Goal: Task Accomplishment & Management: Manage account settings

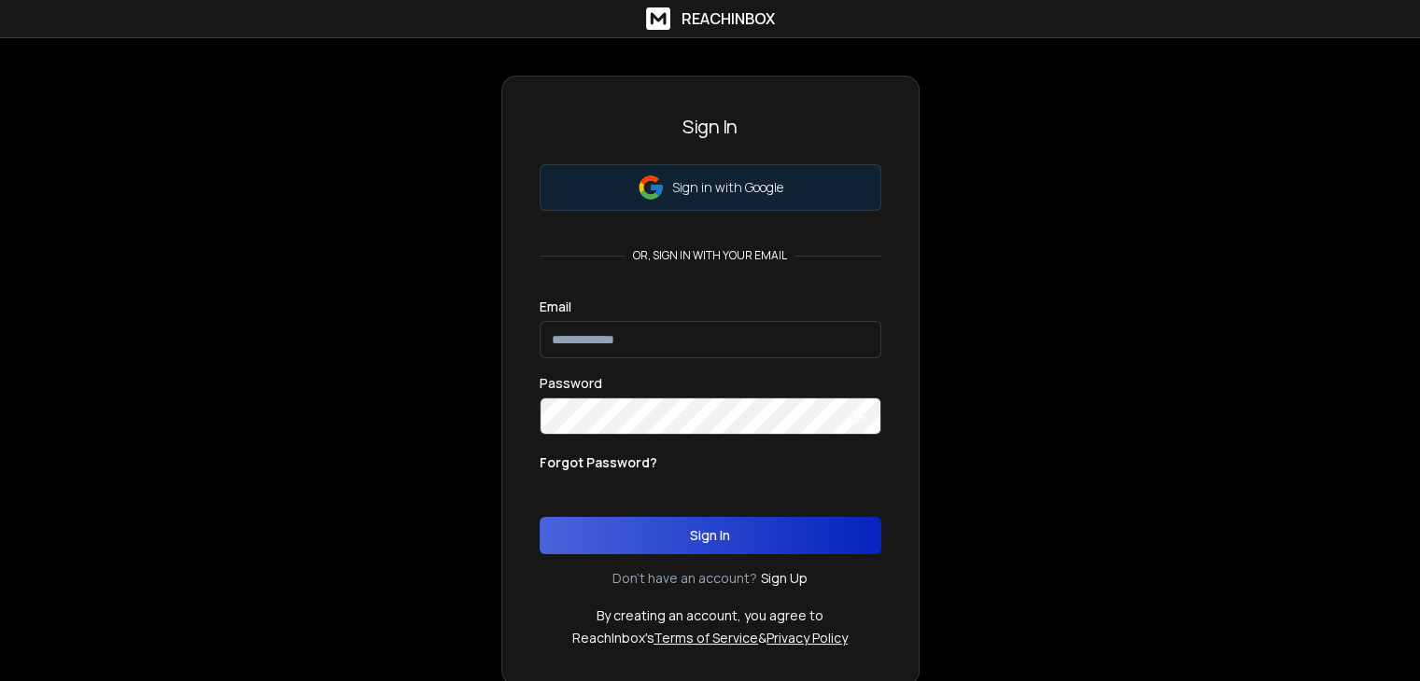
click at [729, 194] on p "Sign in with Google" at bounding box center [727, 187] width 111 height 19
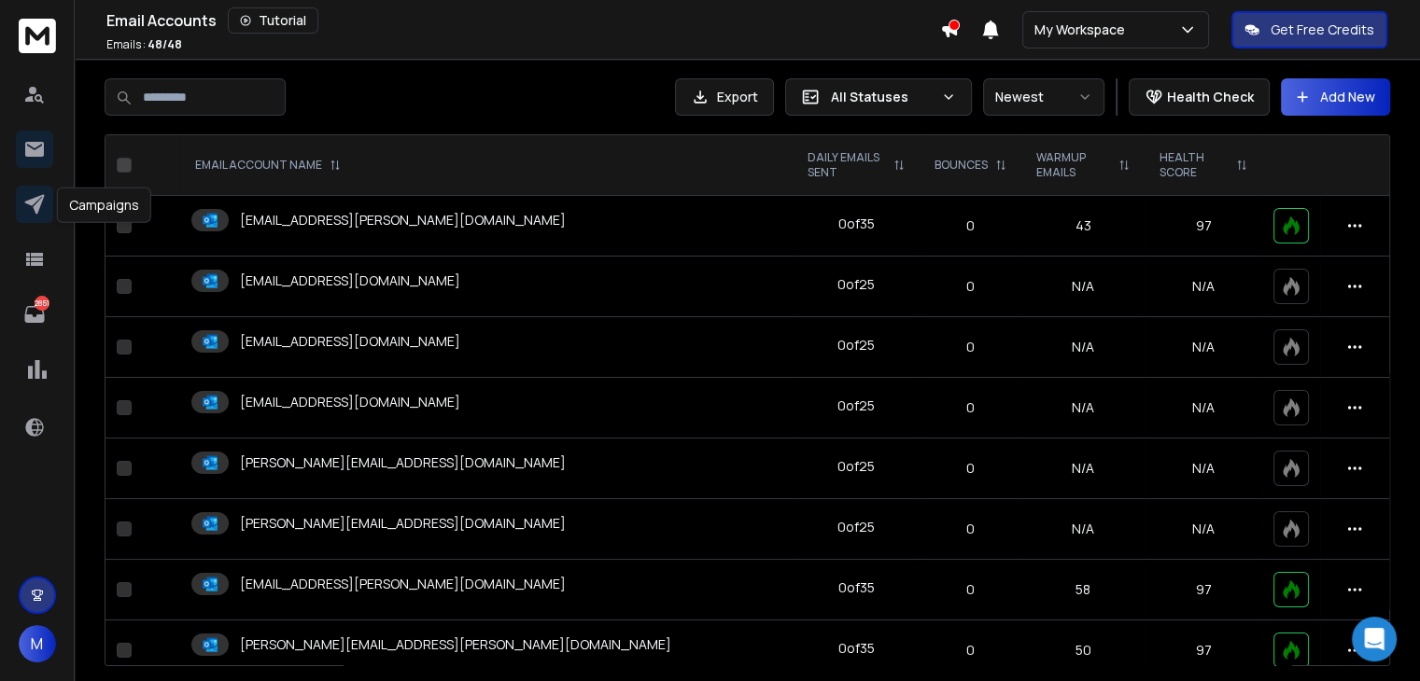
click at [31, 199] on icon at bounding box center [34, 204] width 22 height 22
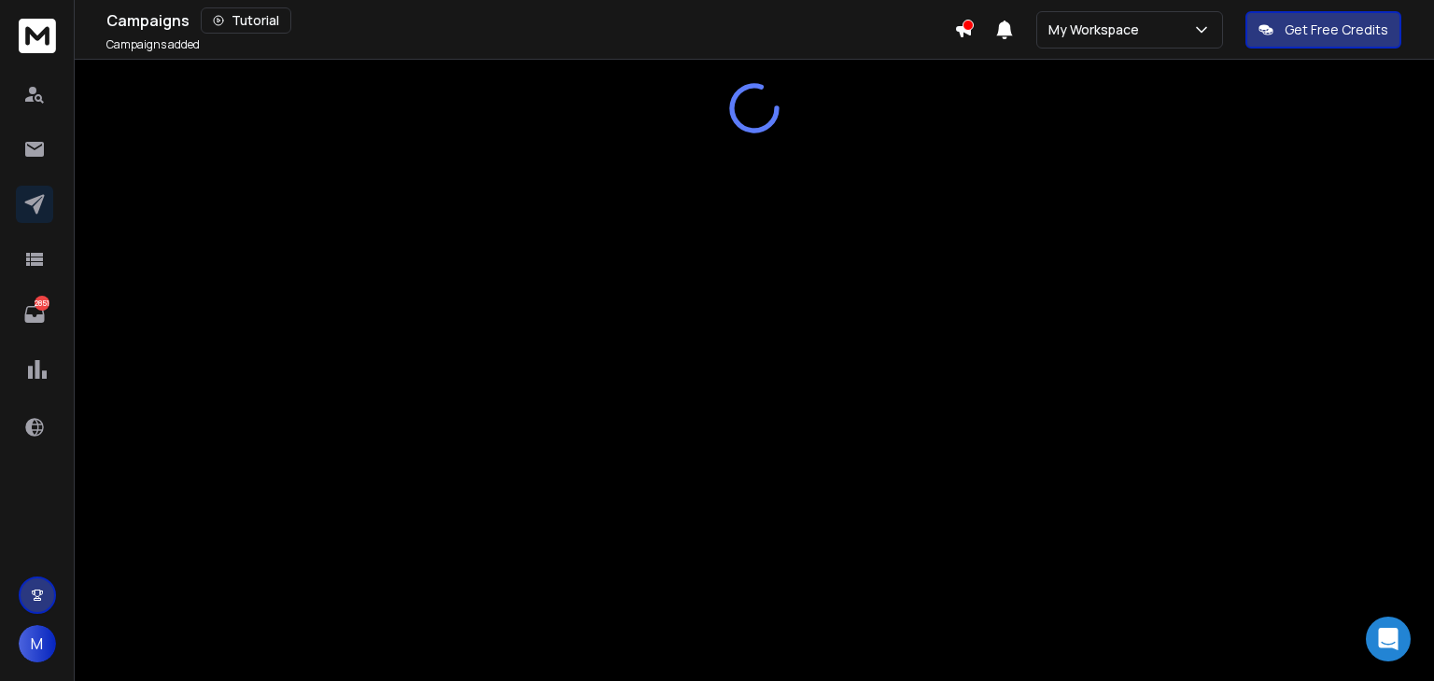
click at [799, 34] on div "Campaigns Tutorial Campaigns added" at bounding box center [530, 29] width 848 height 45
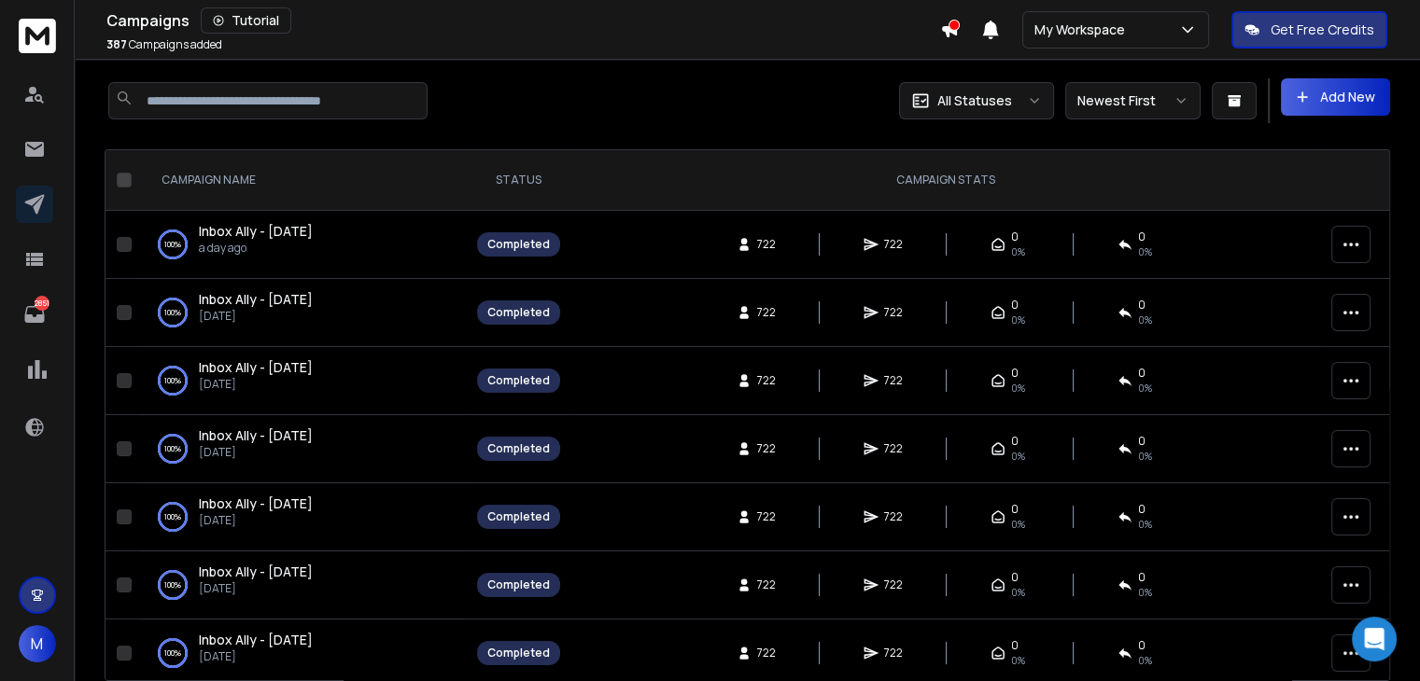
click at [1341, 251] on icon "button" at bounding box center [1350, 244] width 19 height 19
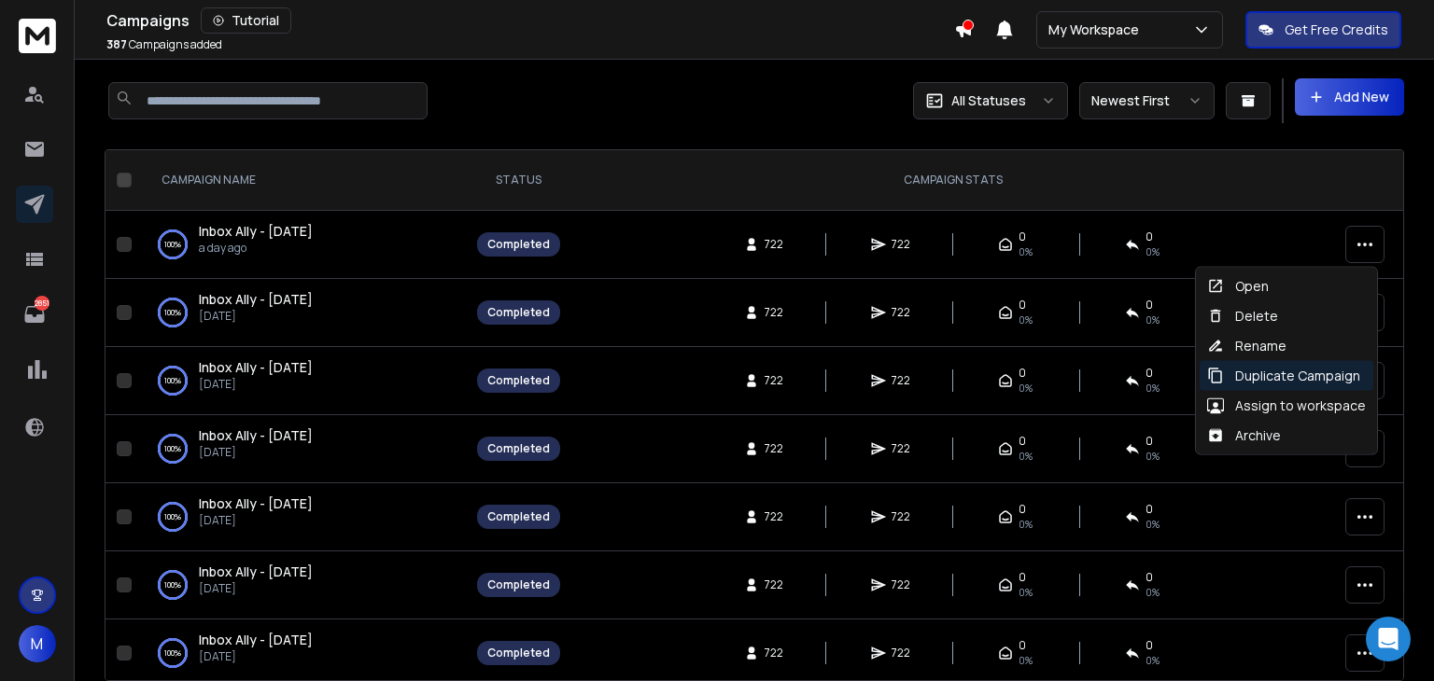
click at [1318, 385] on div "Duplicate Campaign" at bounding box center [1283, 376] width 153 height 19
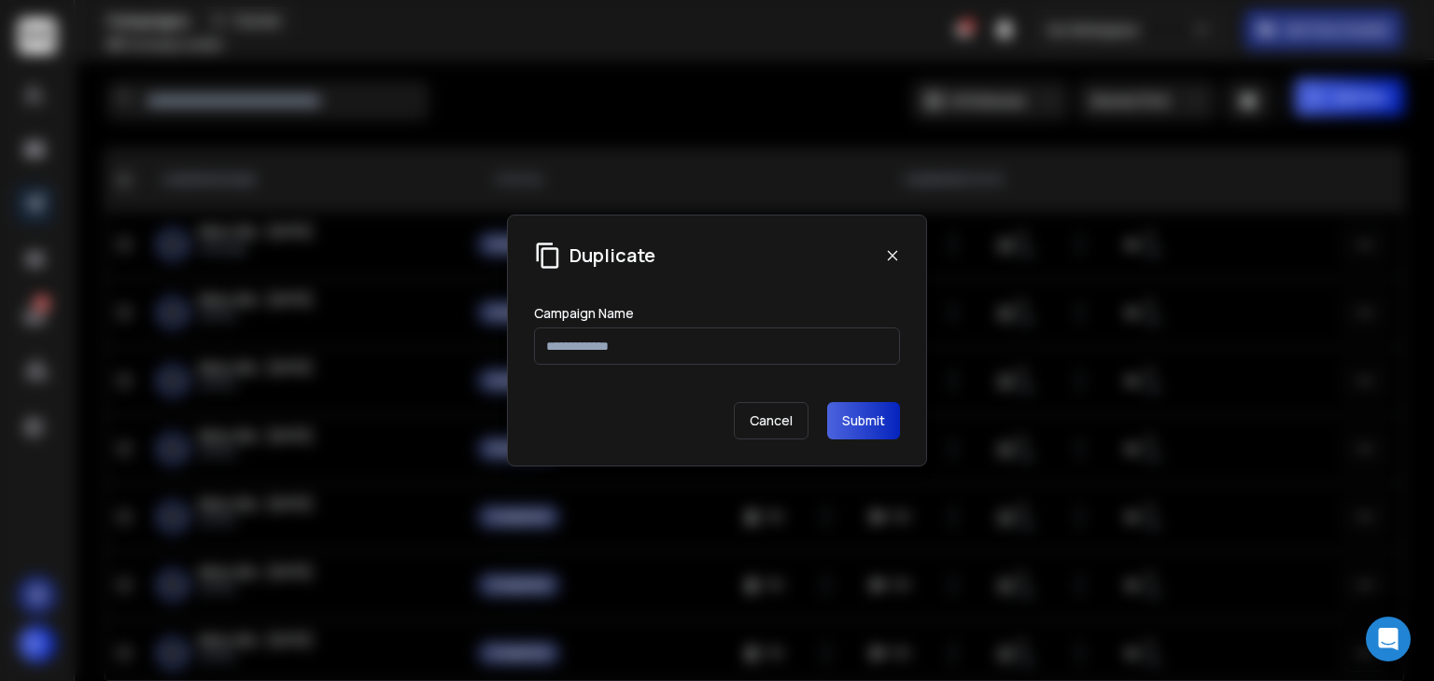
click at [720, 356] on input "text" at bounding box center [717, 346] width 366 height 37
drag, startPoint x: 665, startPoint y: 344, endPoint x: 744, endPoint y: 338, distance: 79.6
click at [744, 338] on input "**********" at bounding box center [717, 346] width 366 height 37
type input "**********"
click at [827, 402] on button "Submit" at bounding box center [863, 420] width 73 height 37
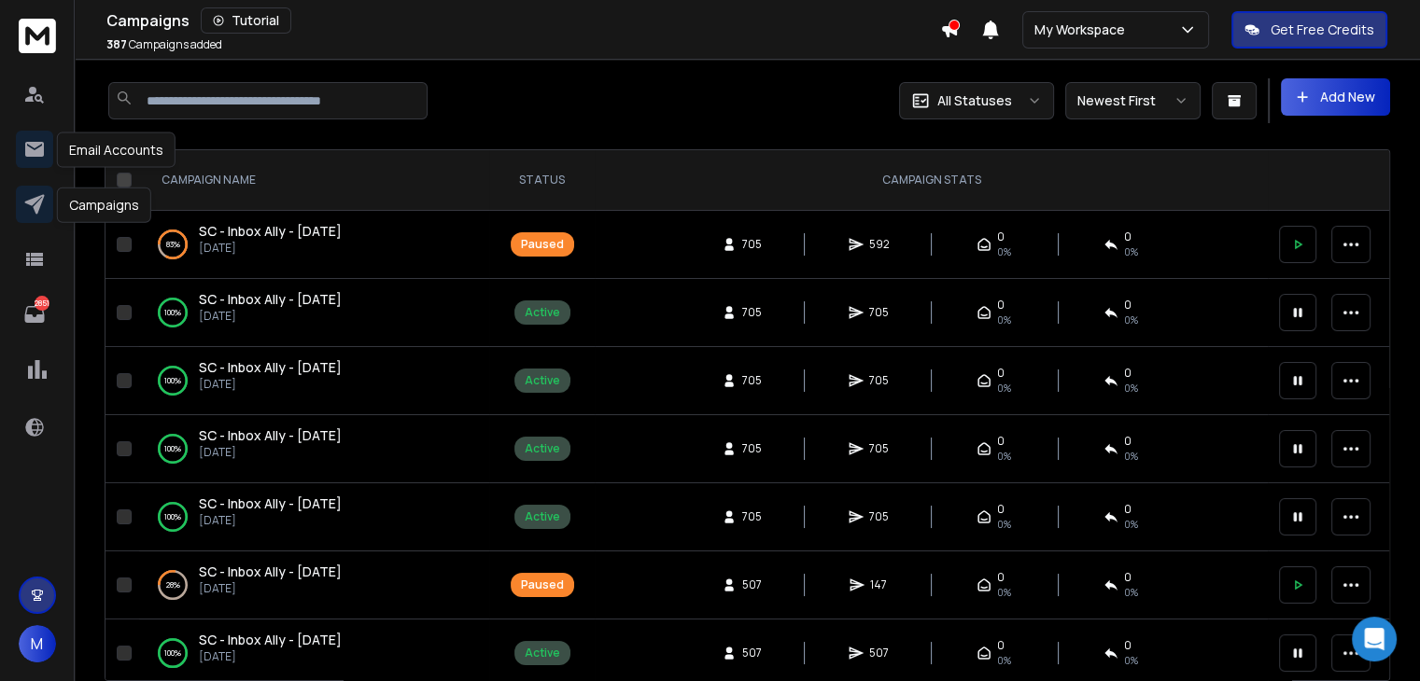
click at [35, 160] on icon at bounding box center [34, 149] width 22 height 22
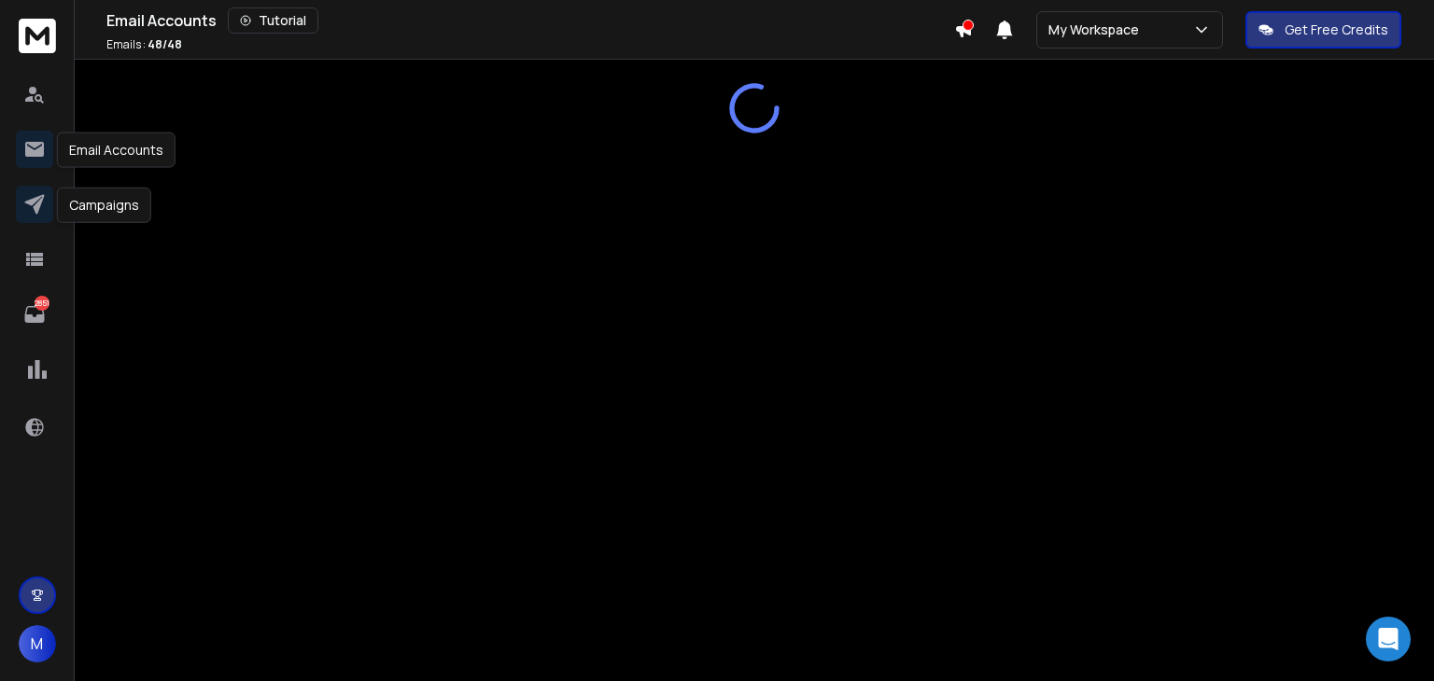
click at [37, 205] on icon at bounding box center [34, 205] width 20 height 20
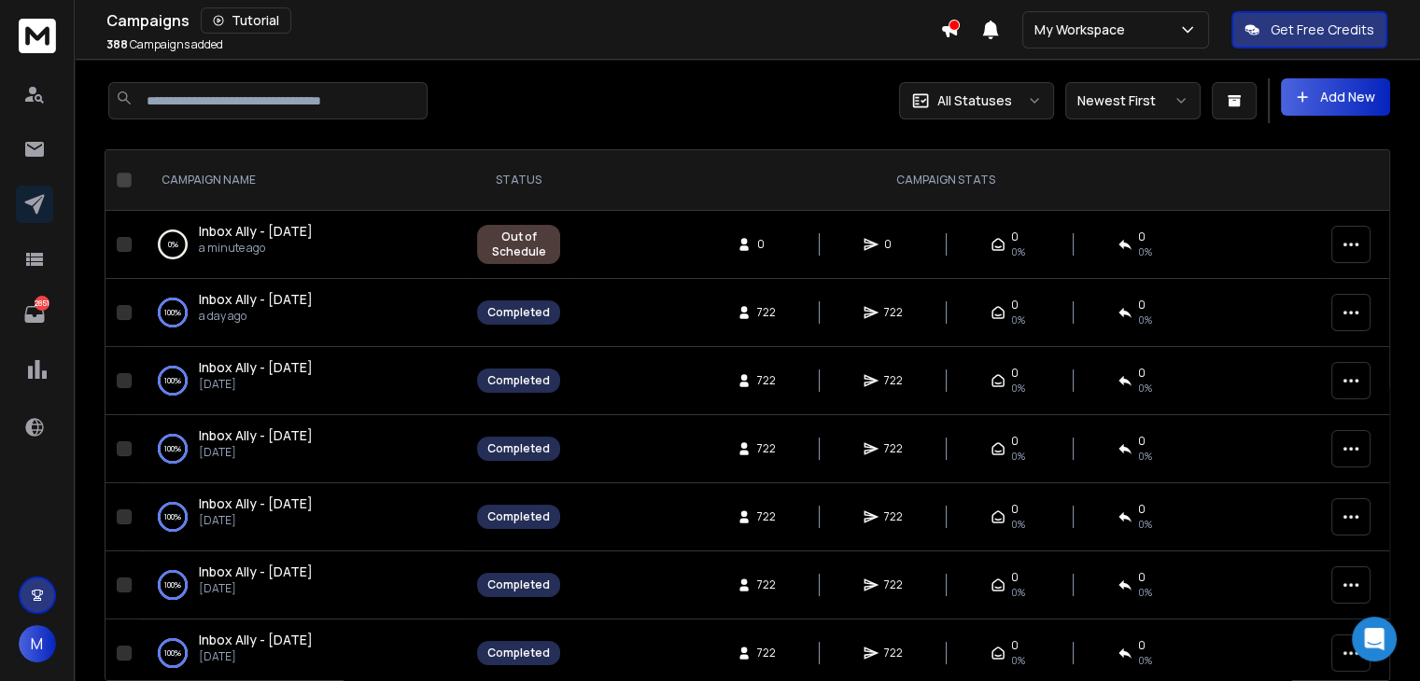
click at [392, 229] on div "0 % Inbox Ally - October 9 a minute ago" at bounding box center [302, 244] width 289 height 45
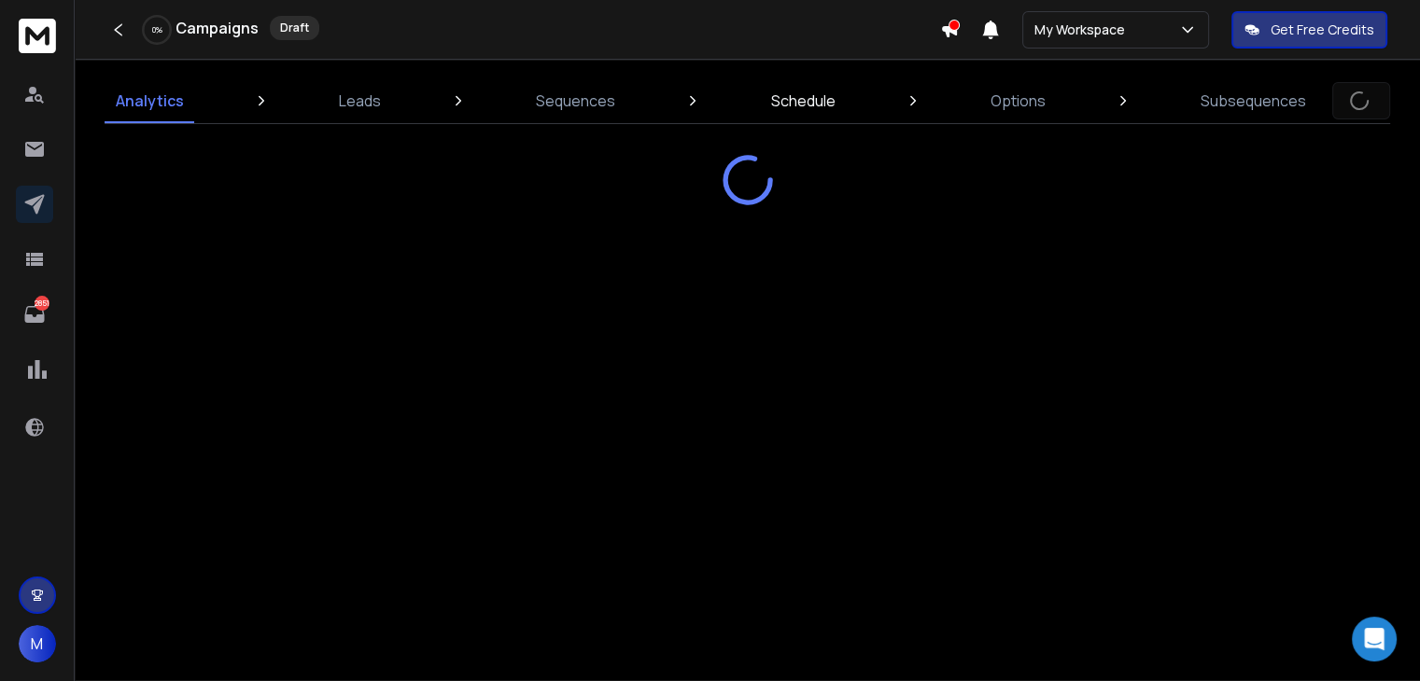
click at [806, 102] on p "Schedule" at bounding box center [803, 101] width 64 height 22
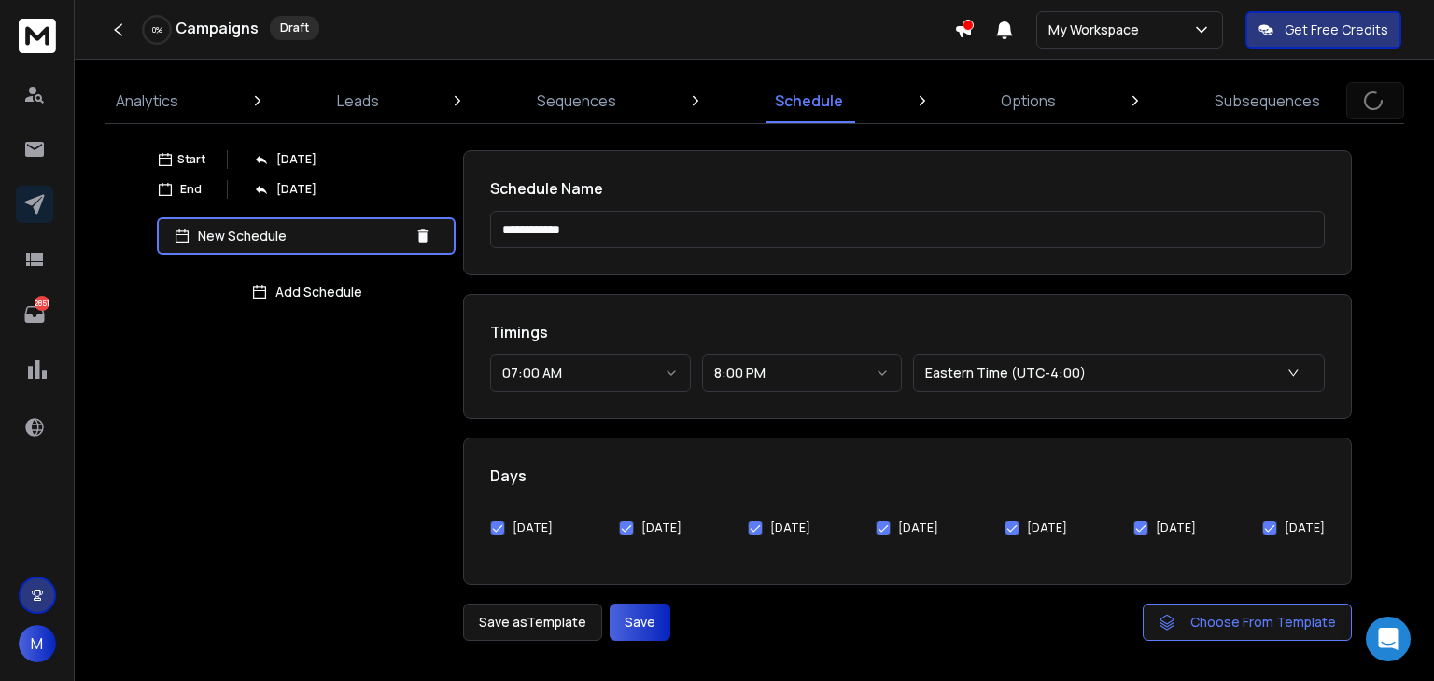
click at [316, 187] on p "Wed Oct 08 2025" at bounding box center [296, 189] width 40 height 15
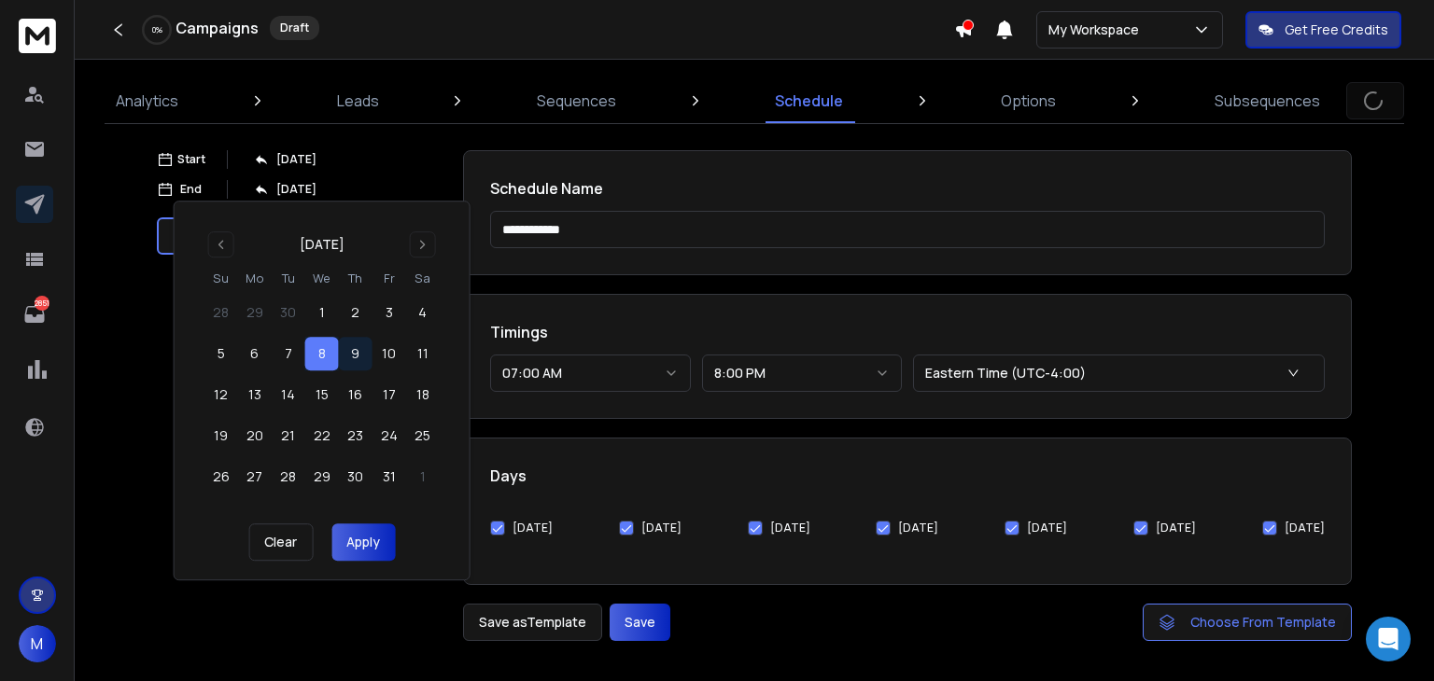
click at [362, 355] on button "9" at bounding box center [356, 354] width 34 height 34
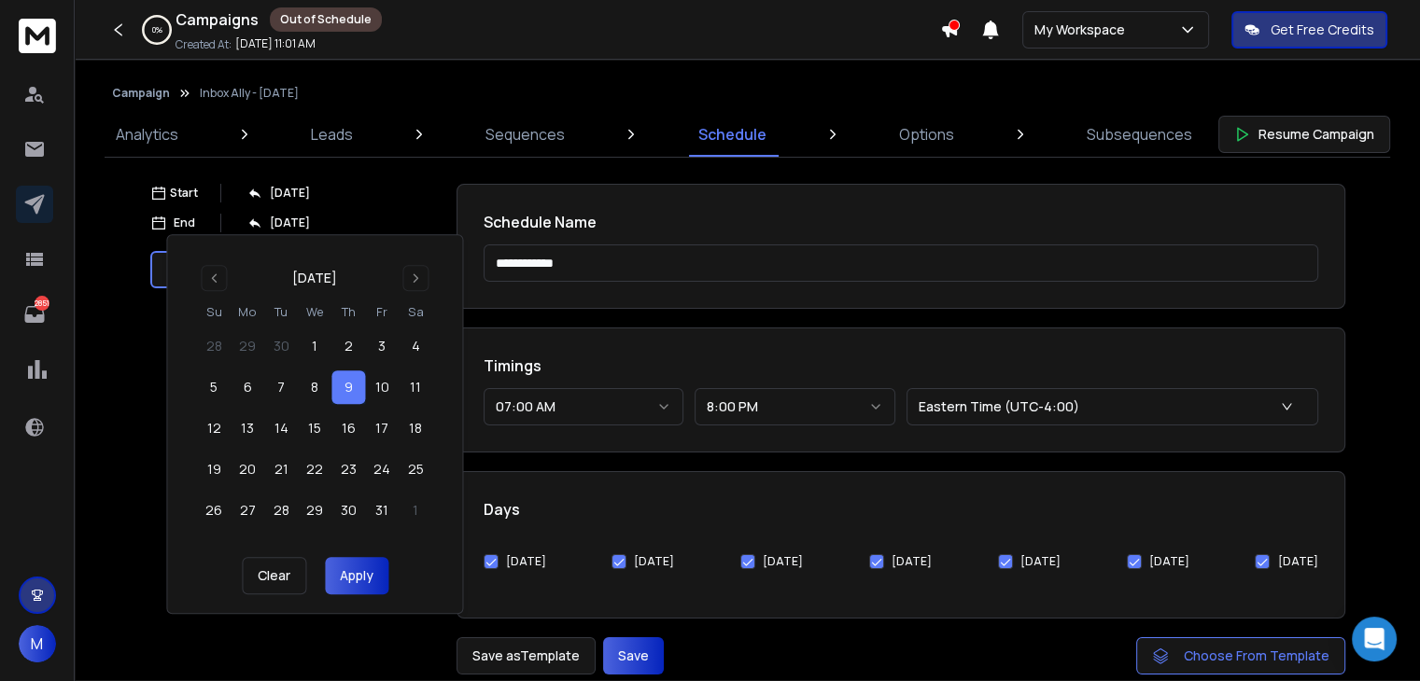
click at [382, 565] on button "Apply" at bounding box center [356, 575] width 63 height 37
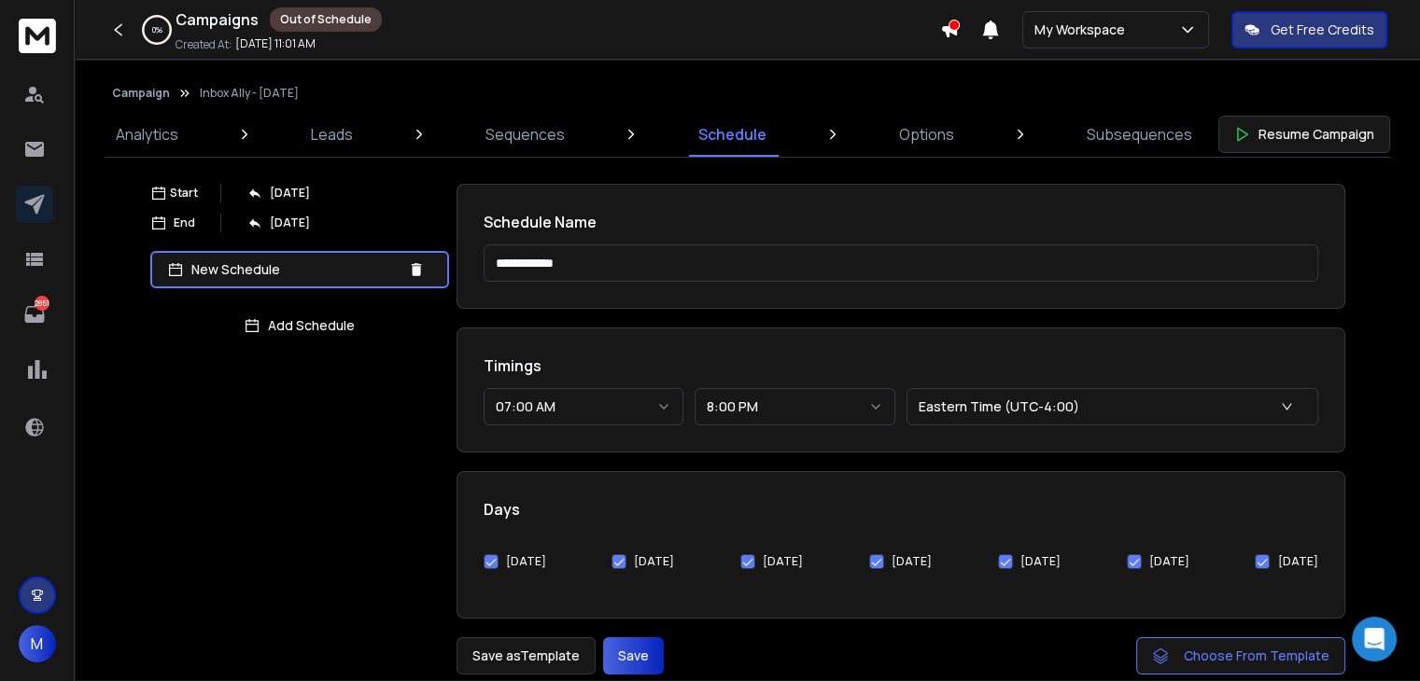
click at [310, 193] on p "Wed Oct 08 2025" at bounding box center [290, 193] width 40 height 15
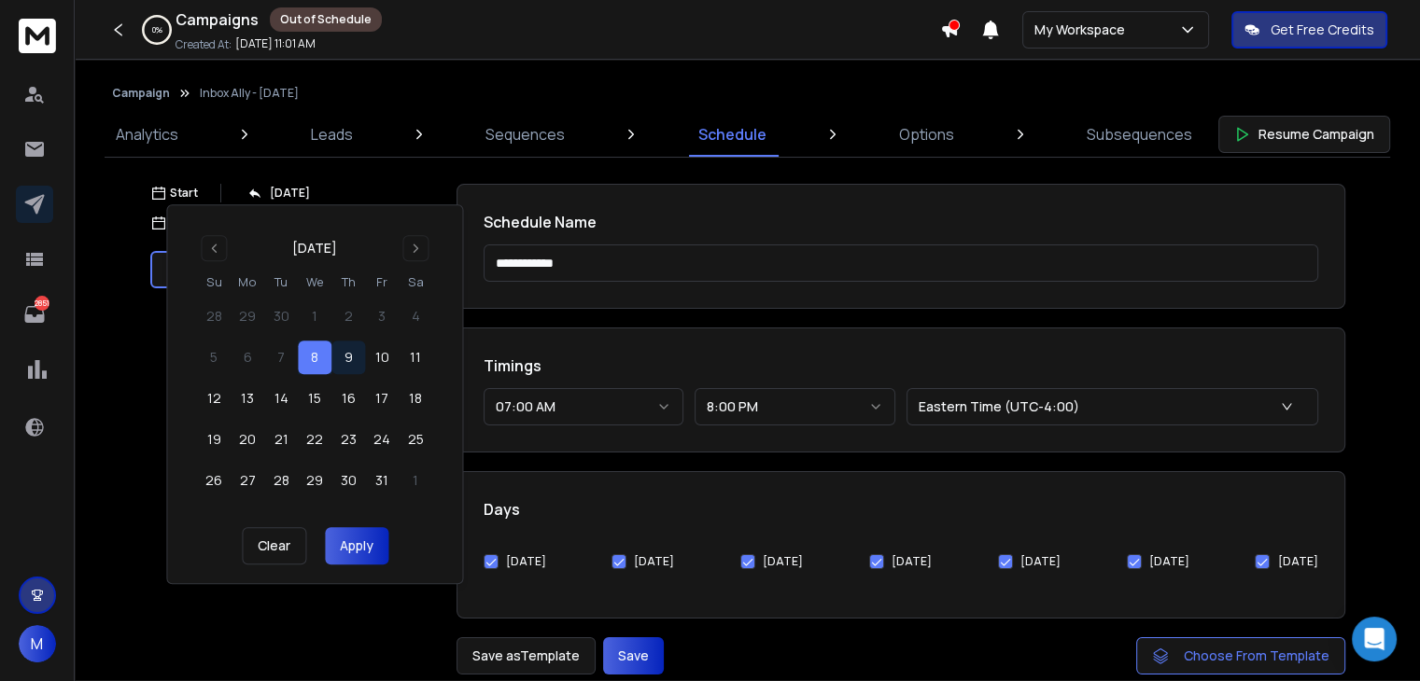
click at [353, 357] on button "9" at bounding box center [348, 358] width 34 height 34
click at [370, 535] on button "Apply" at bounding box center [356, 545] width 63 height 37
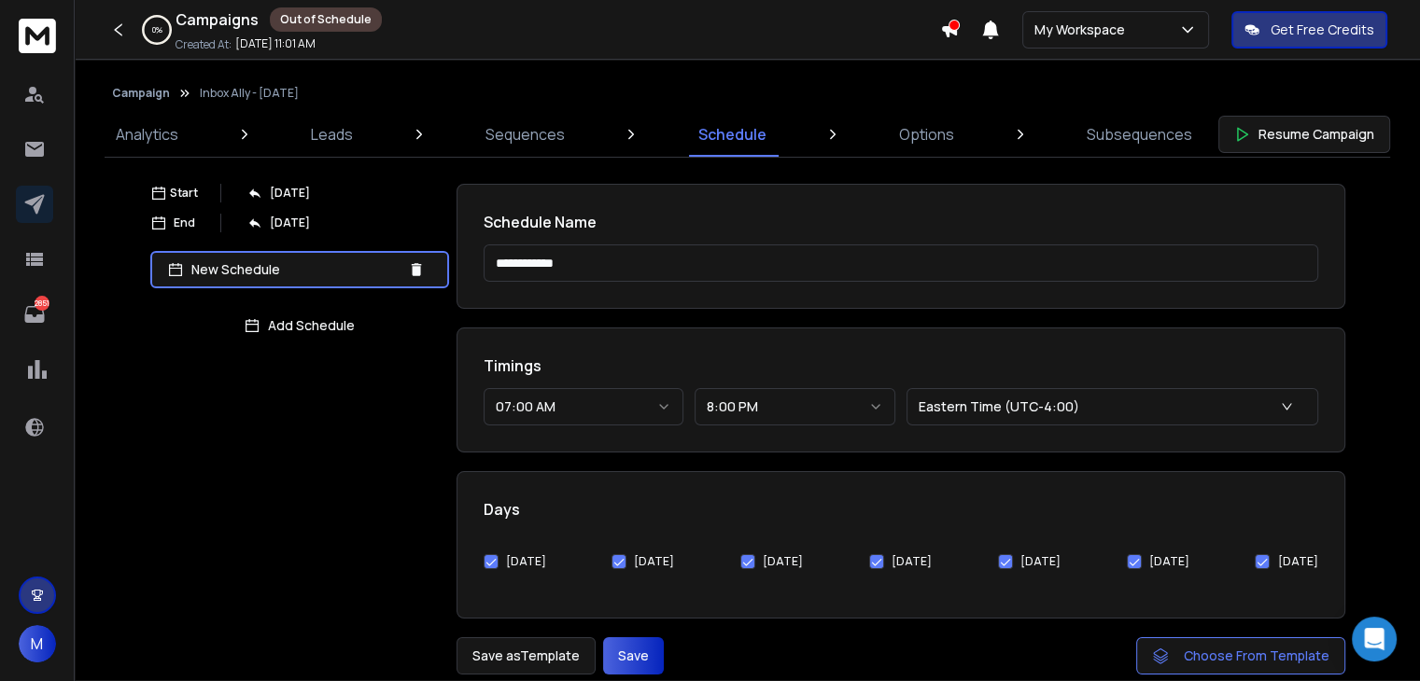
click at [636, 651] on button "Save" at bounding box center [633, 656] width 61 height 37
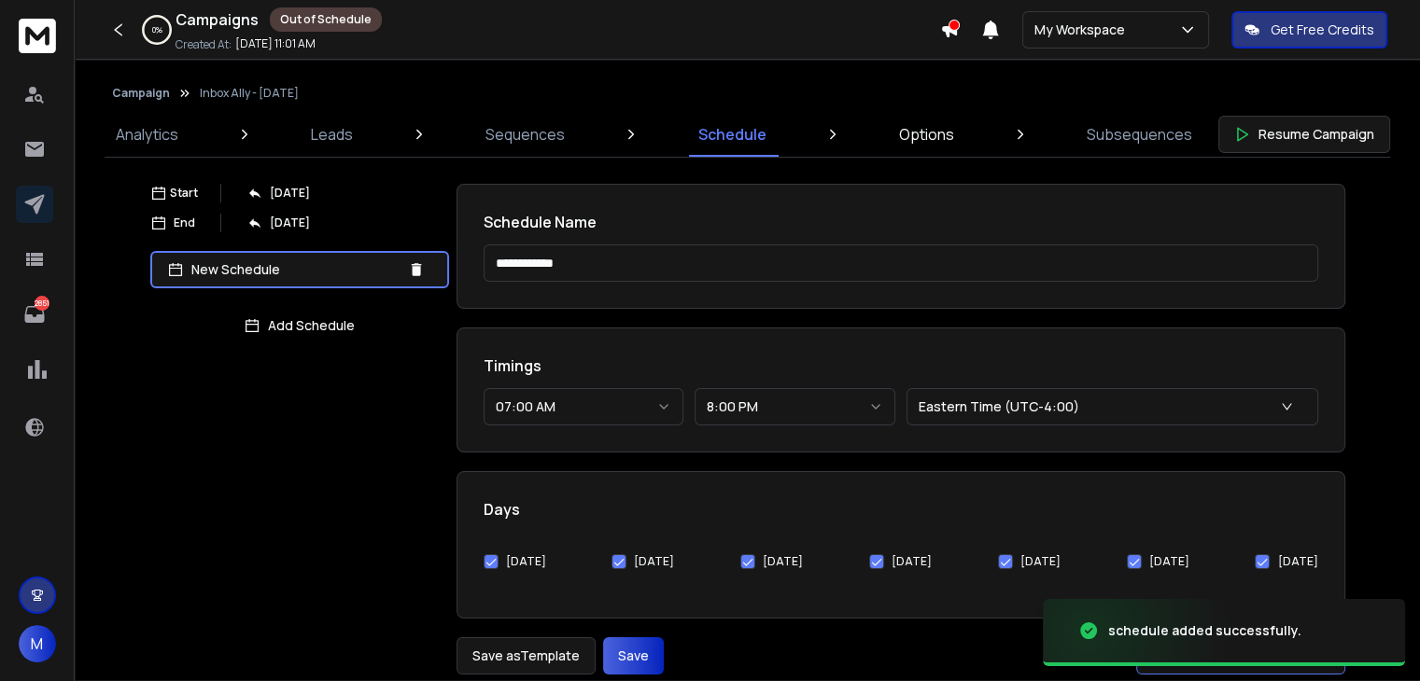
click at [933, 134] on p "Options" at bounding box center [926, 134] width 55 height 22
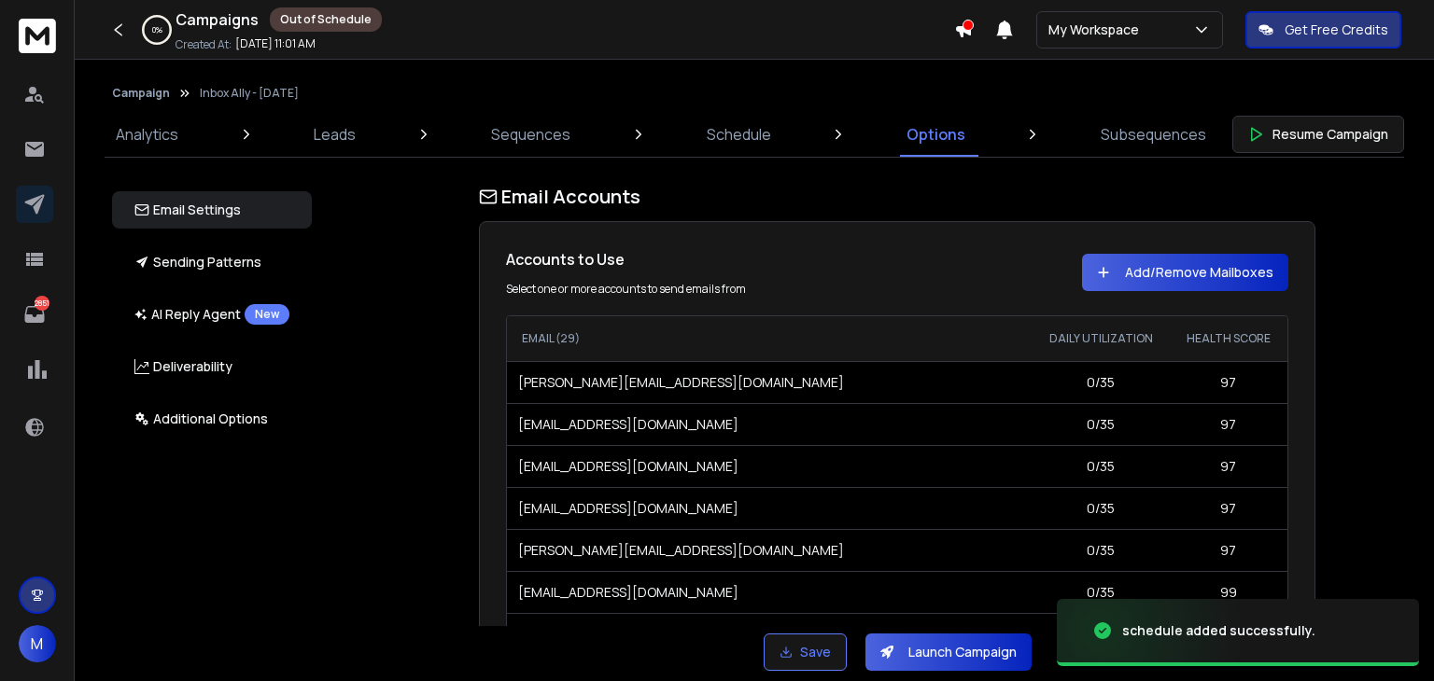
click at [810, 654] on button "Save" at bounding box center [805, 652] width 83 height 37
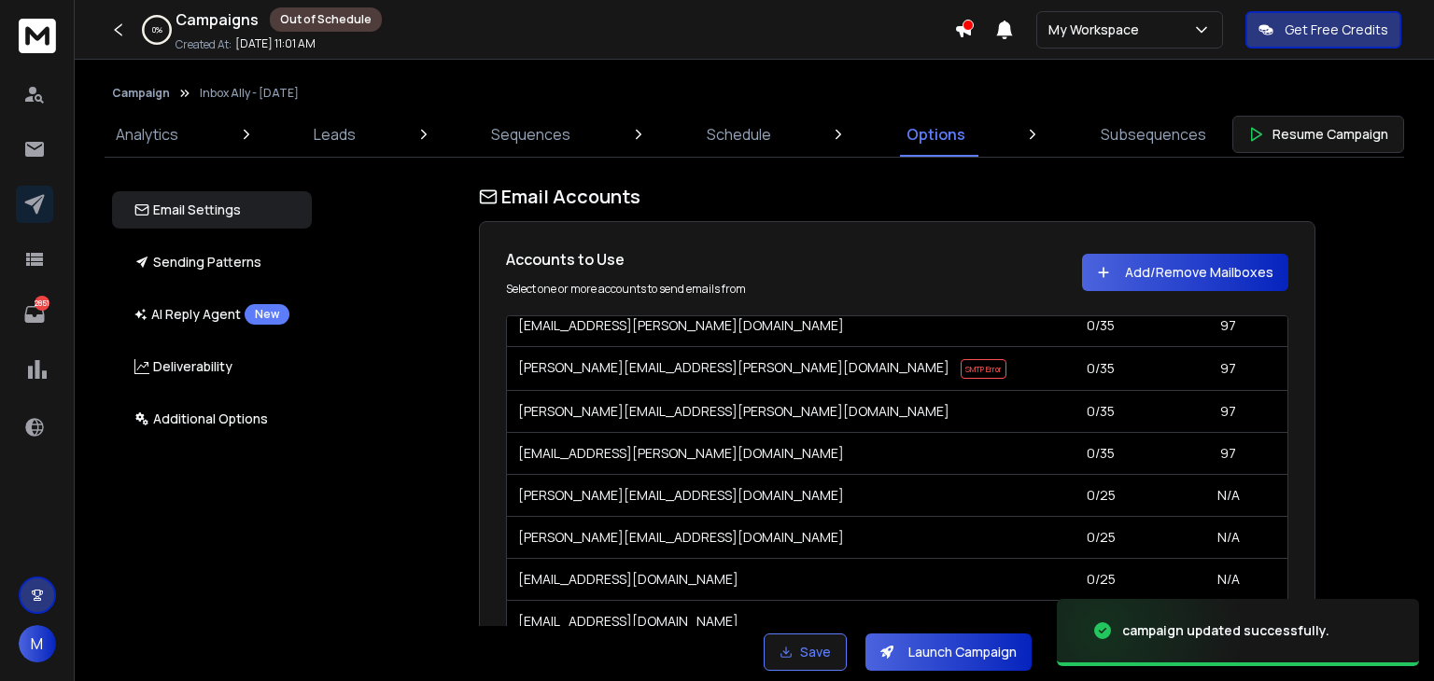
scroll to position [888, 0]
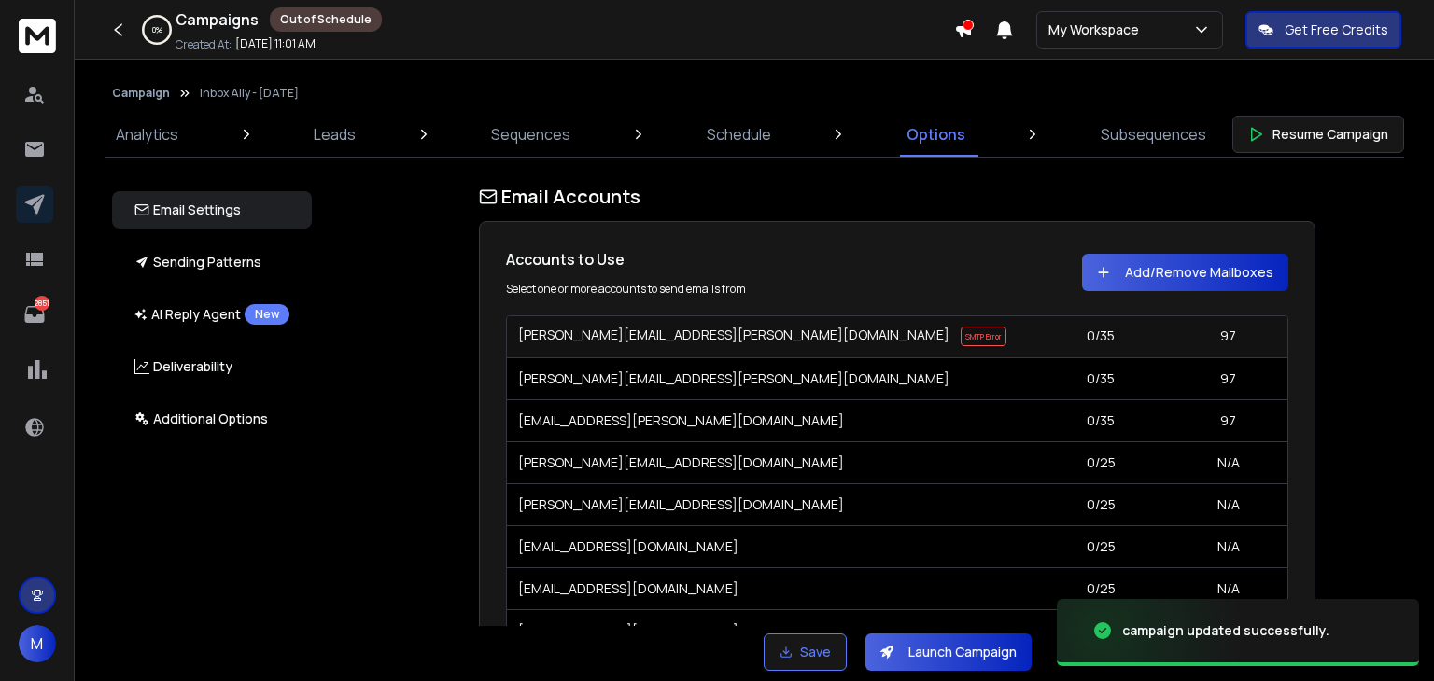
click at [667, 333] on p "cameron@stevens-wells.com" at bounding box center [733, 336] width 431 height 21
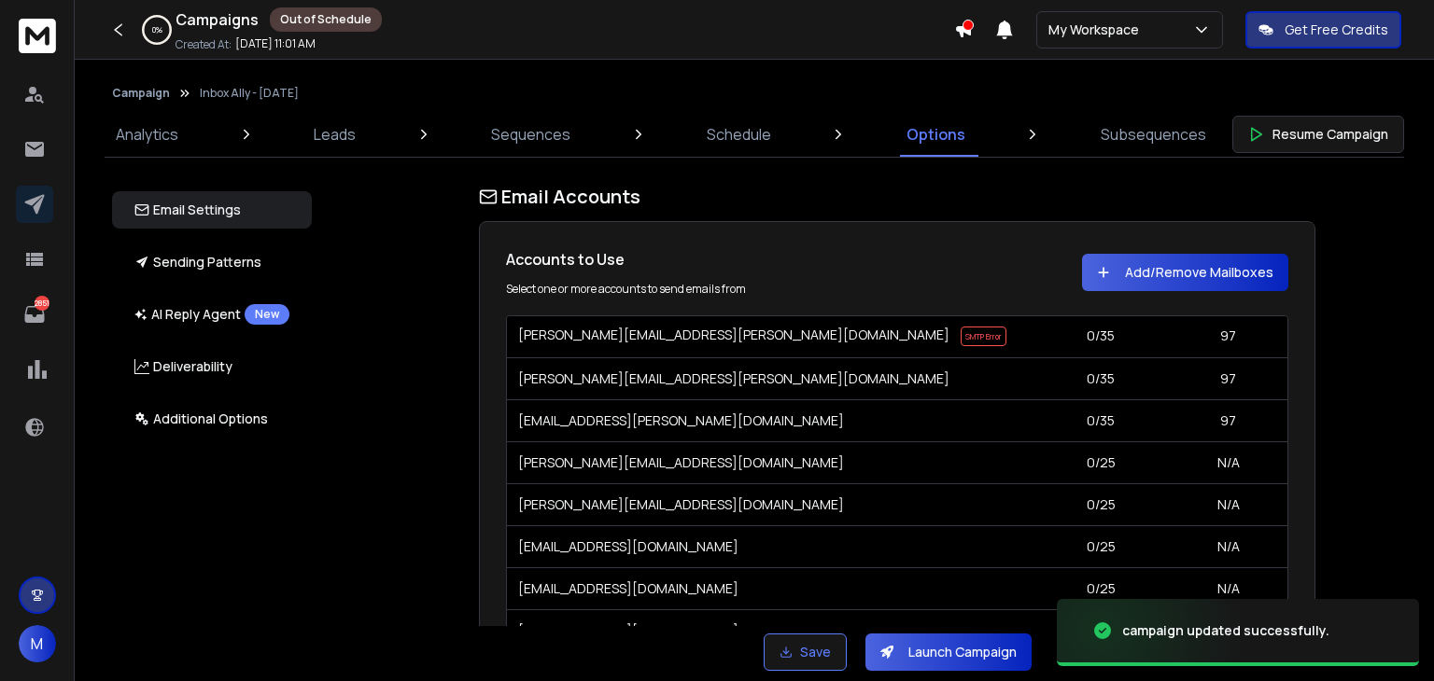
click at [916, 637] on button "Launch Campaign" at bounding box center [948, 652] width 166 height 37
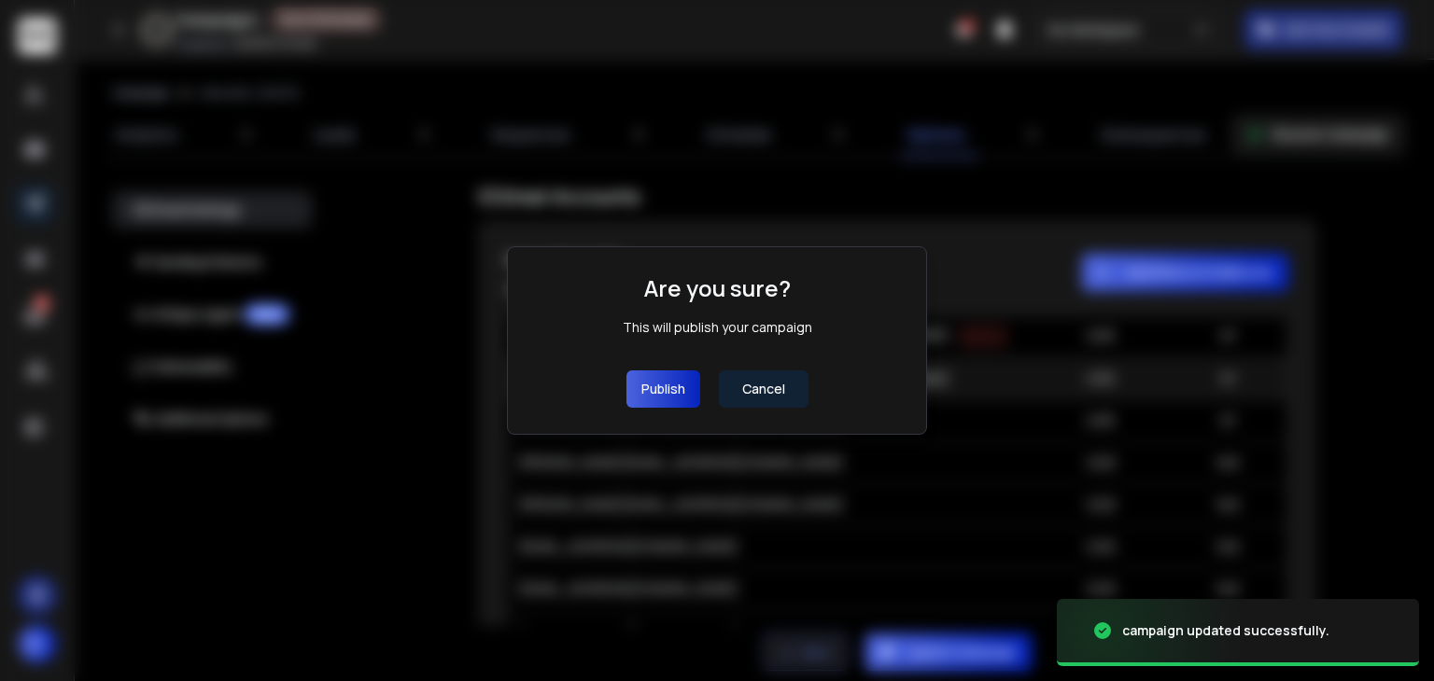
click at [657, 385] on button "Publish" at bounding box center [663, 389] width 74 height 37
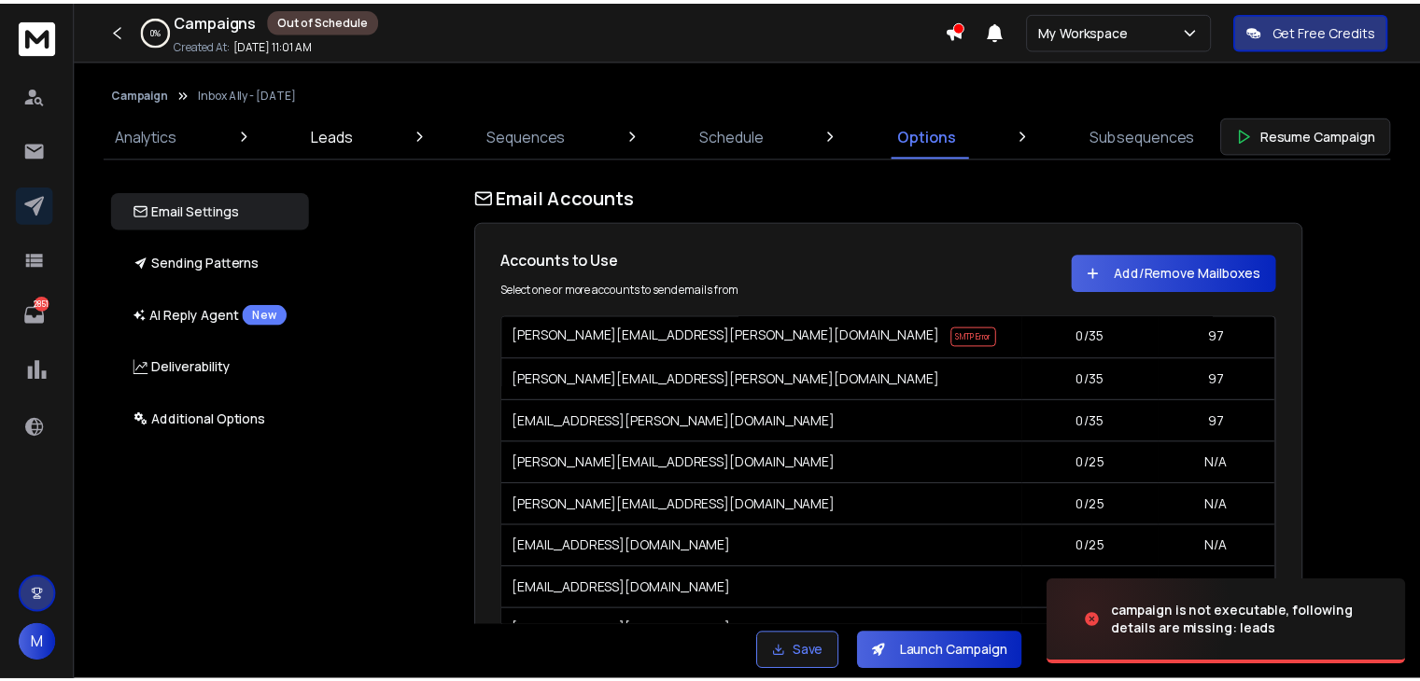
scroll to position [442, 0]
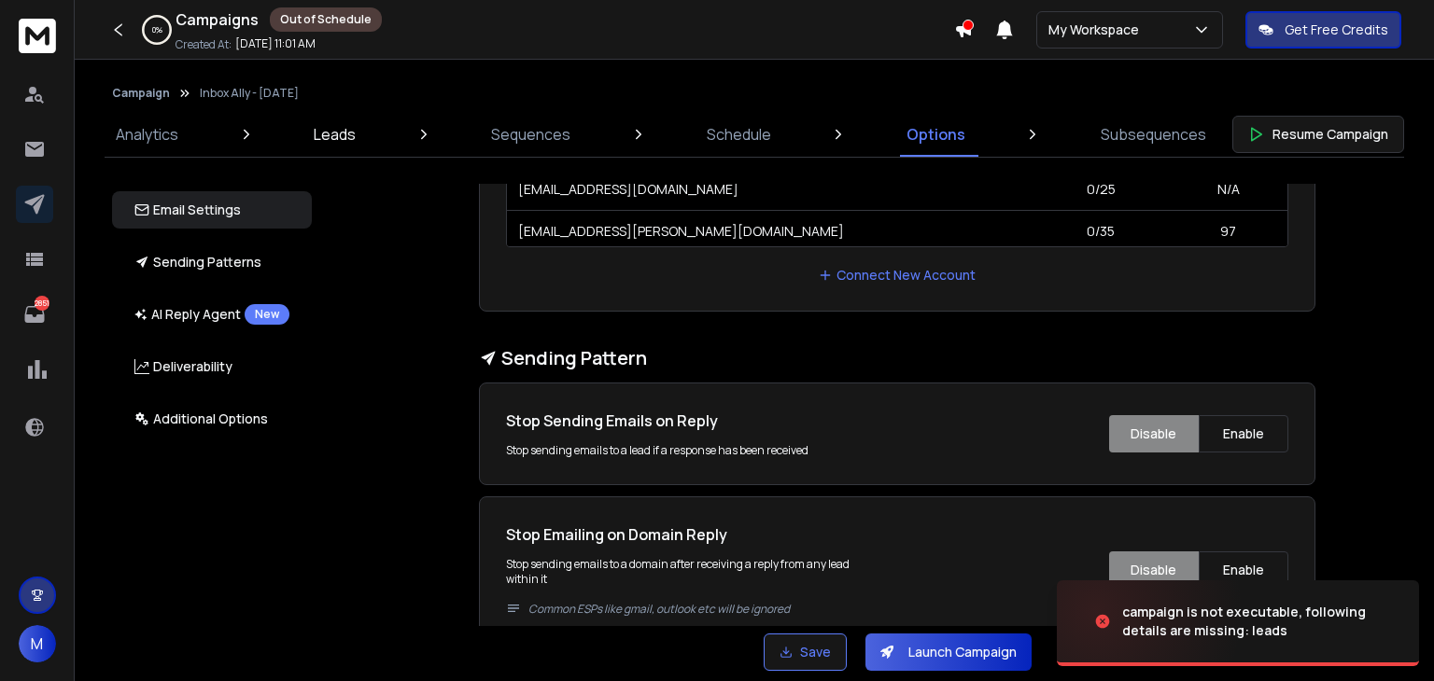
click at [342, 134] on p "Leads" at bounding box center [335, 134] width 42 height 22
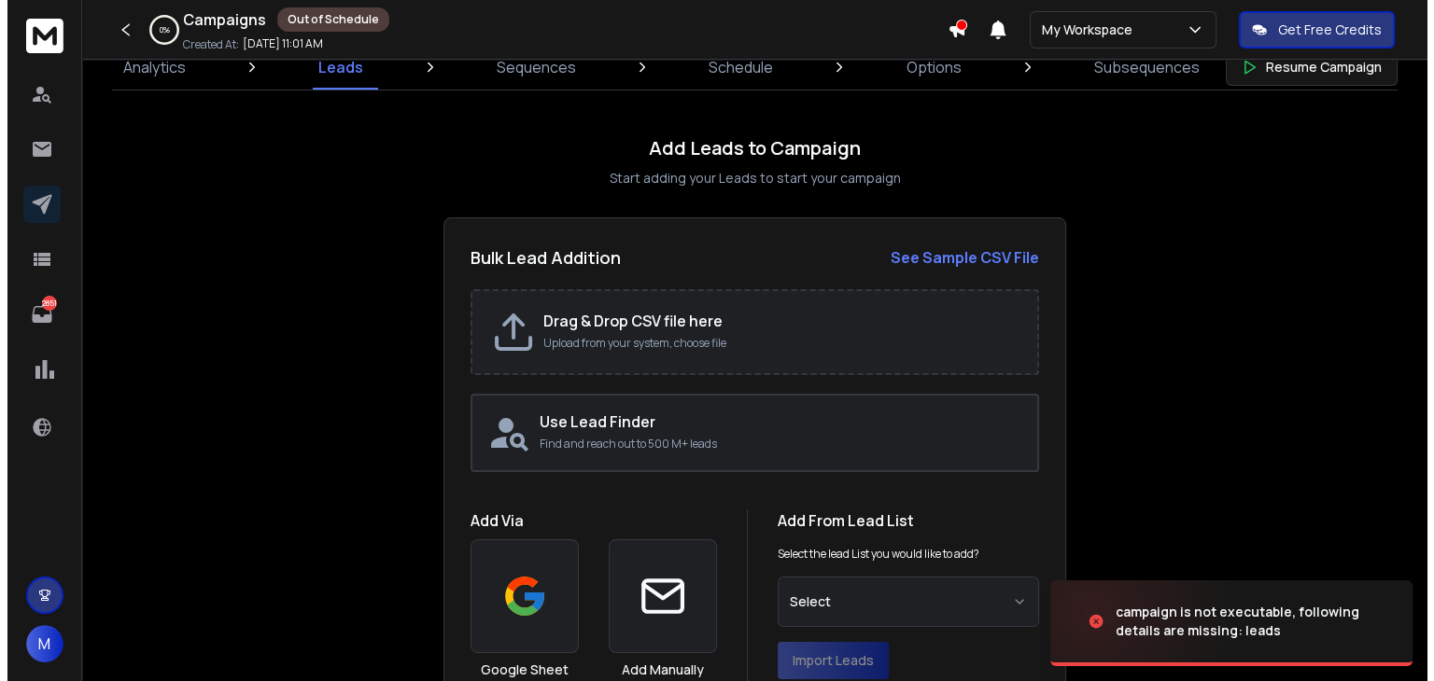
scroll to position [119, 0]
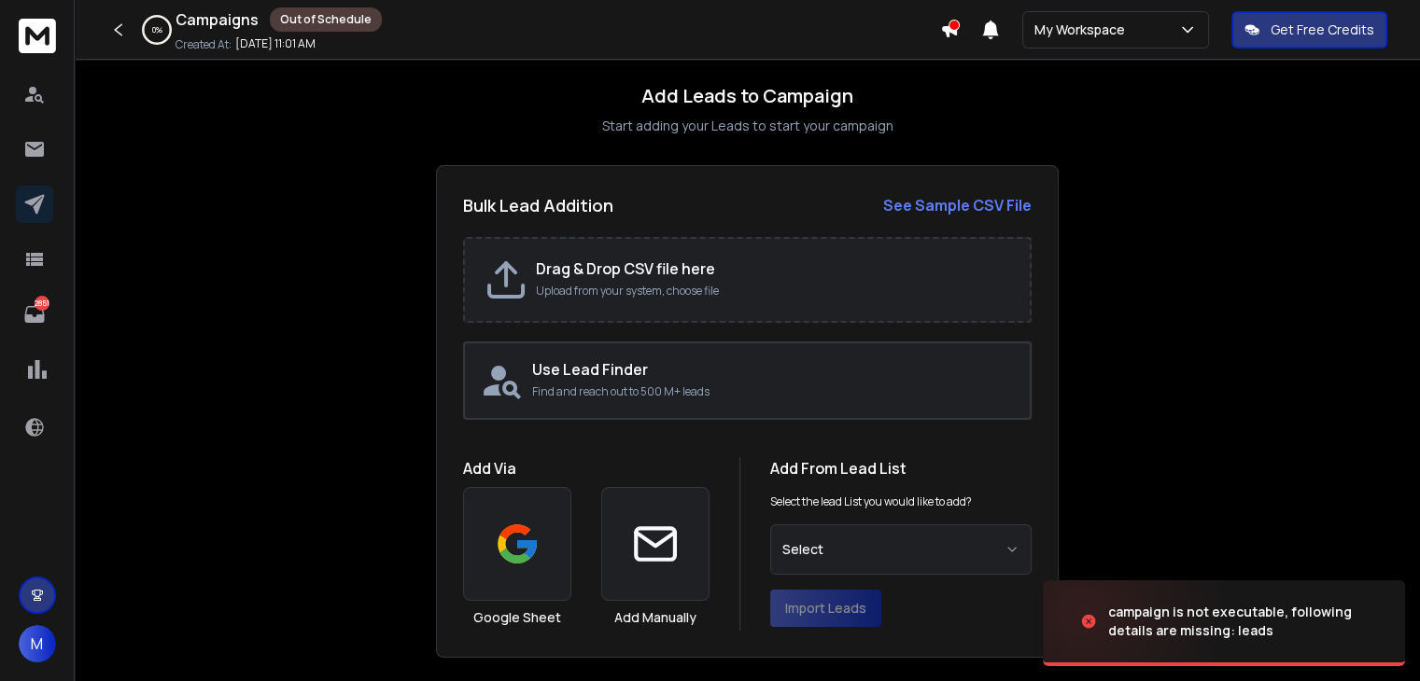
click at [920, 539] on button "Select" at bounding box center [900, 550] width 261 height 50
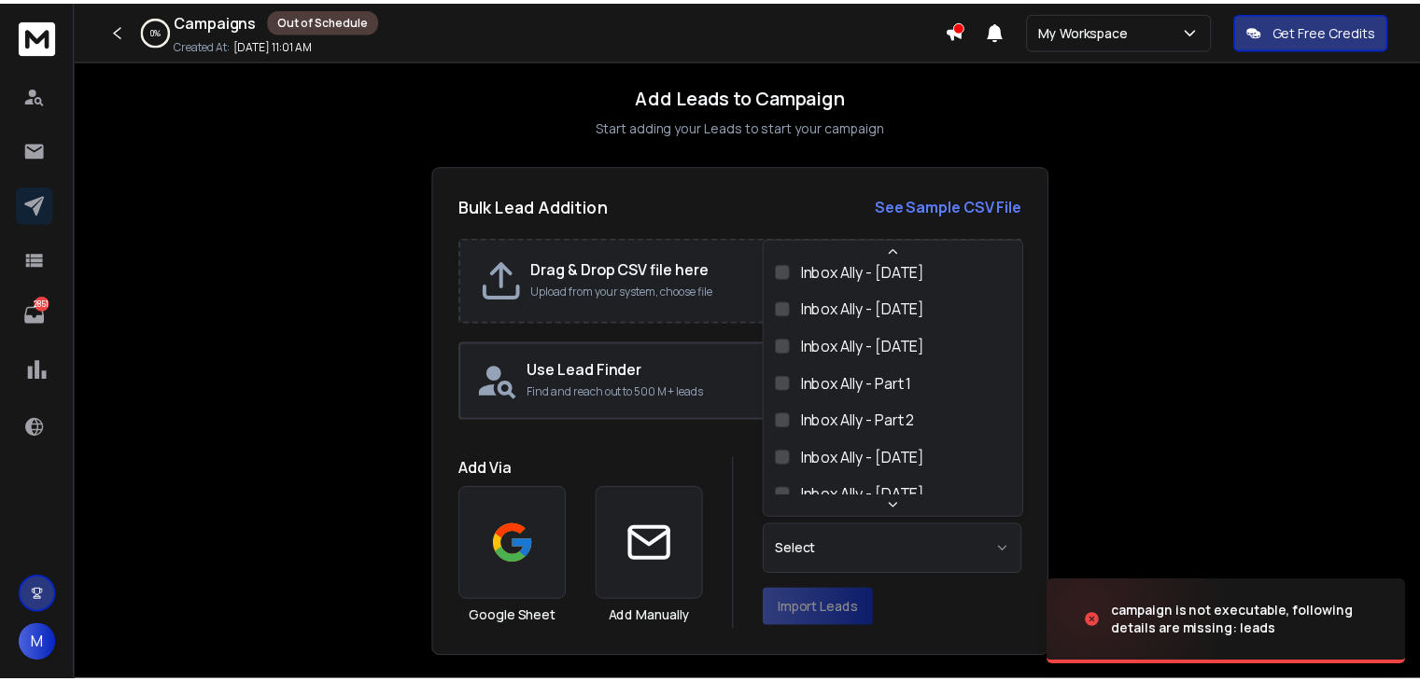
scroll to position [723, 0]
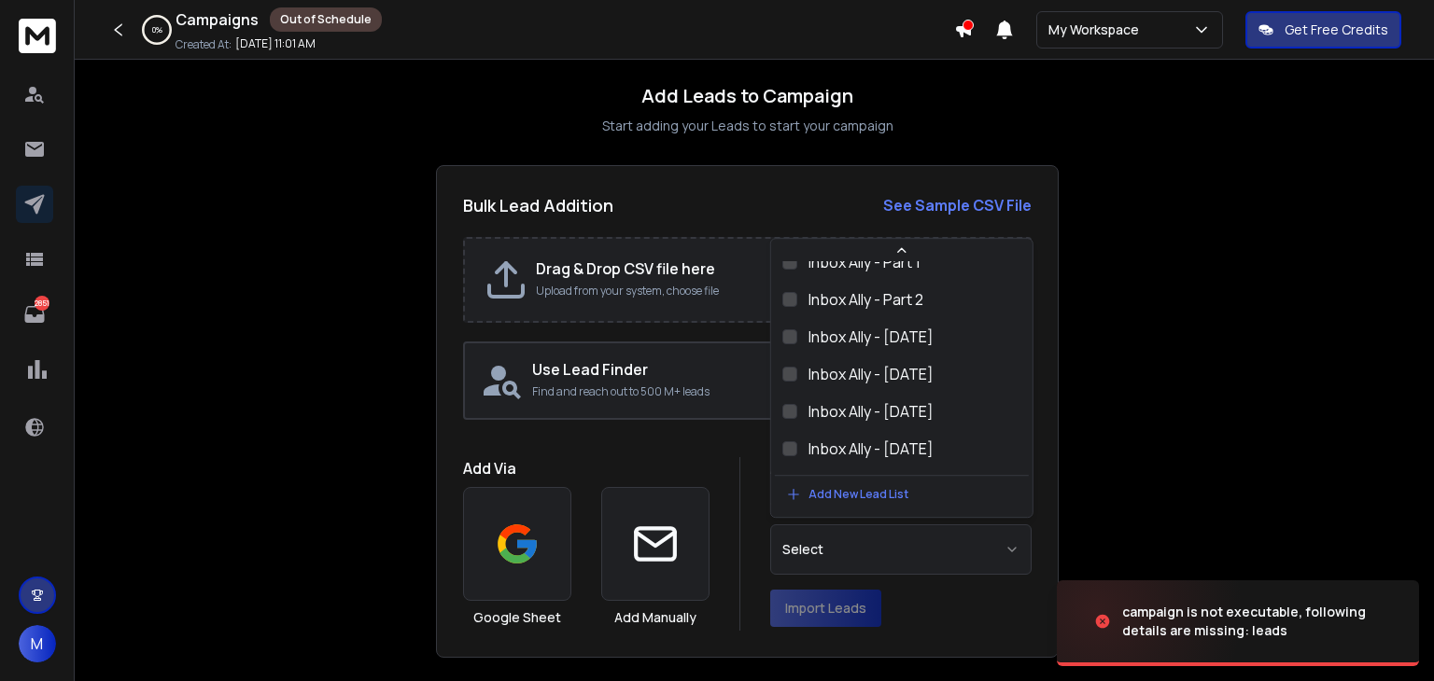
click at [915, 453] on div "Inbox Ally - [DATE]" at bounding box center [870, 449] width 125 height 22
click at [844, 596] on button "Import Leads" at bounding box center [825, 608] width 111 height 37
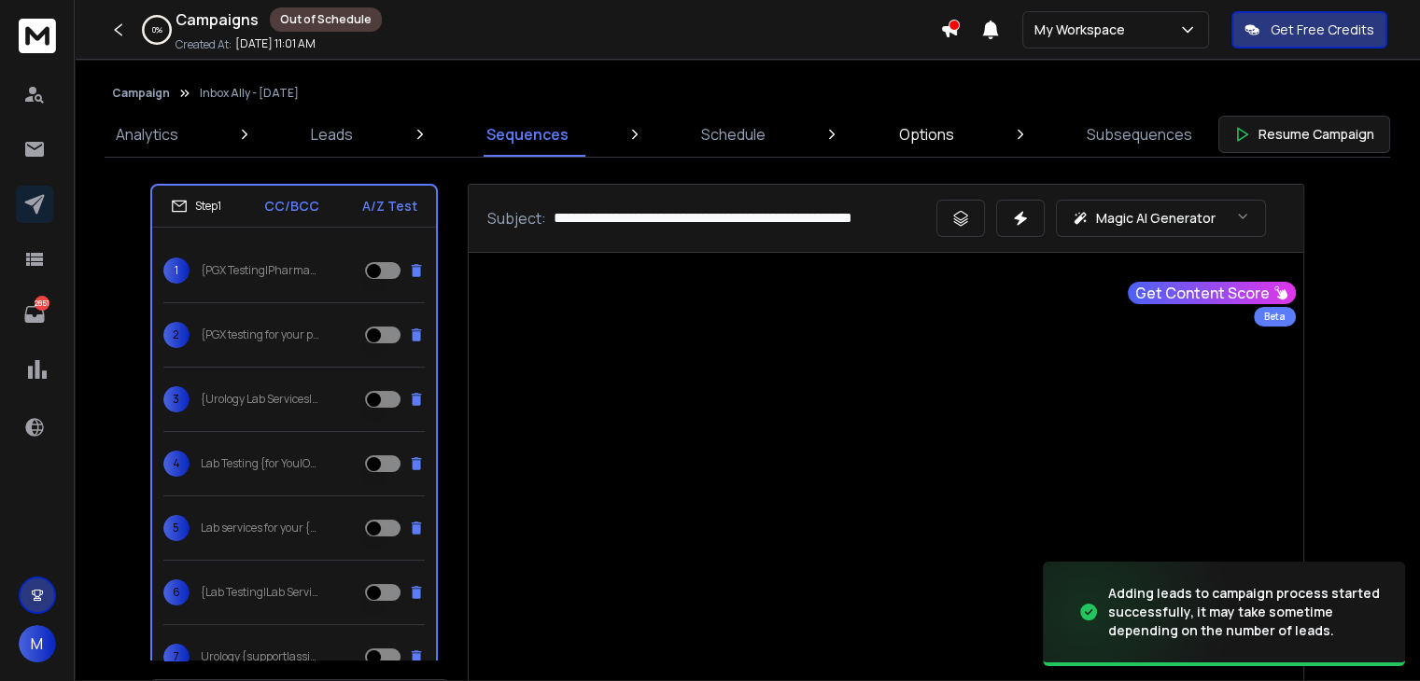
click at [930, 118] on link "Options" at bounding box center [926, 134] width 77 height 45
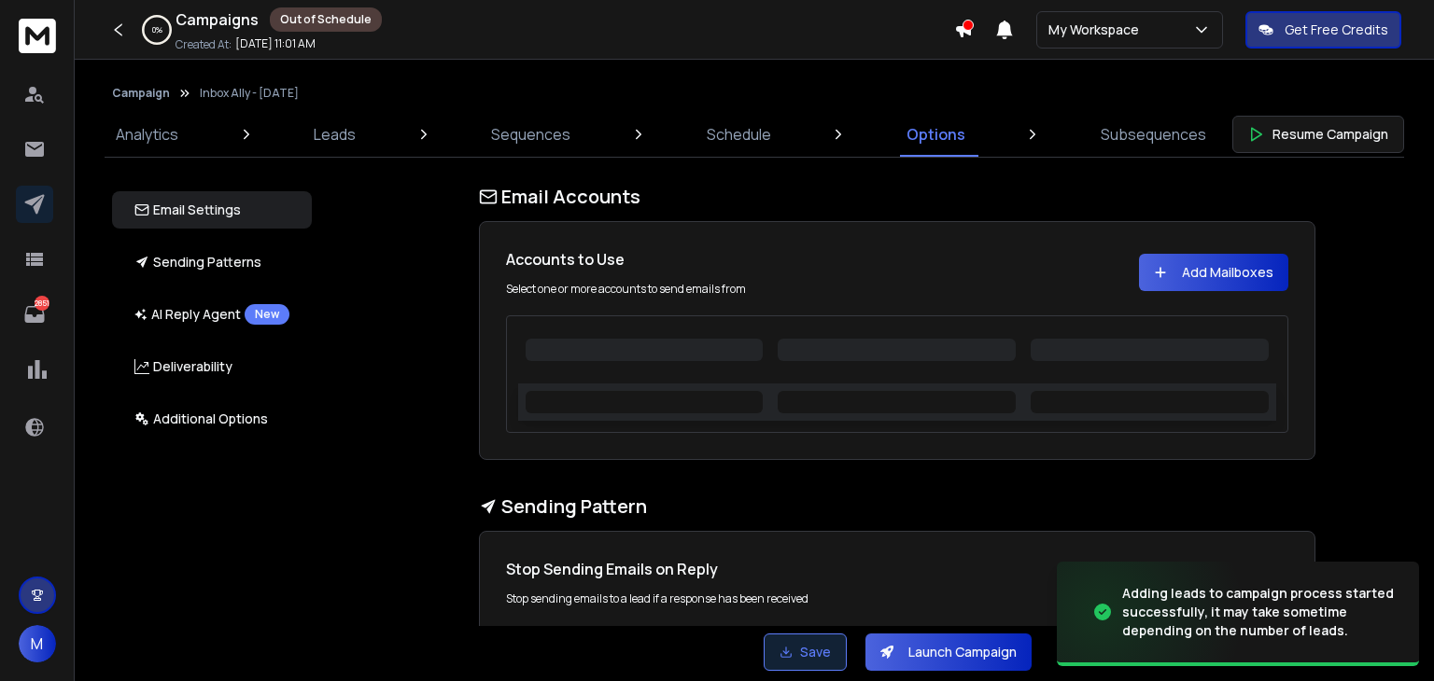
click at [805, 647] on button "Save" at bounding box center [805, 652] width 83 height 37
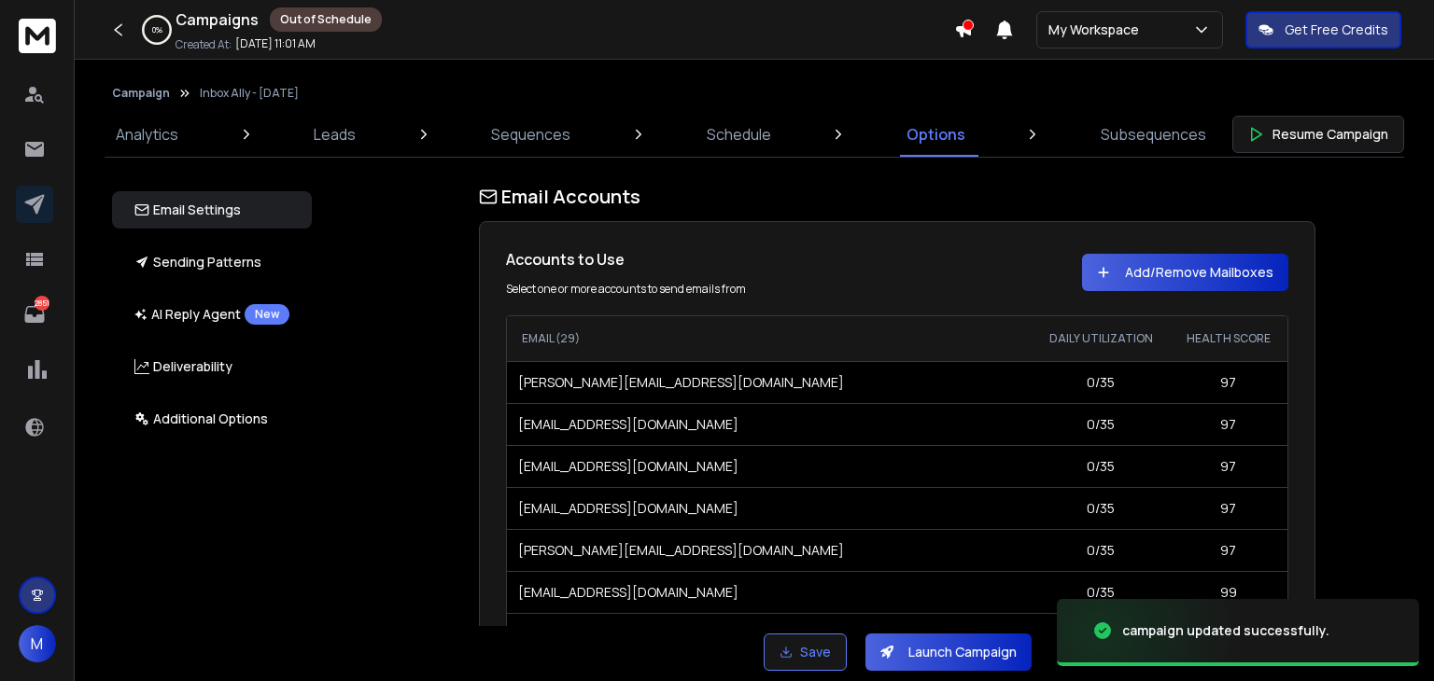
click at [919, 653] on button "Launch Campaign" at bounding box center [948, 652] width 166 height 37
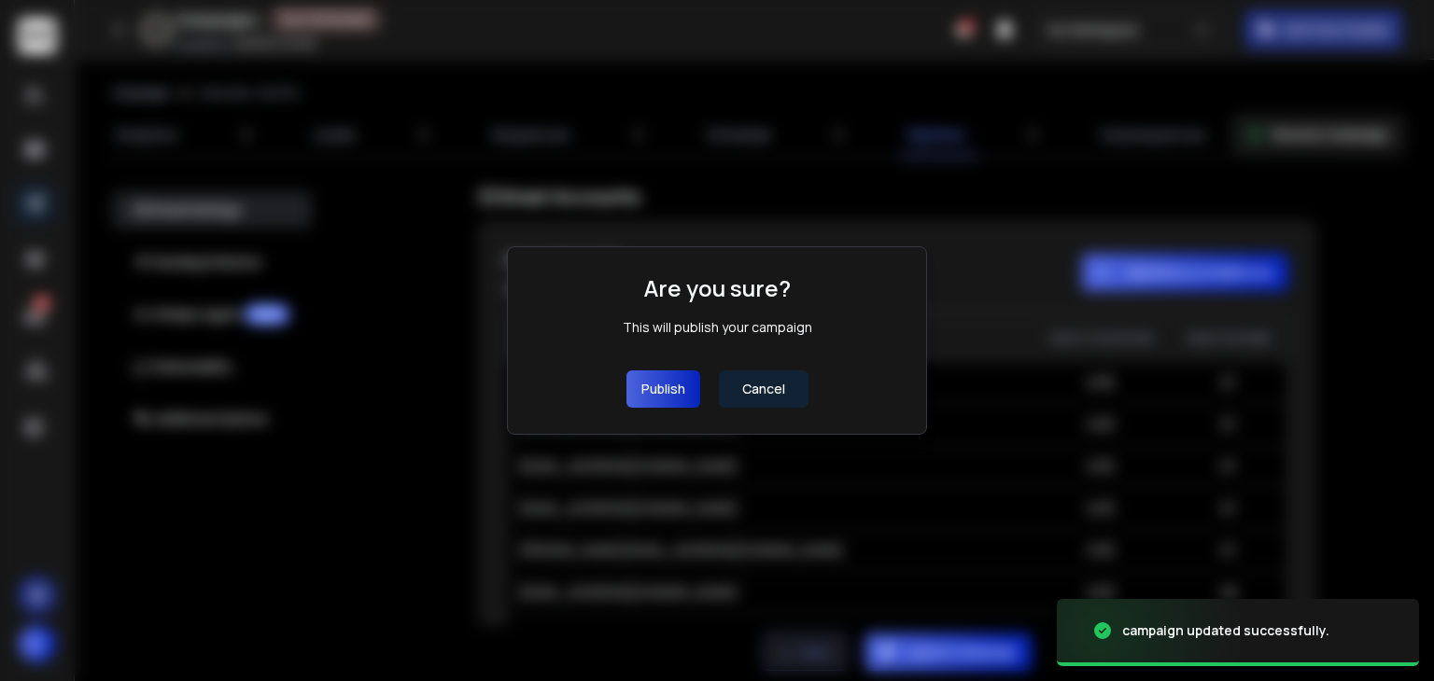
click at [653, 376] on button "Publish" at bounding box center [663, 389] width 74 height 37
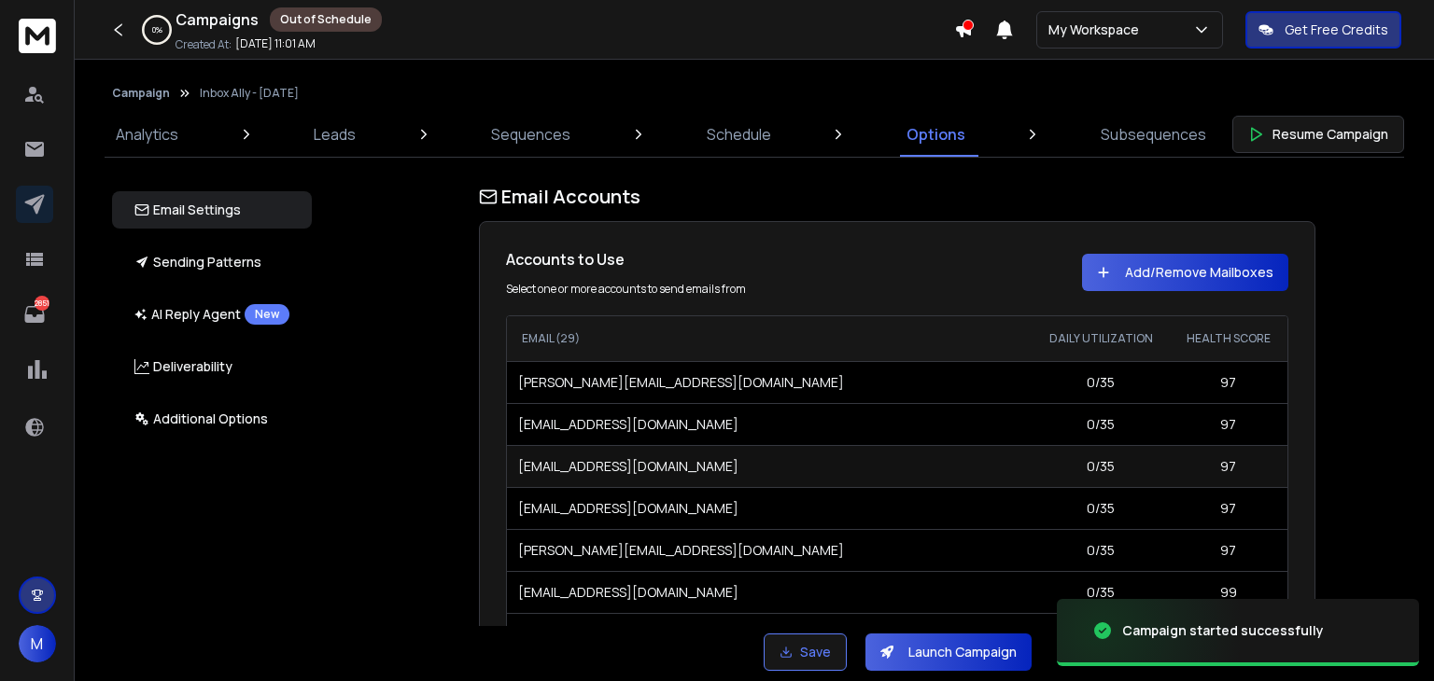
scroll to position [372, 0]
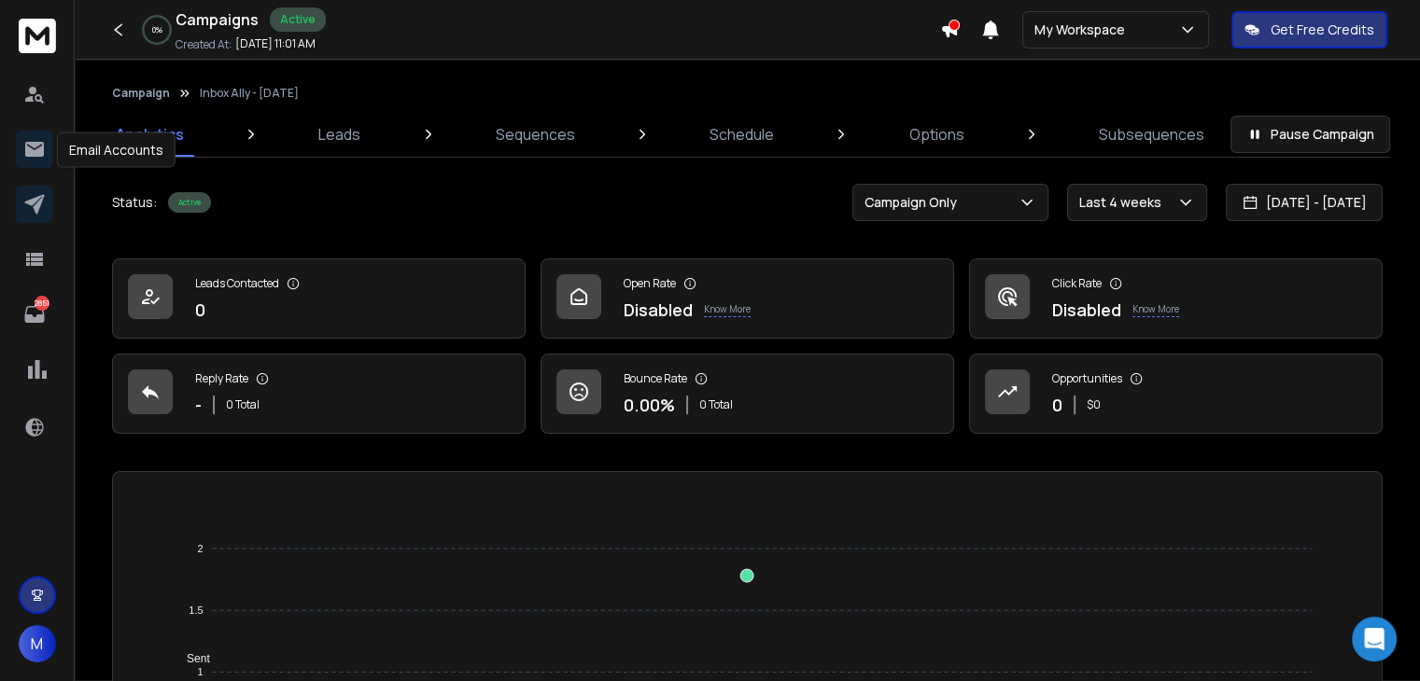
click at [38, 151] on icon at bounding box center [34, 149] width 19 height 15
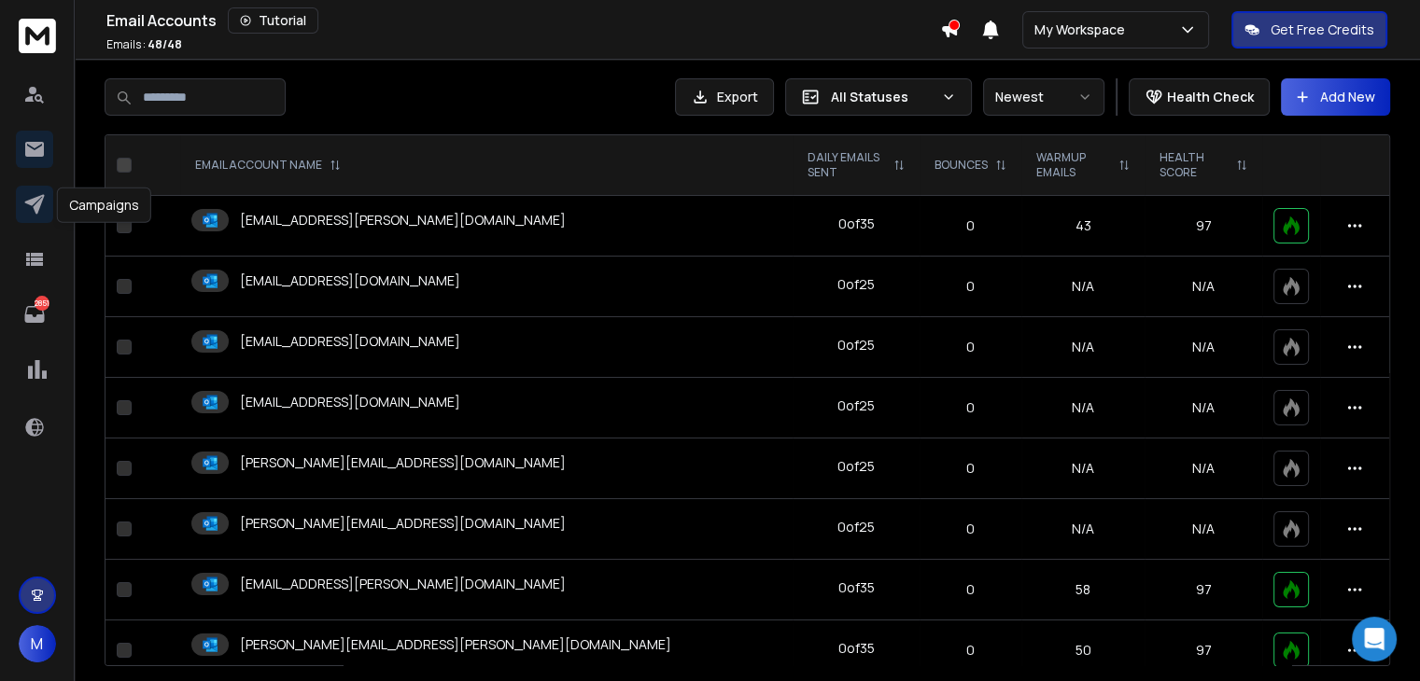
click at [31, 206] on icon at bounding box center [34, 204] width 22 height 22
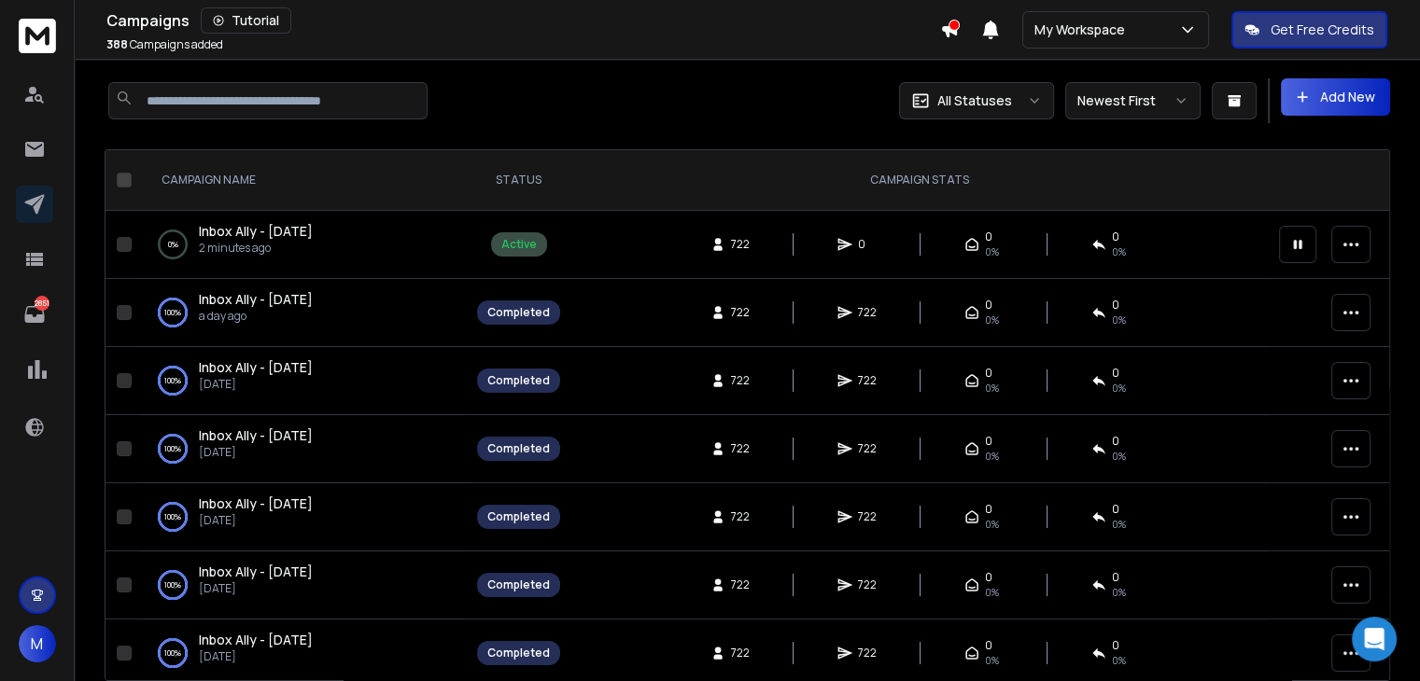
click at [354, 238] on div "0 % Inbox Ally - October 9 2 minutes ago" at bounding box center [302, 244] width 289 height 45
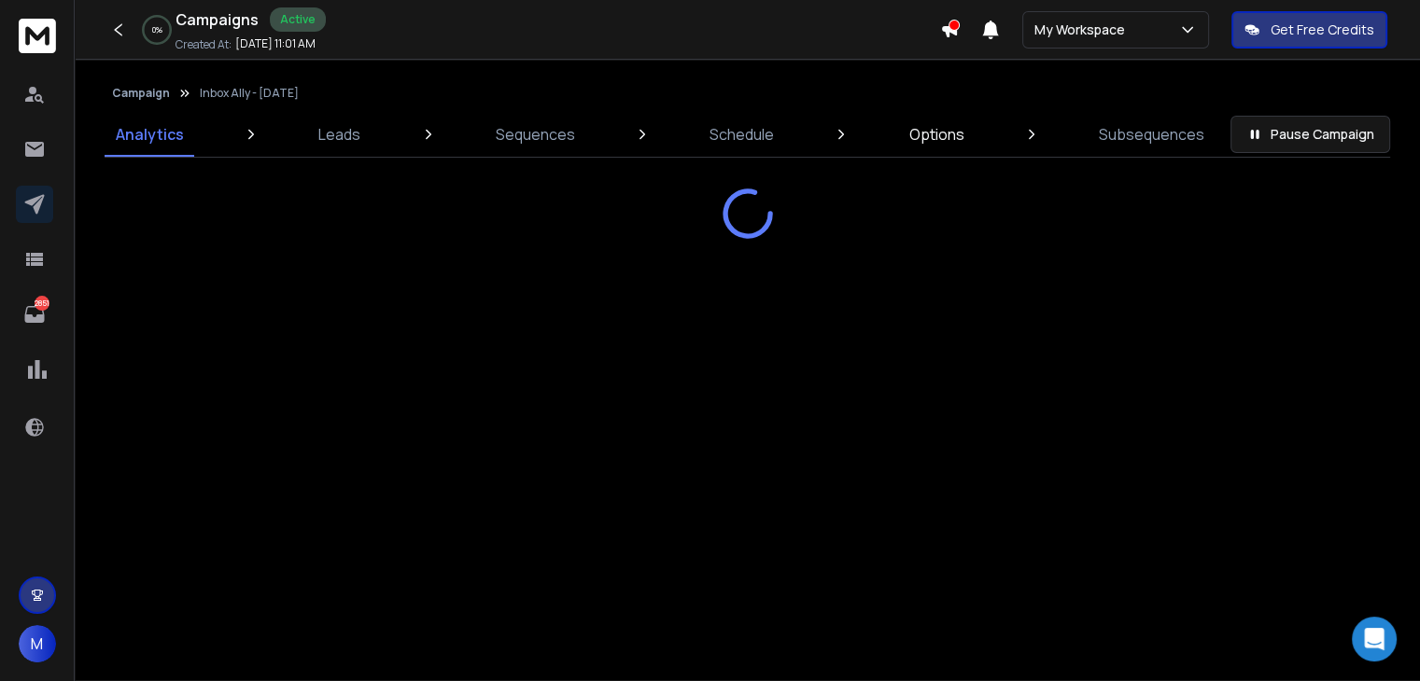
click at [930, 140] on p "Options" at bounding box center [936, 134] width 55 height 22
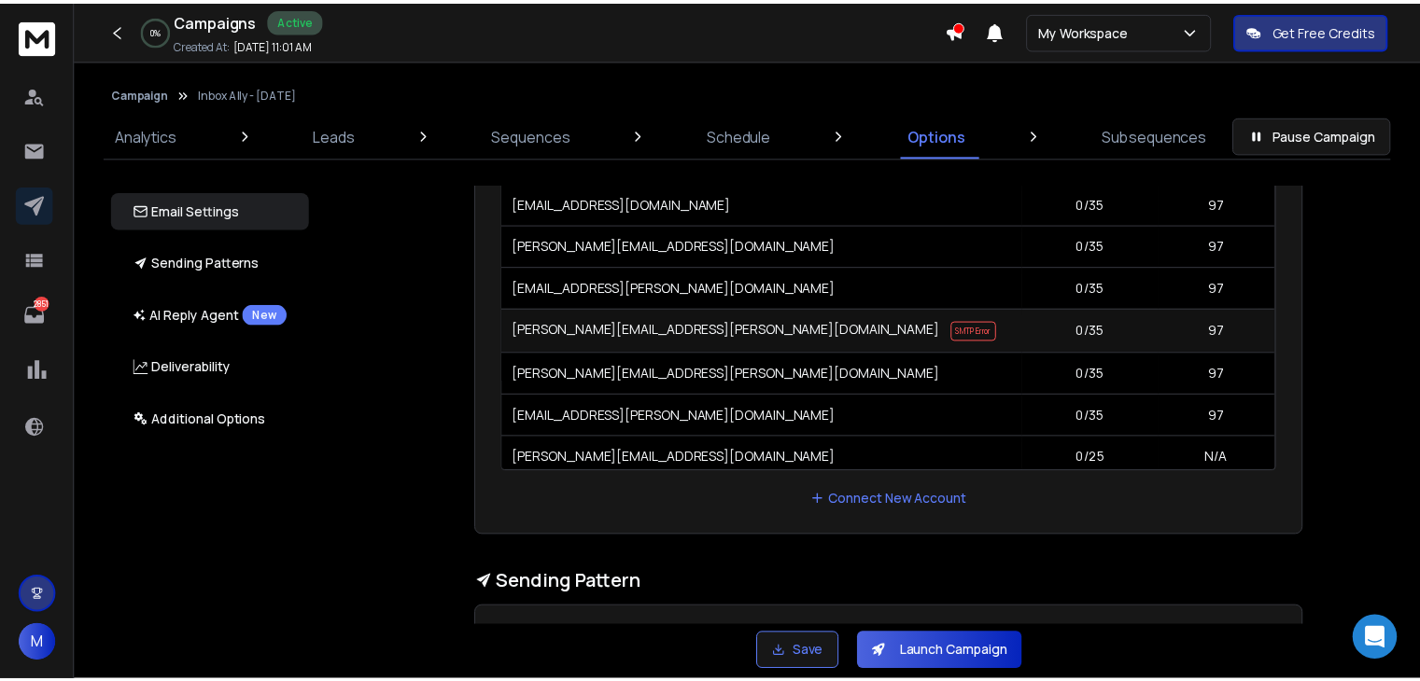
scroll to position [653, 0]
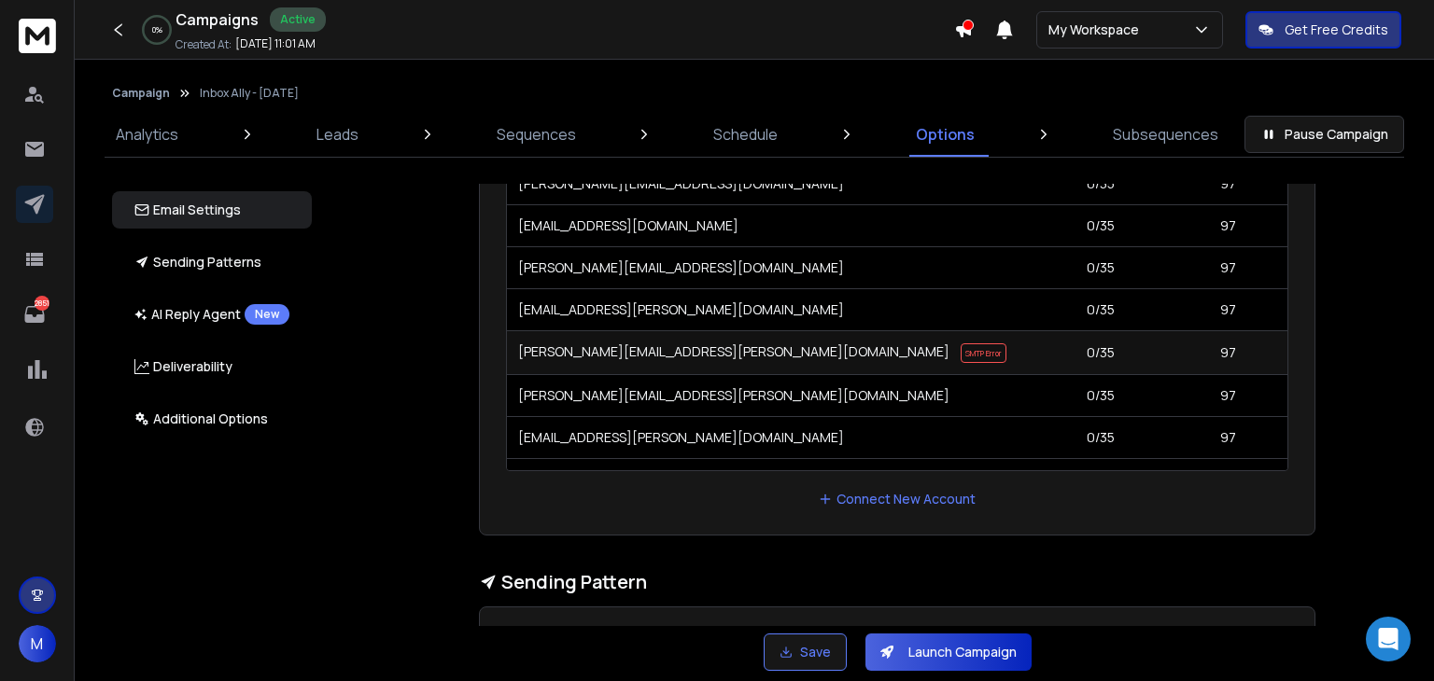
click at [961, 347] on span "SMTP Error" at bounding box center [984, 354] width 46 height 20
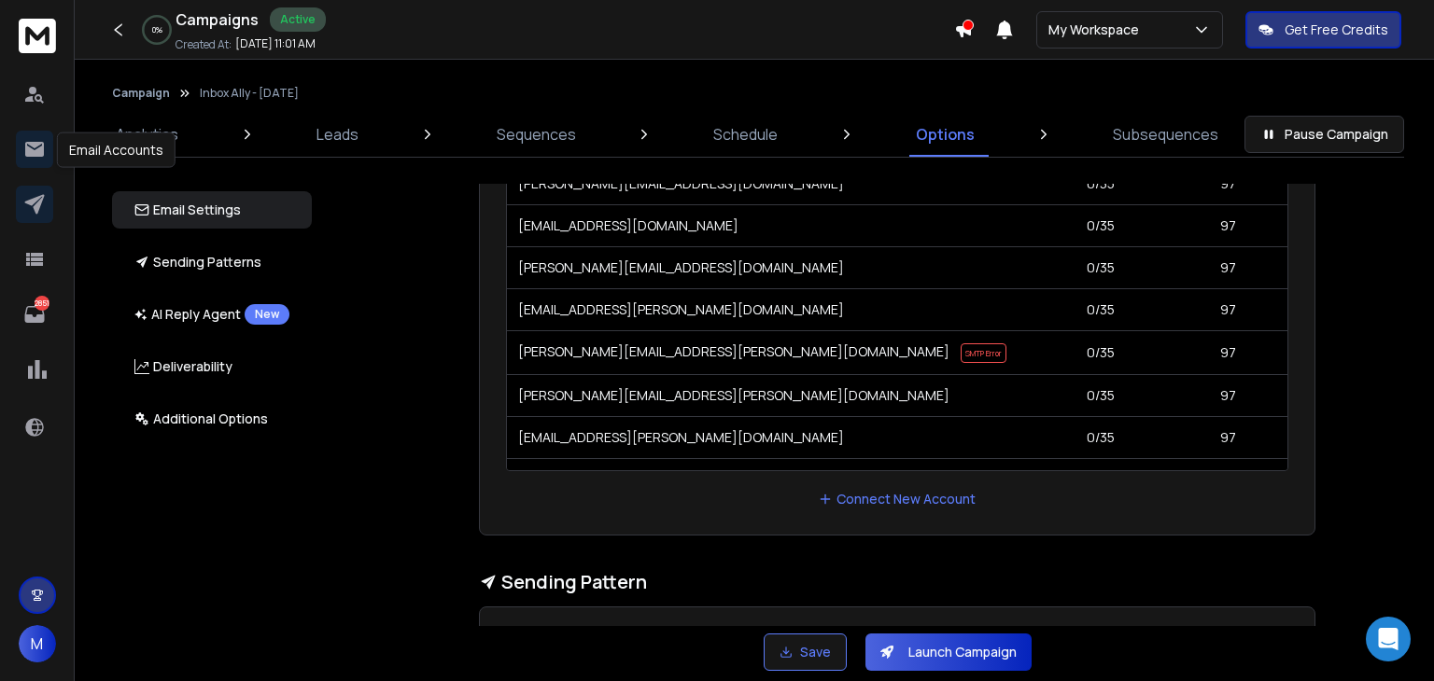
click at [33, 147] on icon at bounding box center [34, 149] width 19 height 15
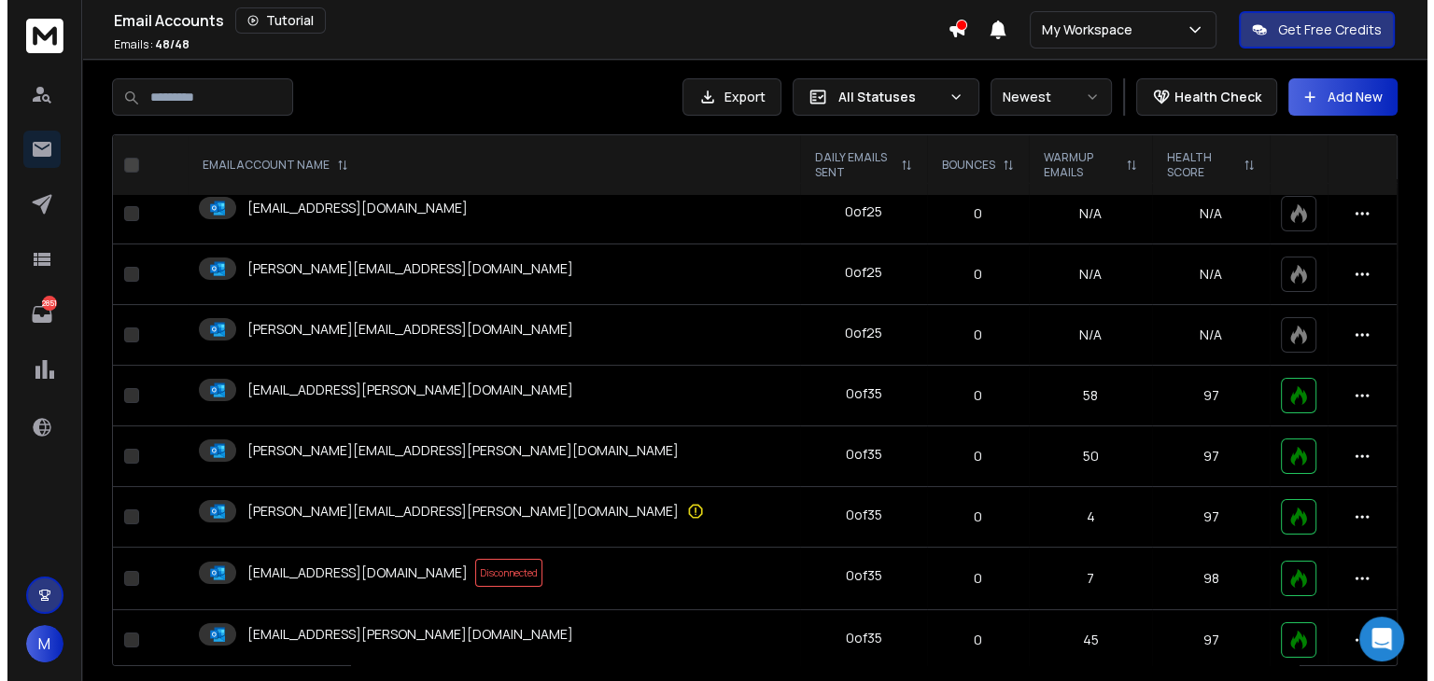
scroll to position [218, 0]
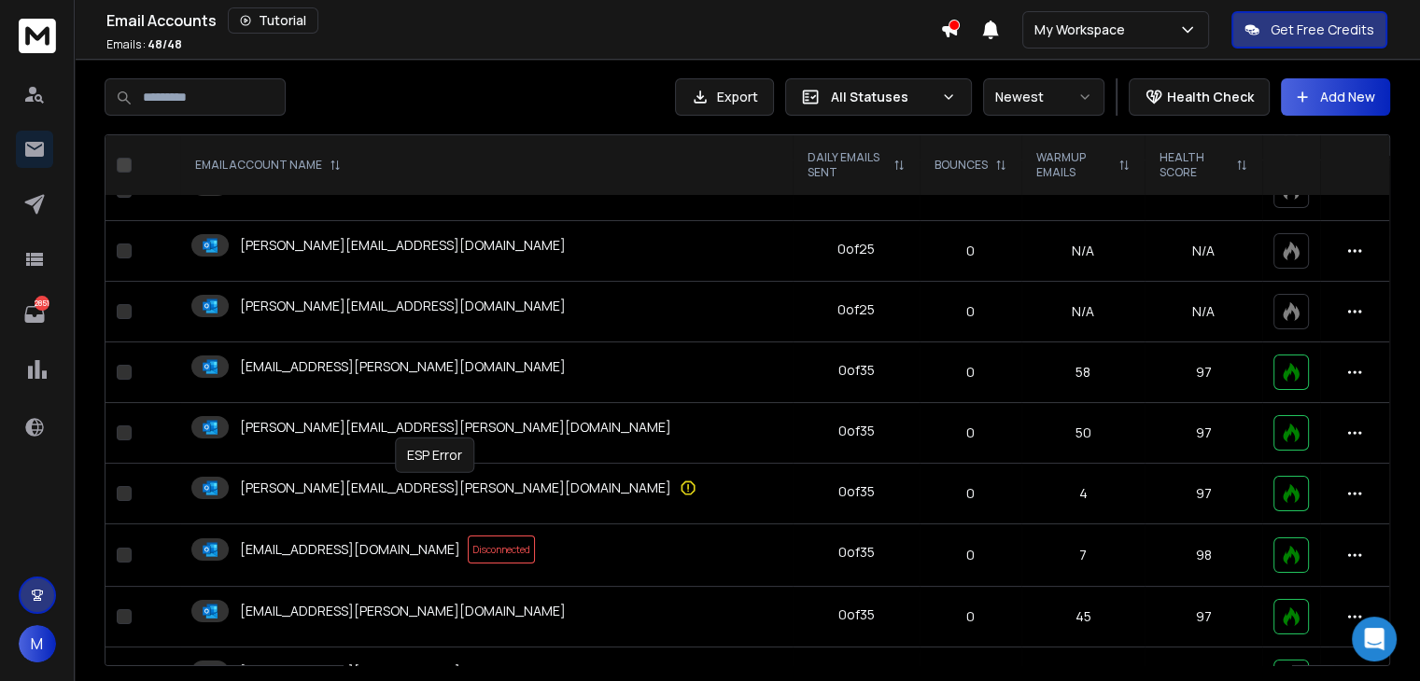
click at [679, 490] on icon at bounding box center [688, 488] width 19 height 19
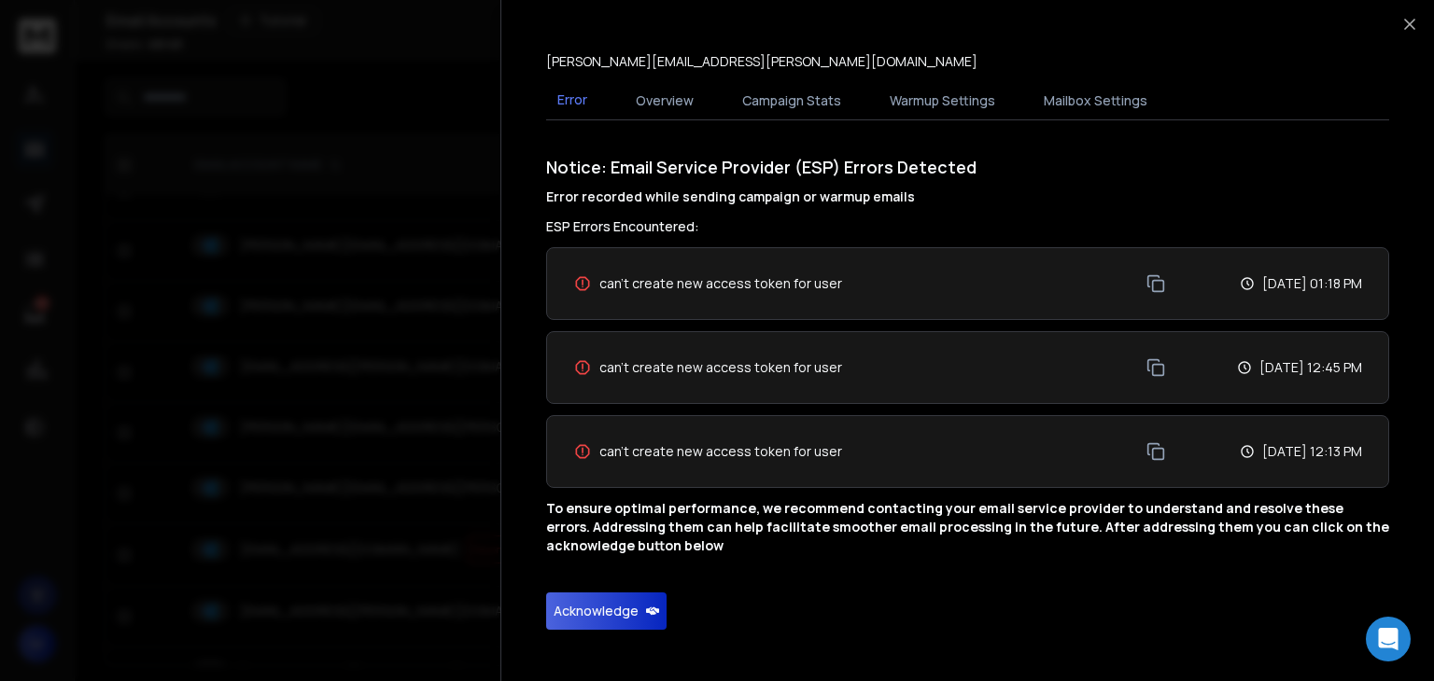
click at [1075, 94] on button "Mailbox Settings" at bounding box center [1095, 100] width 126 height 41
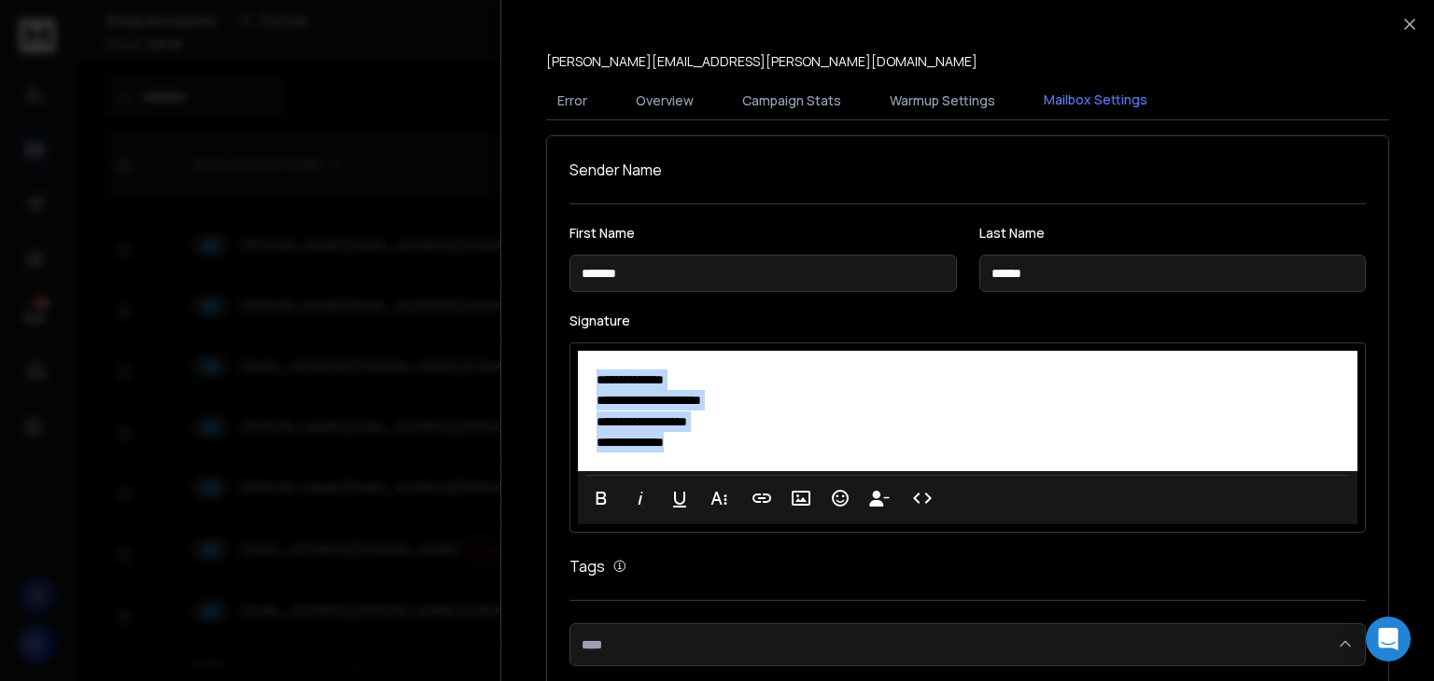
drag, startPoint x: 696, startPoint y: 442, endPoint x: 550, endPoint y: 374, distance: 161.2
click at [550, 374] on div "**********" at bounding box center [967, 631] width 843 height 993
copy div "**********"
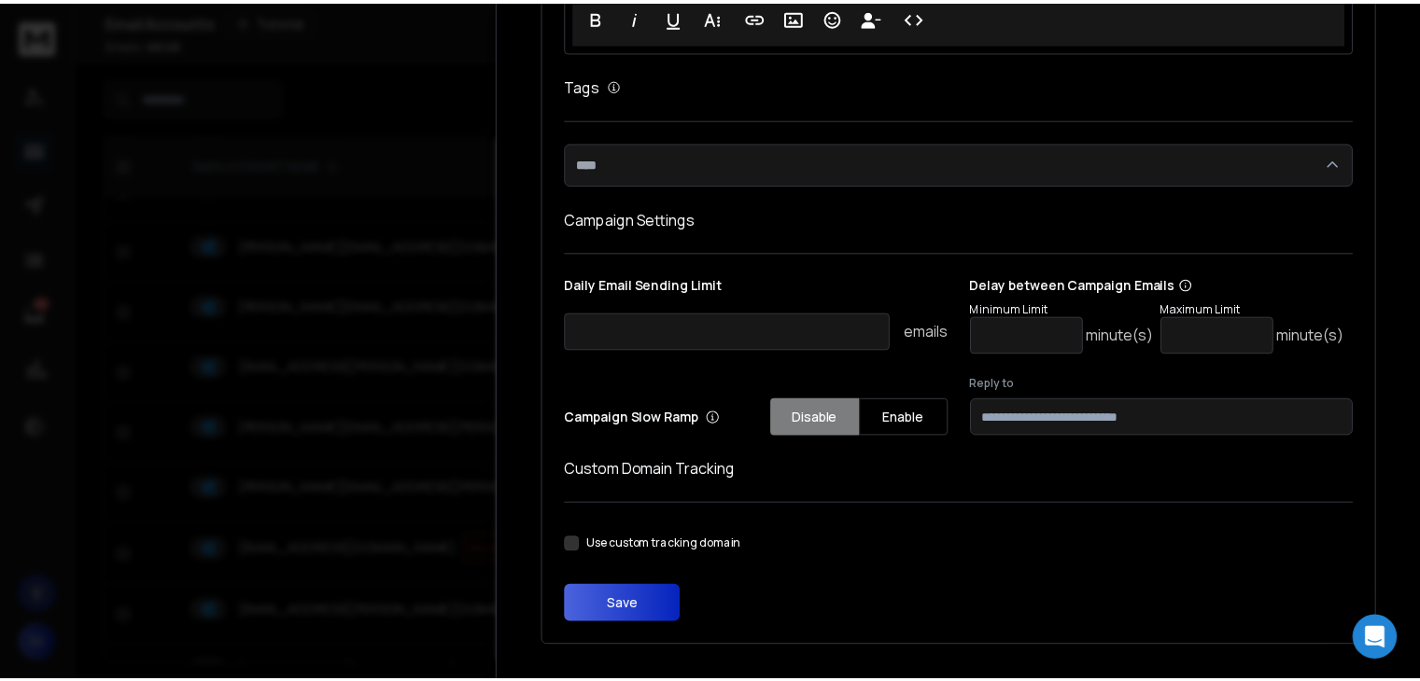
scroll to position [499, 0]
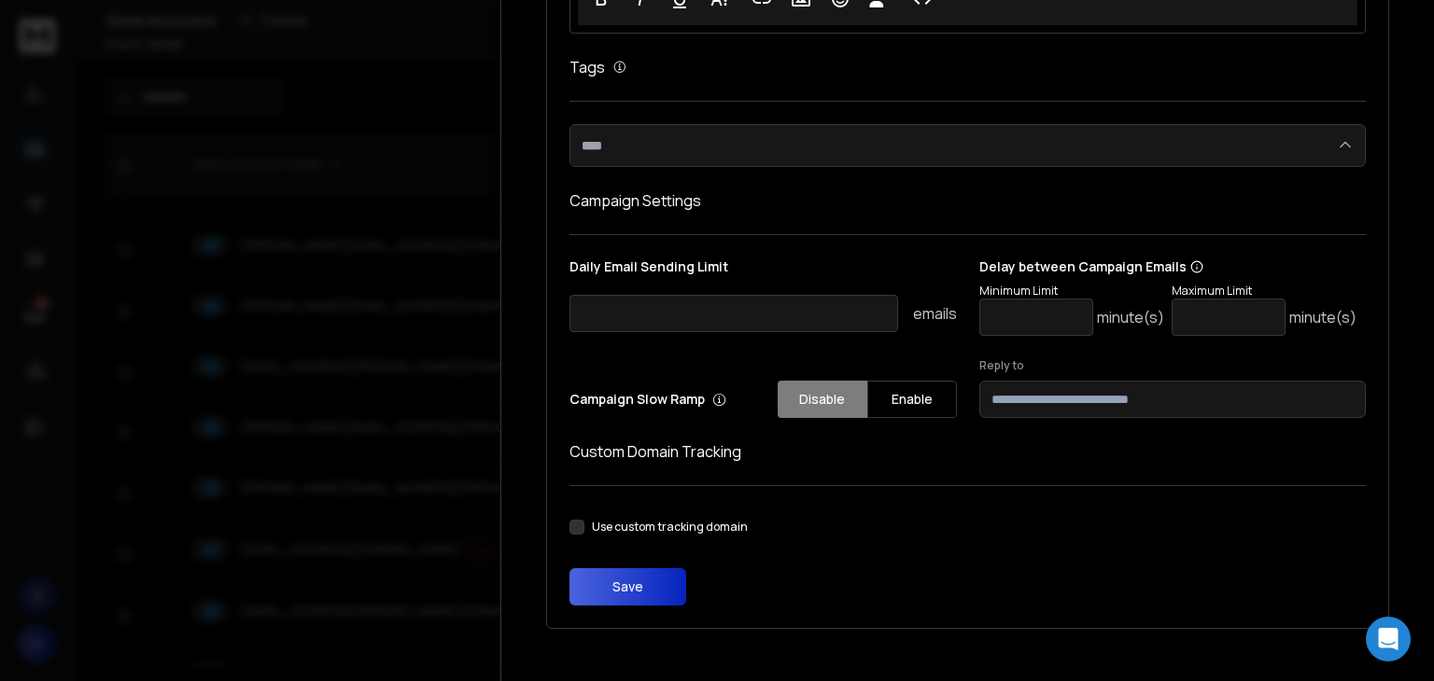
click at [646, 586] on button "Save" at bounding box center [627, 587] width 117 height 37
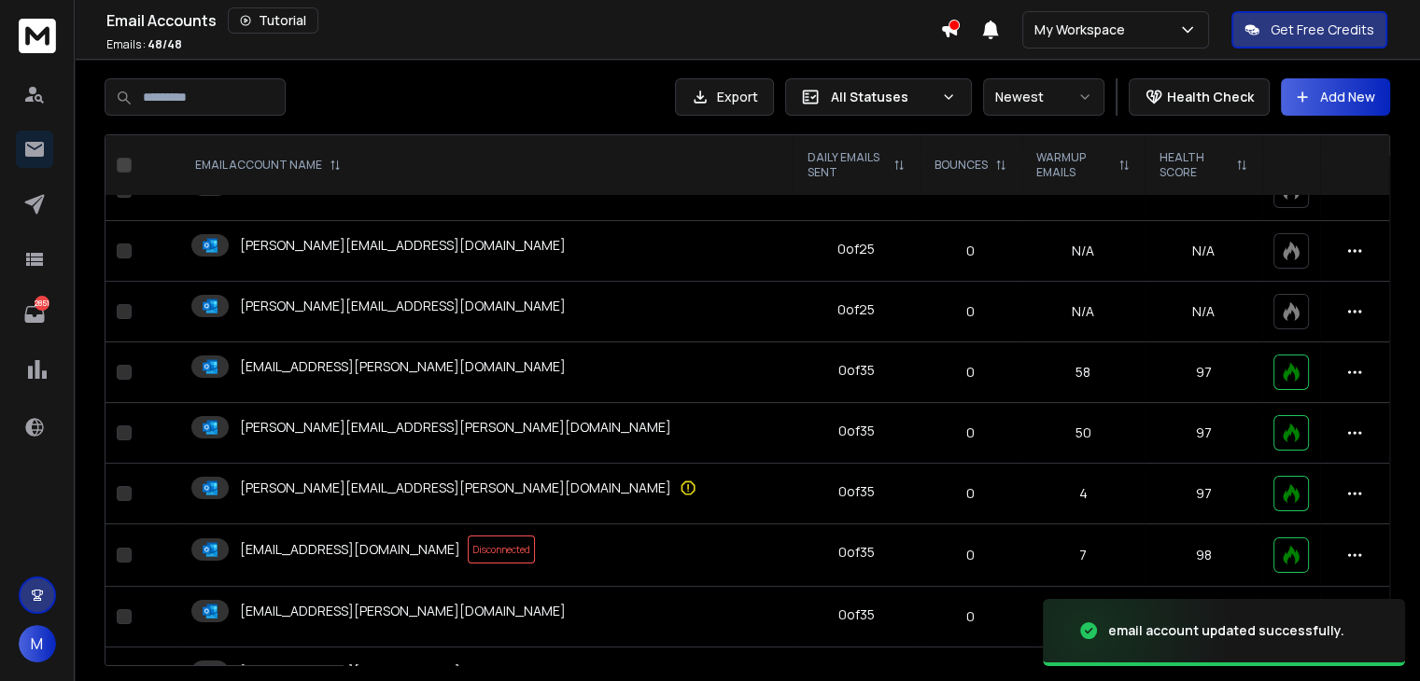
click at [1346, 494] on icon at bounding box center [1354, 493] width 17 height 17
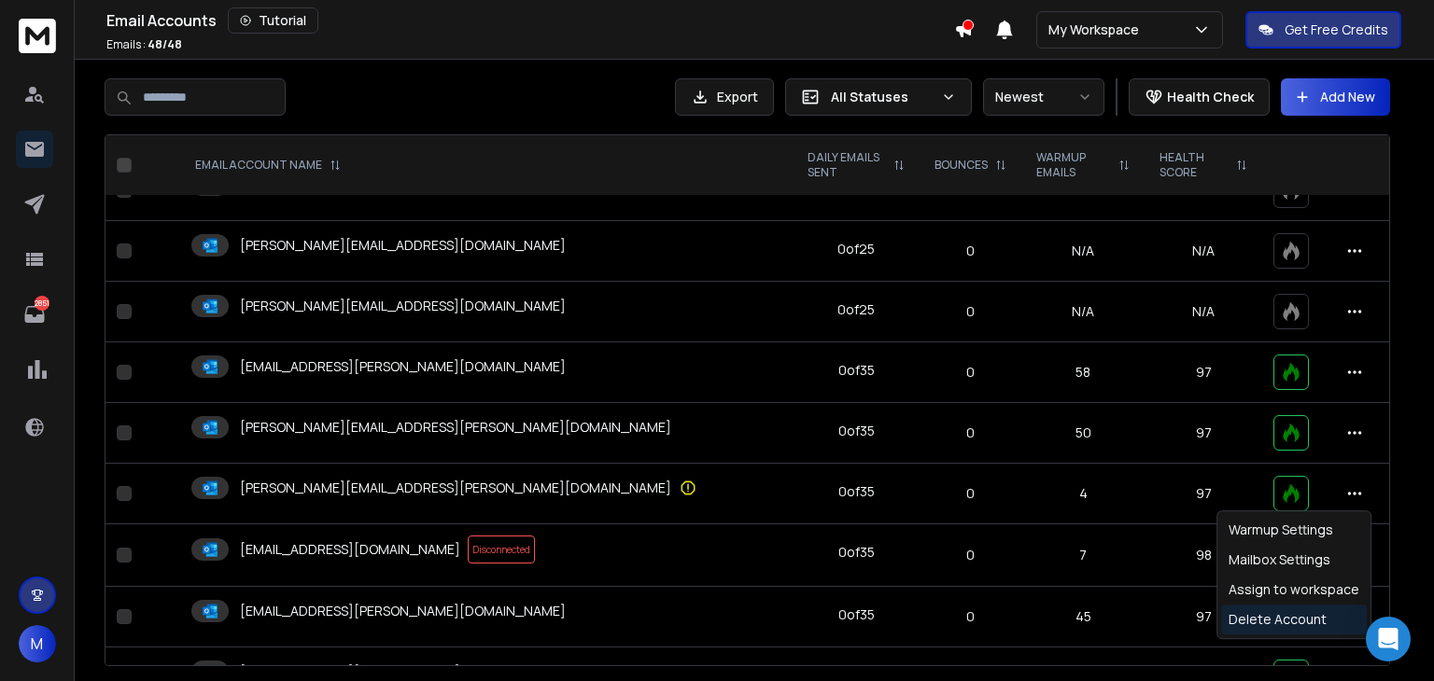
click at [1297, 623] on div "Delete Account" at bounding box center [1294, 620] width 146 height 30
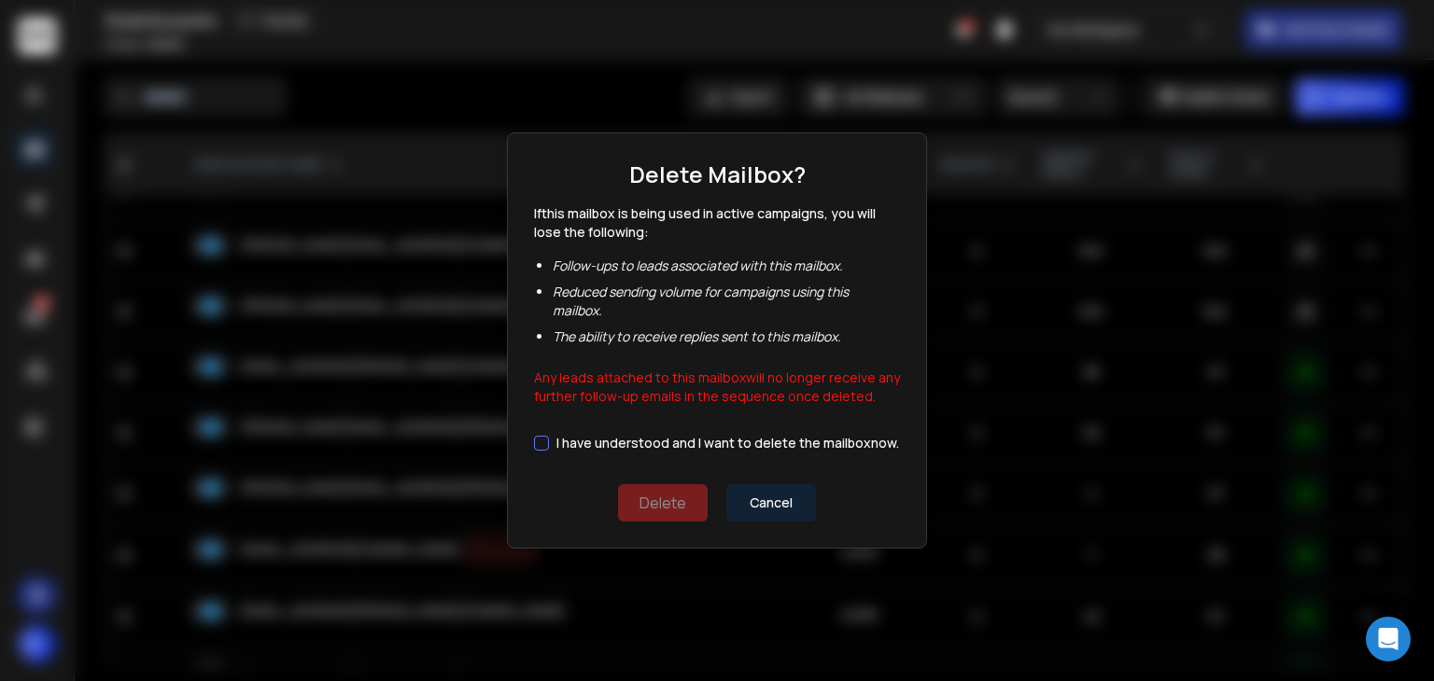
click at [657, 448] on label "I have understood and I want to delete the mailbox now." at bounding box center [727, 443] width 343 height 13
click at [549, 448] on button "I have understood and I want to delete the mailbox now." at bounding box center [541, 443] width 15 height 15
click at [677, 516] on button "Delete" at bounding box center [663, 502] width 90 height 37
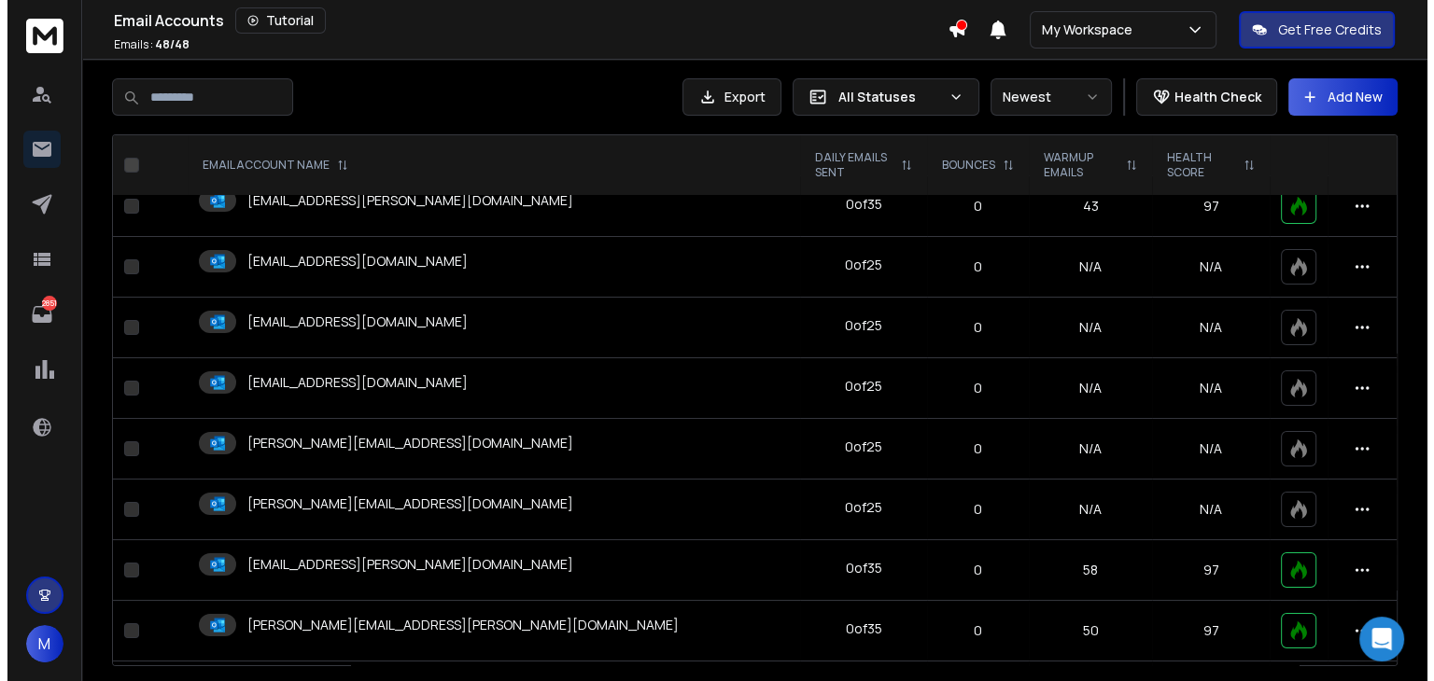
scroll to position [0, 0]
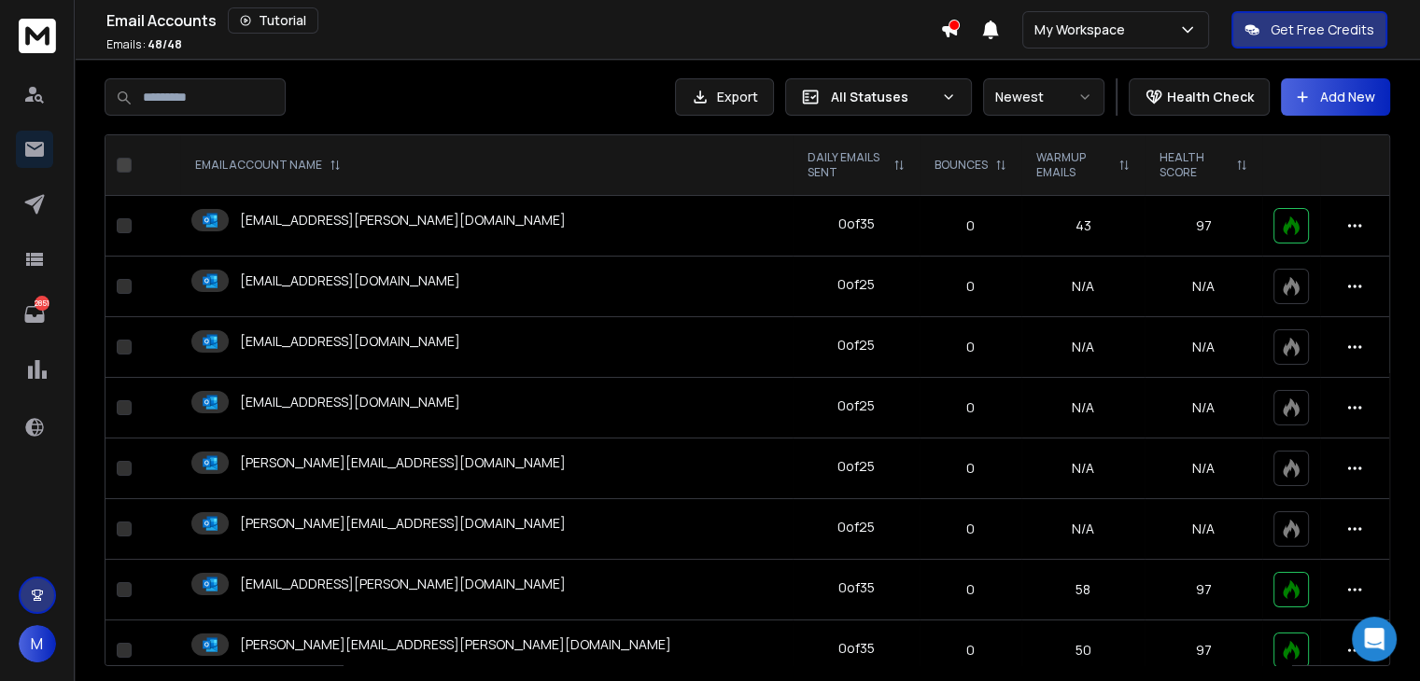
click at [1306, 110] on button "Add New" at bounding box center [1335, 96] width 109 height 37
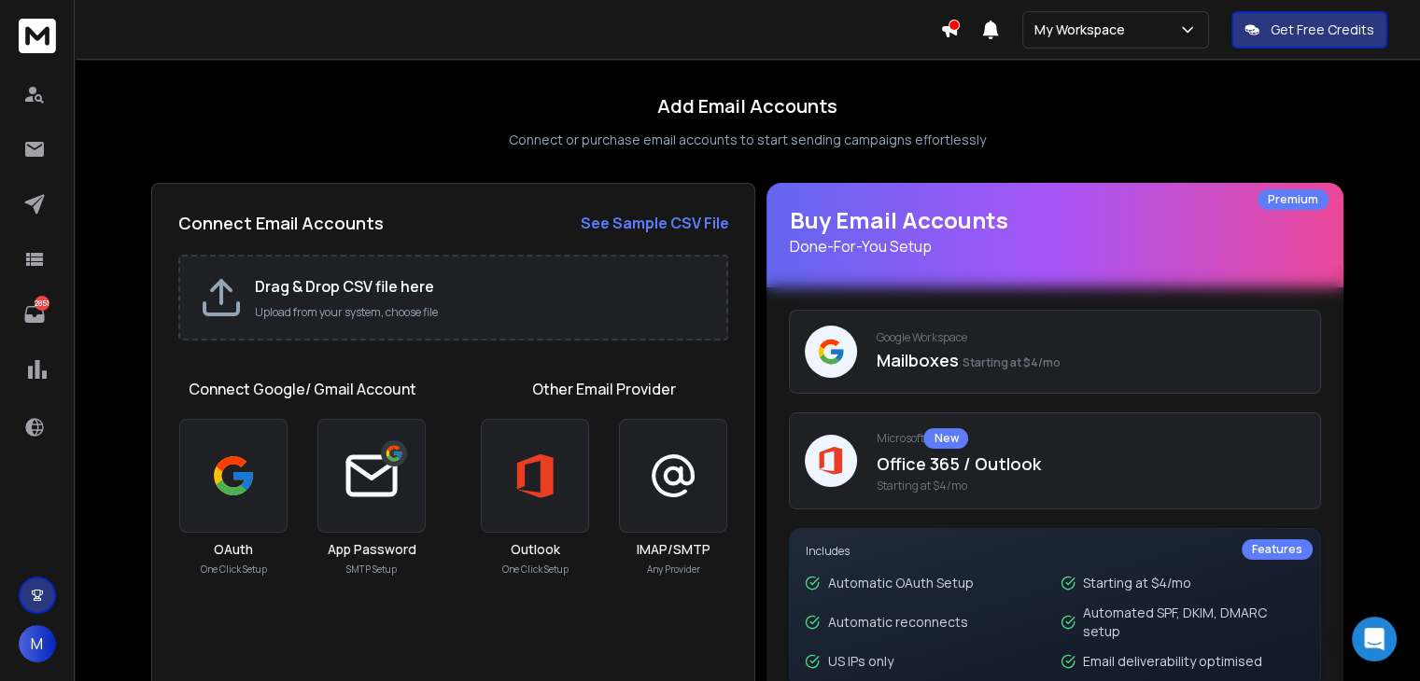
click at [547, 471] on icon at bounding box center [534, 476] width 36 height 44
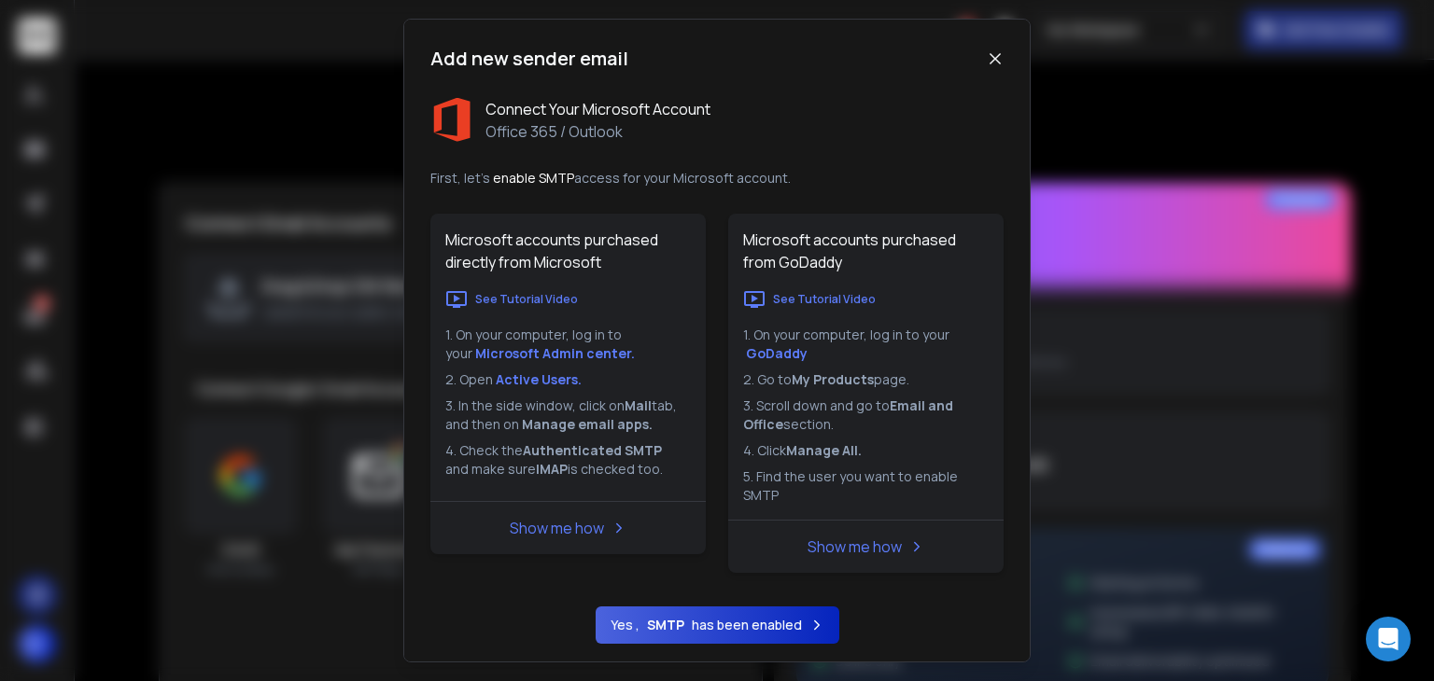
click at [723, 618] on button "Yes , SMTP has been enabled" at bounding box center [718, 625] width 244 height 37
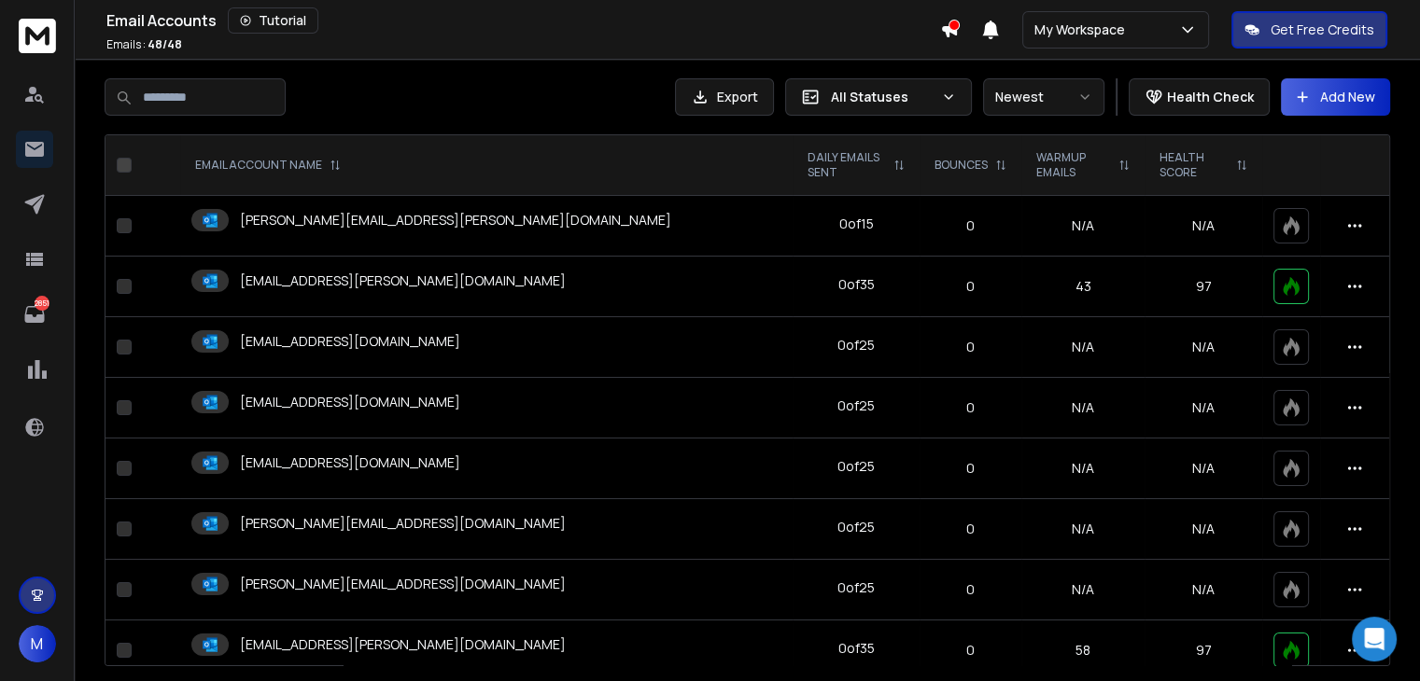
click at [552, 230] on div "cameron@stevens-wells.com" at bounding box center [486, 220] width 590 height 22
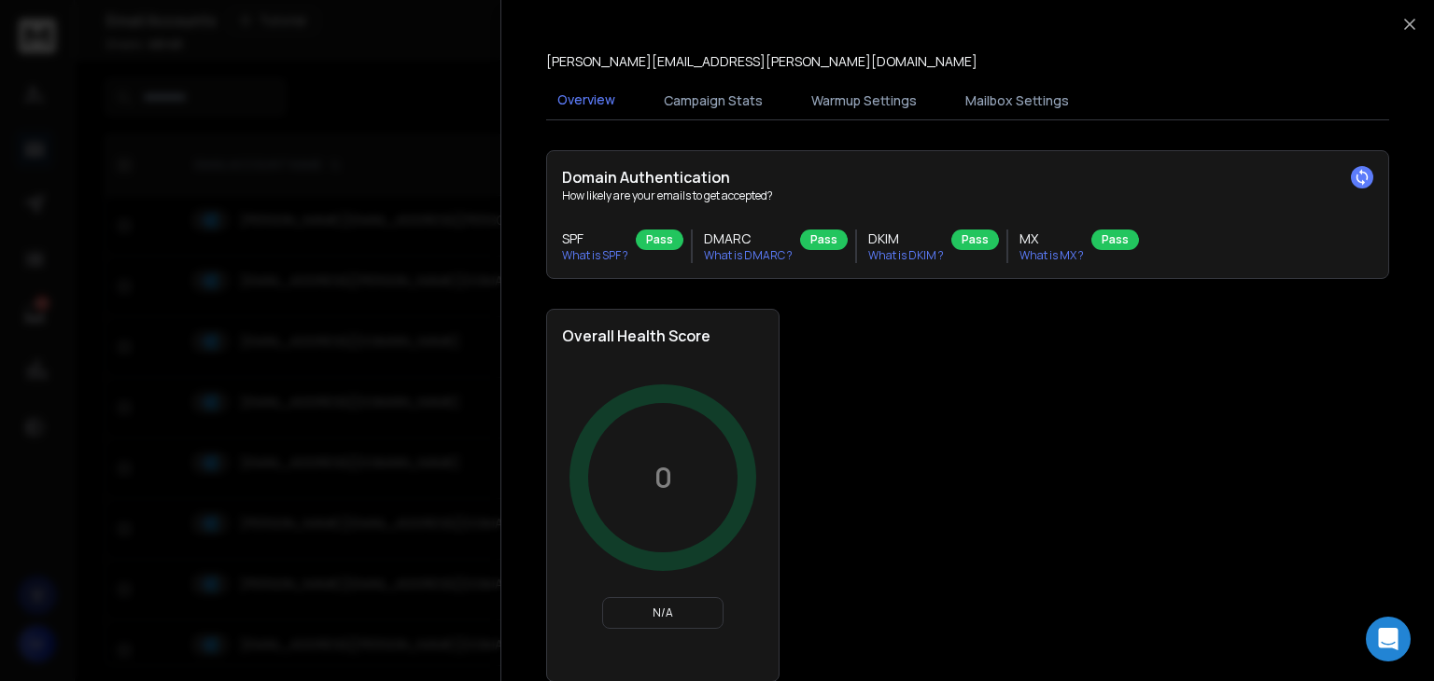
click at [902, 96] on button "Warmup Settings" at bounding box center [864, 100] width 128 height 41
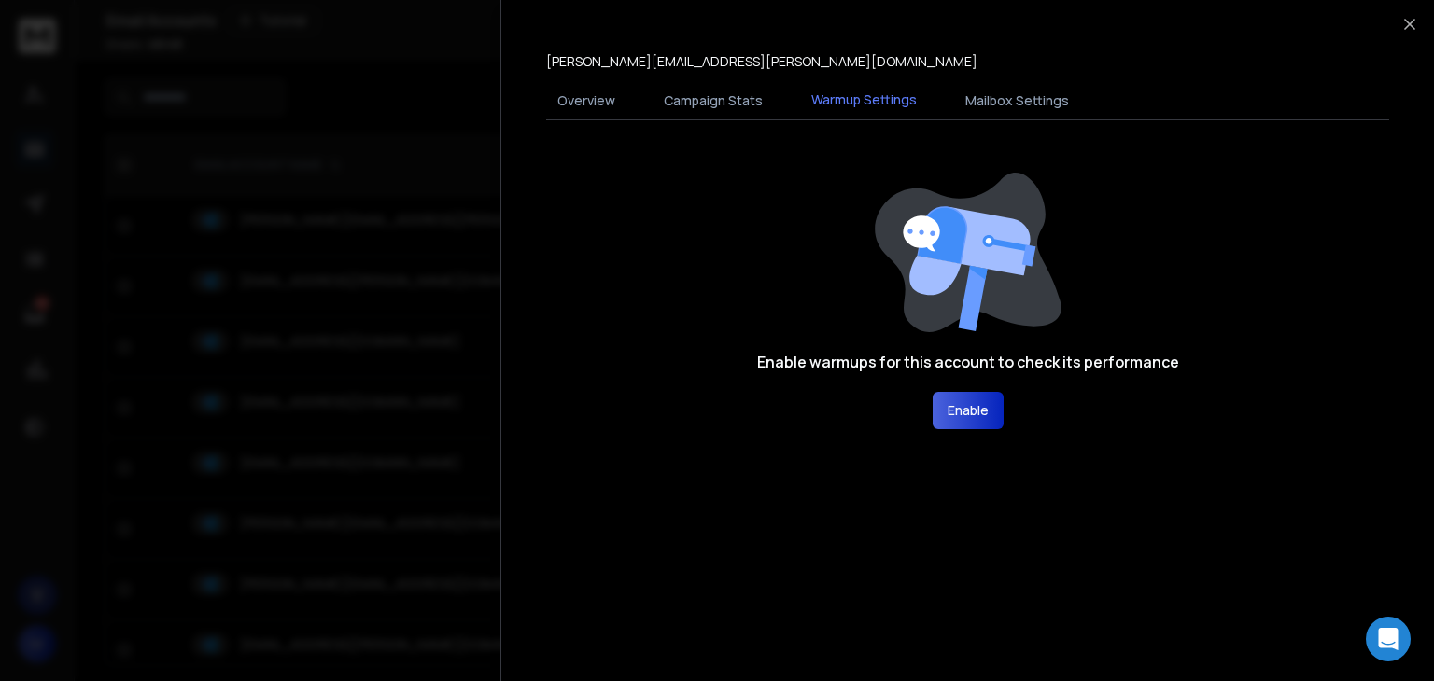
click at [992, 88] on button "Mailbox Settings" at bounding box center [1017, 100] width 126 height 41
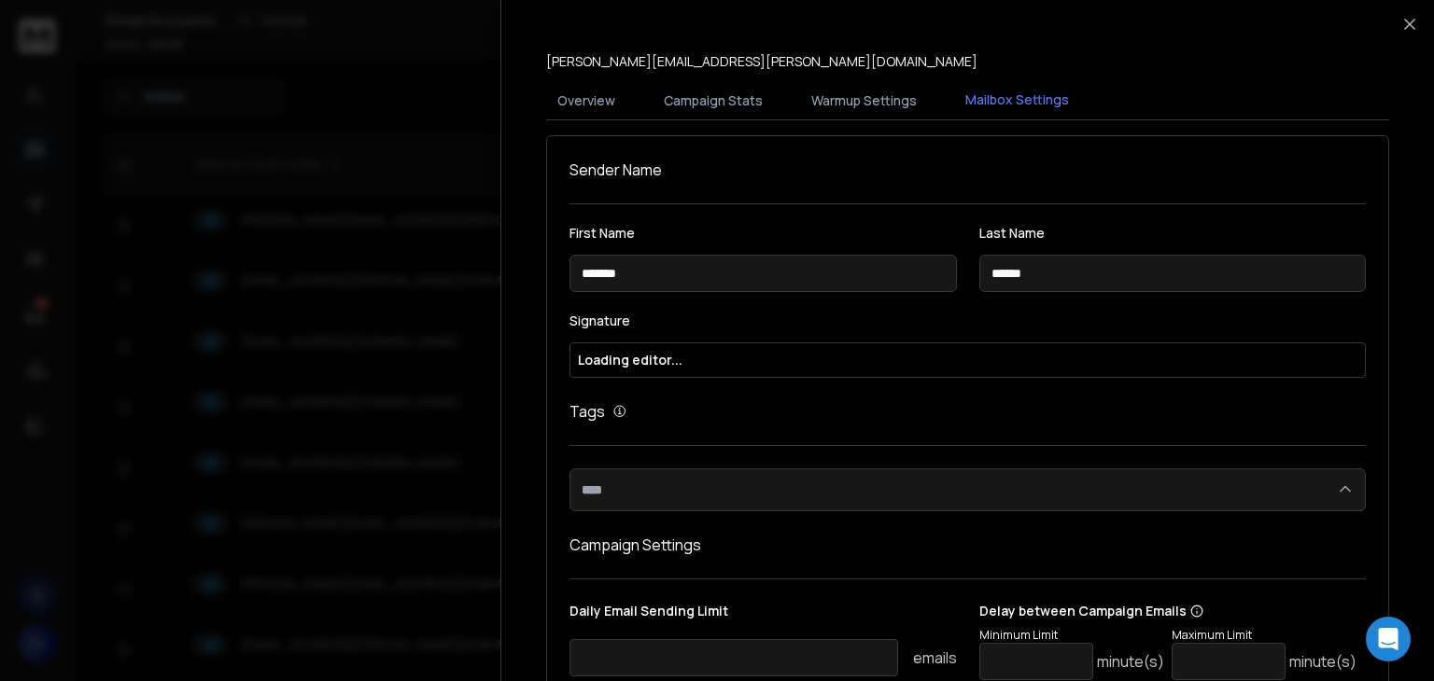
click at [885, 95] on button "Warmup Settings" at bounding box center [864, 100] width 128 height 41
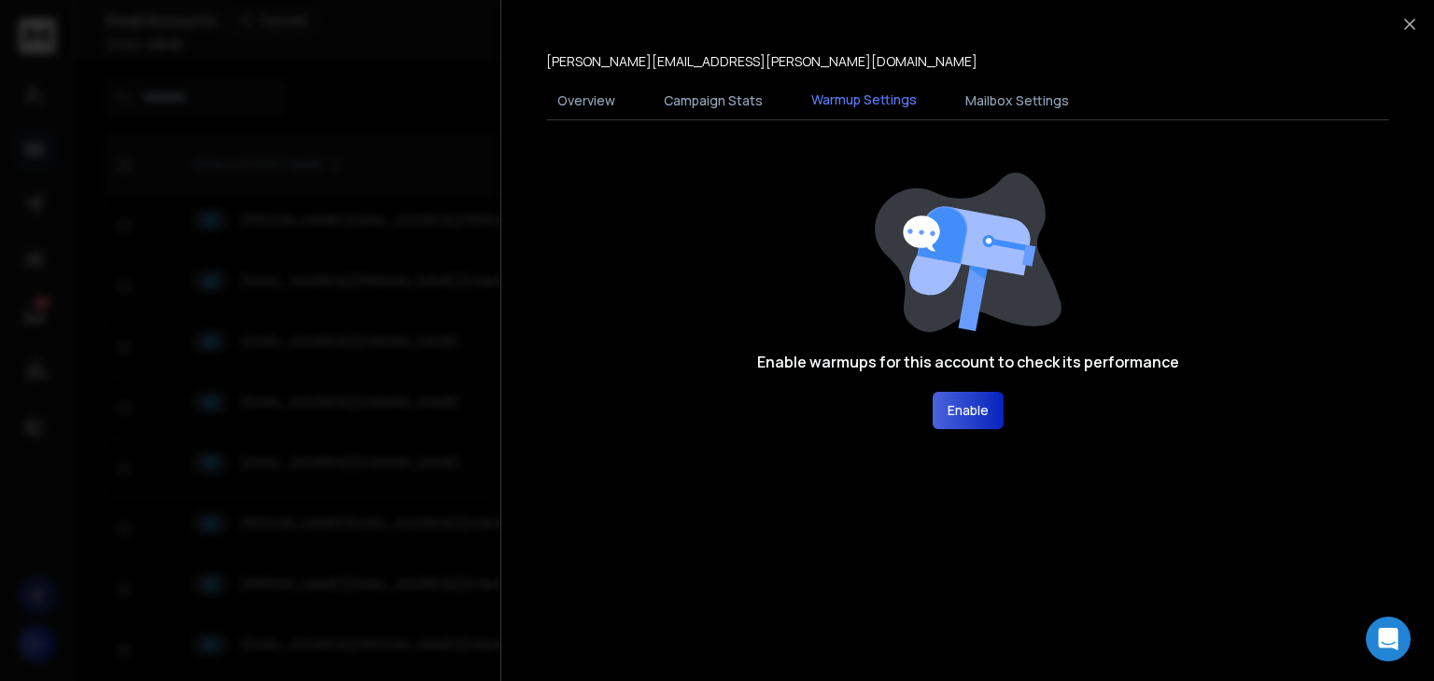
click at [962, 410] on button "Enable" at bounding box center [968, 410] width 71 height 37
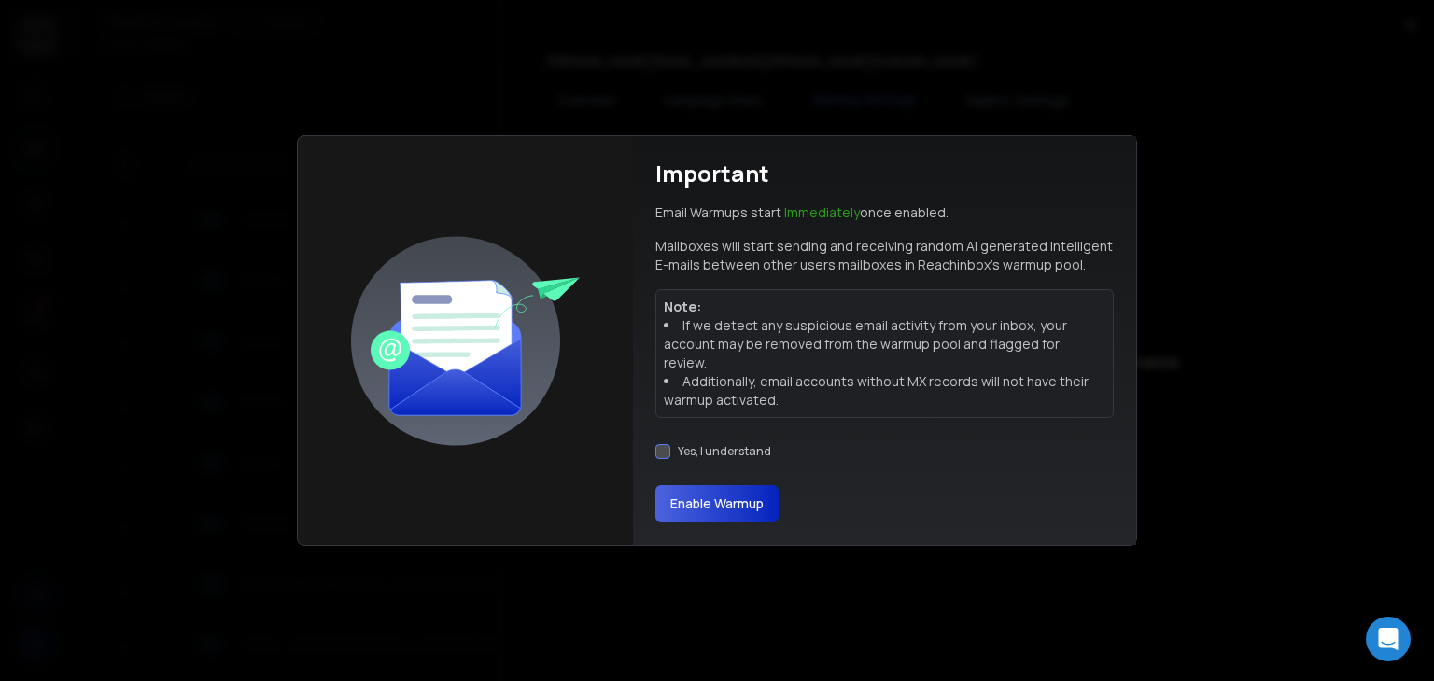
click at [713, 446] on label "Yes, I understand" at bounding box center [724, 451] width 93 height 15
click at [662, 444] on button "Yes, I understand" at bounding box center [662, 451] width 15 height 15
click at [721, 488] on button "Enable Warmup" at bounding box center [716, 503] width 123 height 37
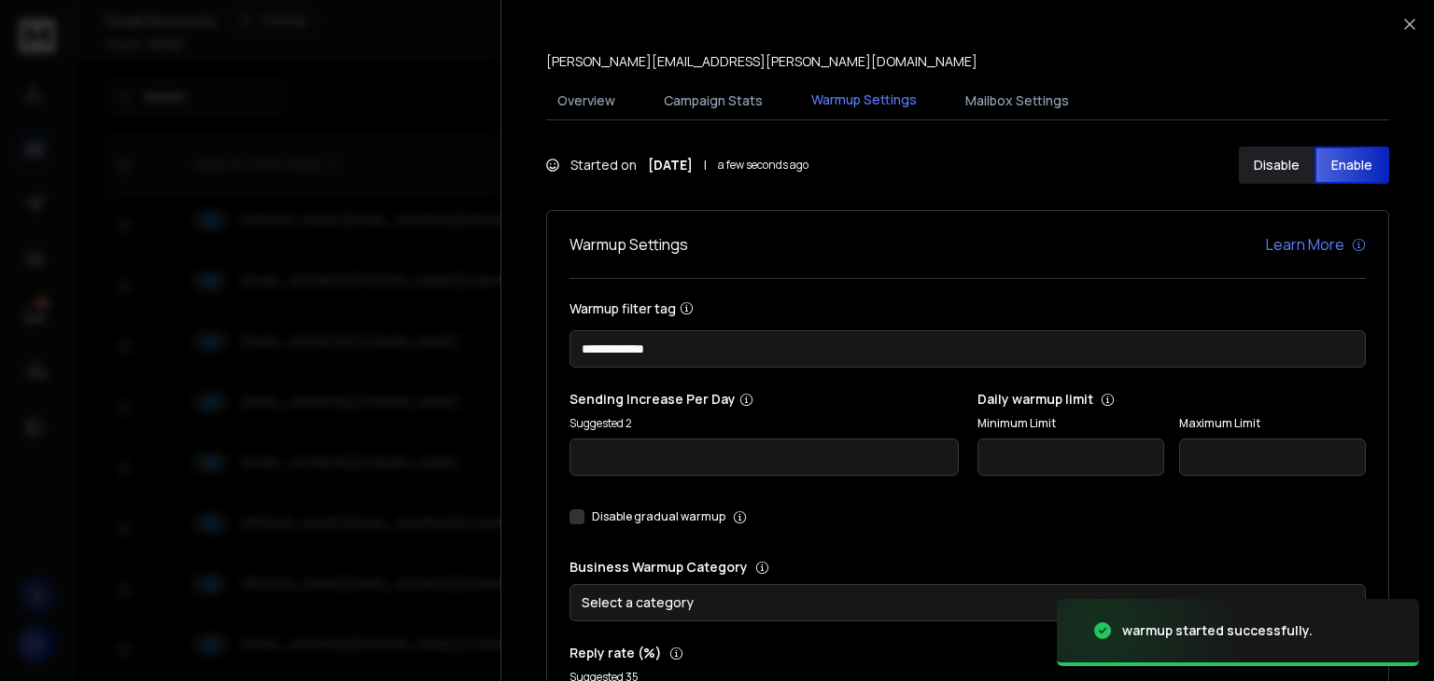
click at [989, 104] on button "Mailbox Settings" at bounding box center [1017, 100] width 126 height 41
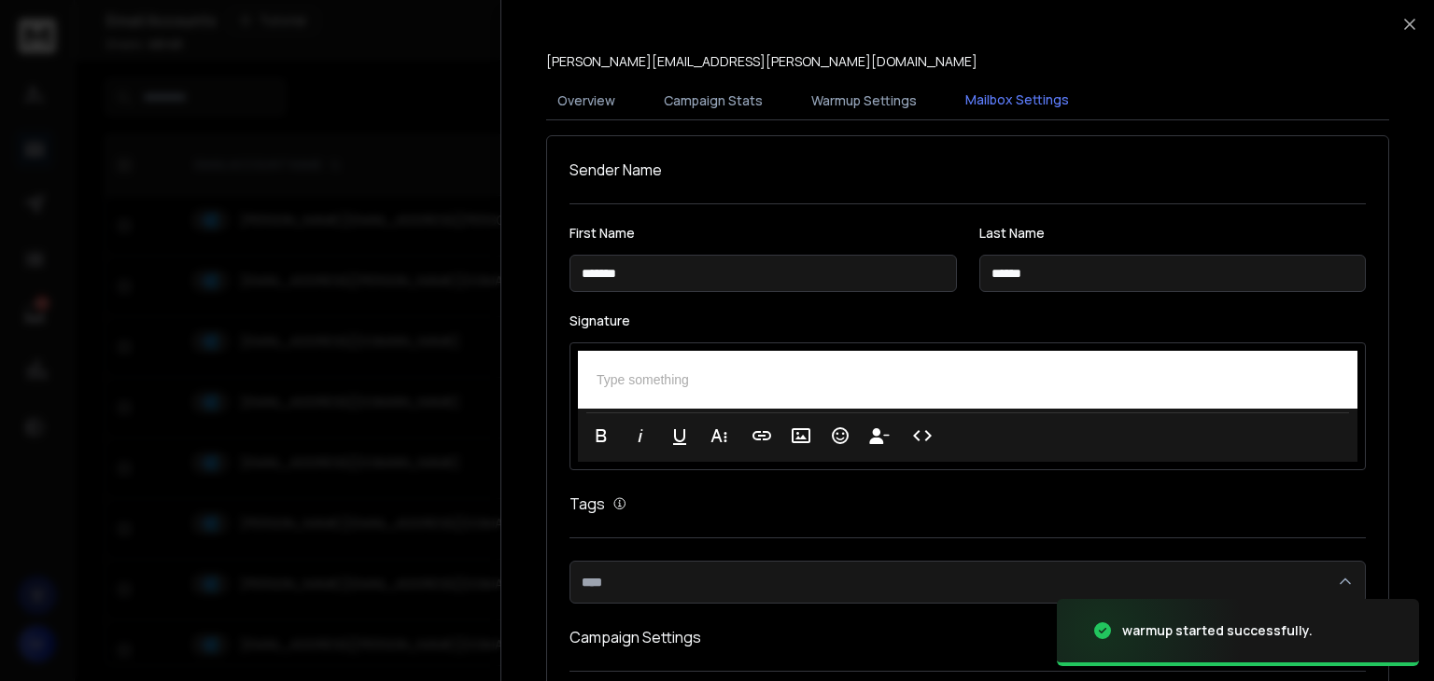
click at [721, 378] on div at bounding box center [968, 380] width 742 height 21
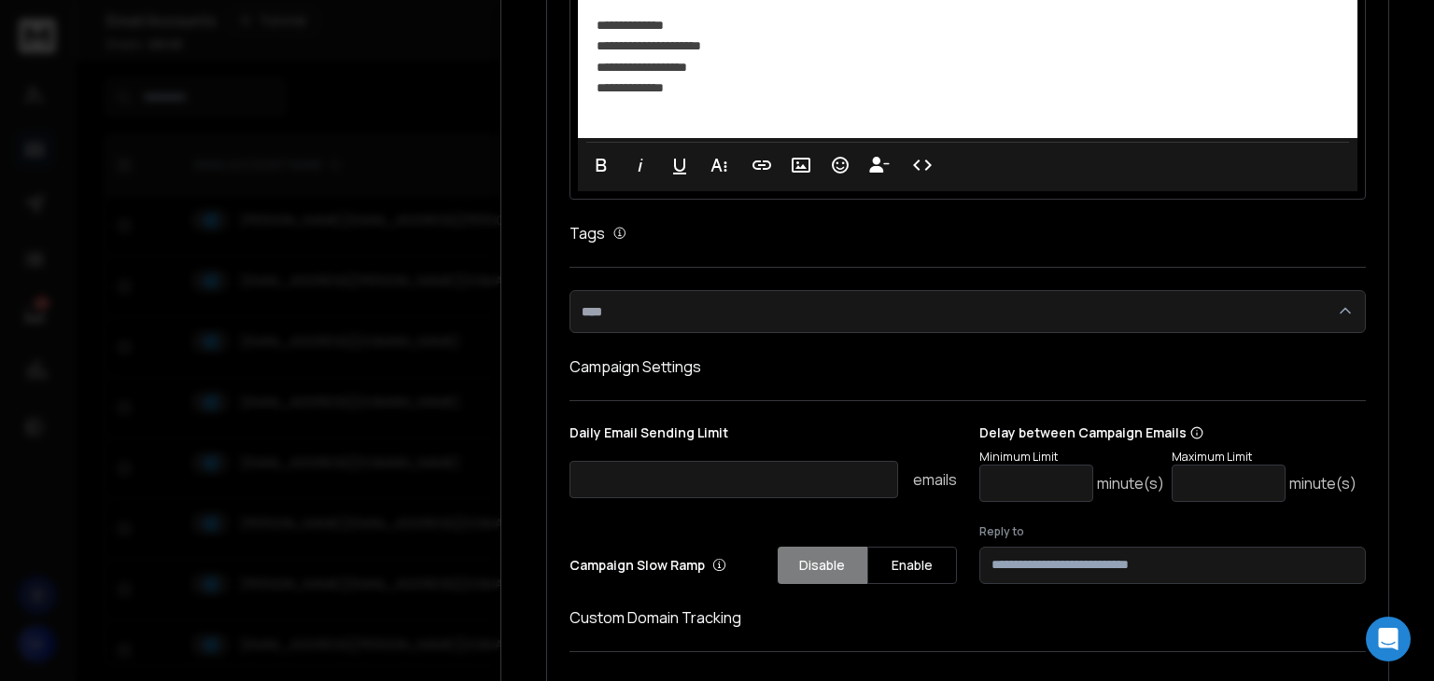
scroll to position [435, 0]
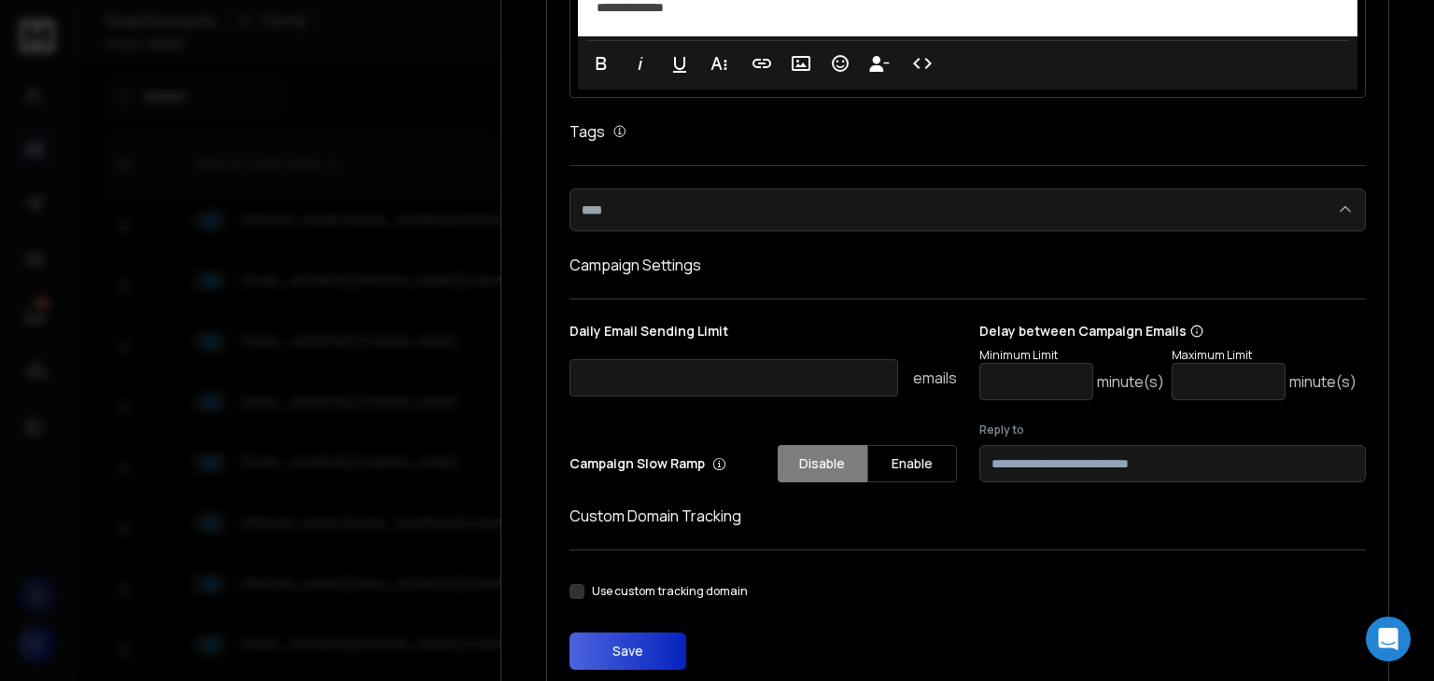
drag, startPoint x: 723, startPoint y: 382, endPoint x: 511, endPoint y: 390, distance: 212.1
click at [511, 390] on div "**********" at bounding box center [967, 340] width 934 height 681
type input "**"
click at [661, 648] on button "Save" at bounding box center [627, 651] width 117 height 37
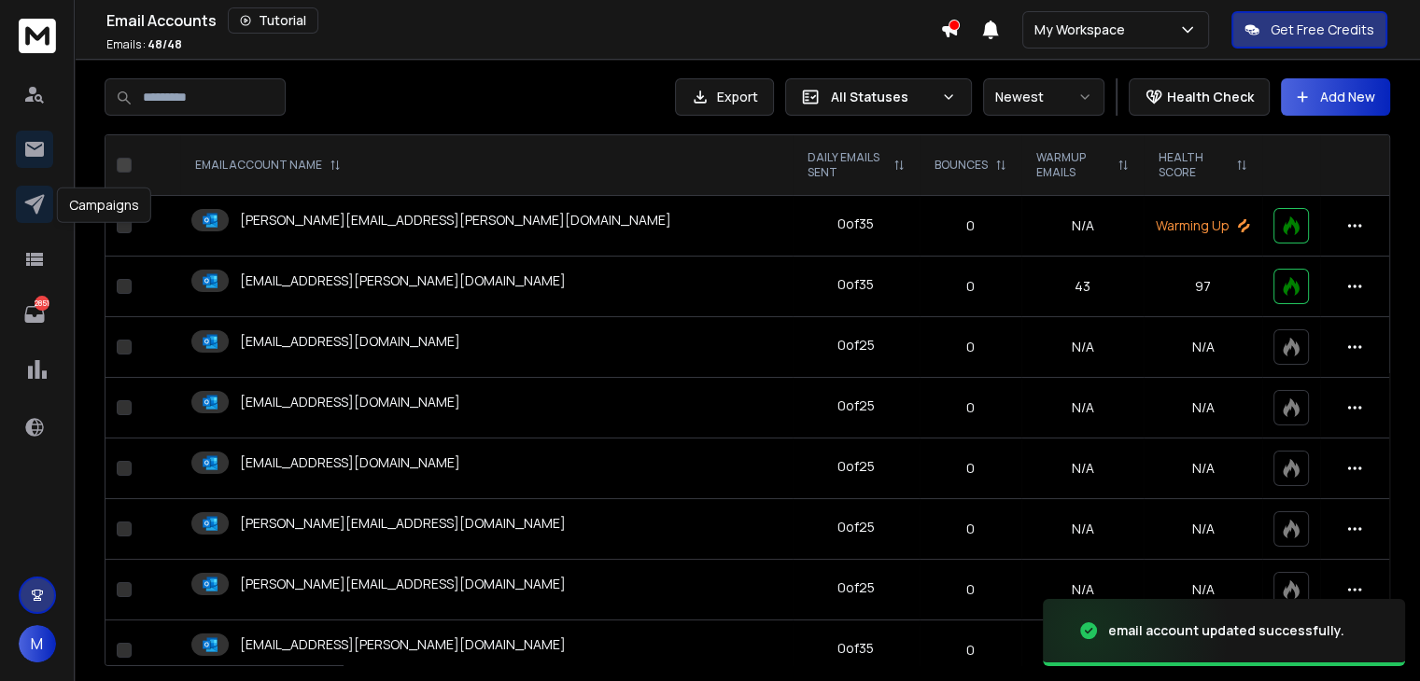
click at [36, 203] on icon at bounding box center [34, 204] width 22 height 22
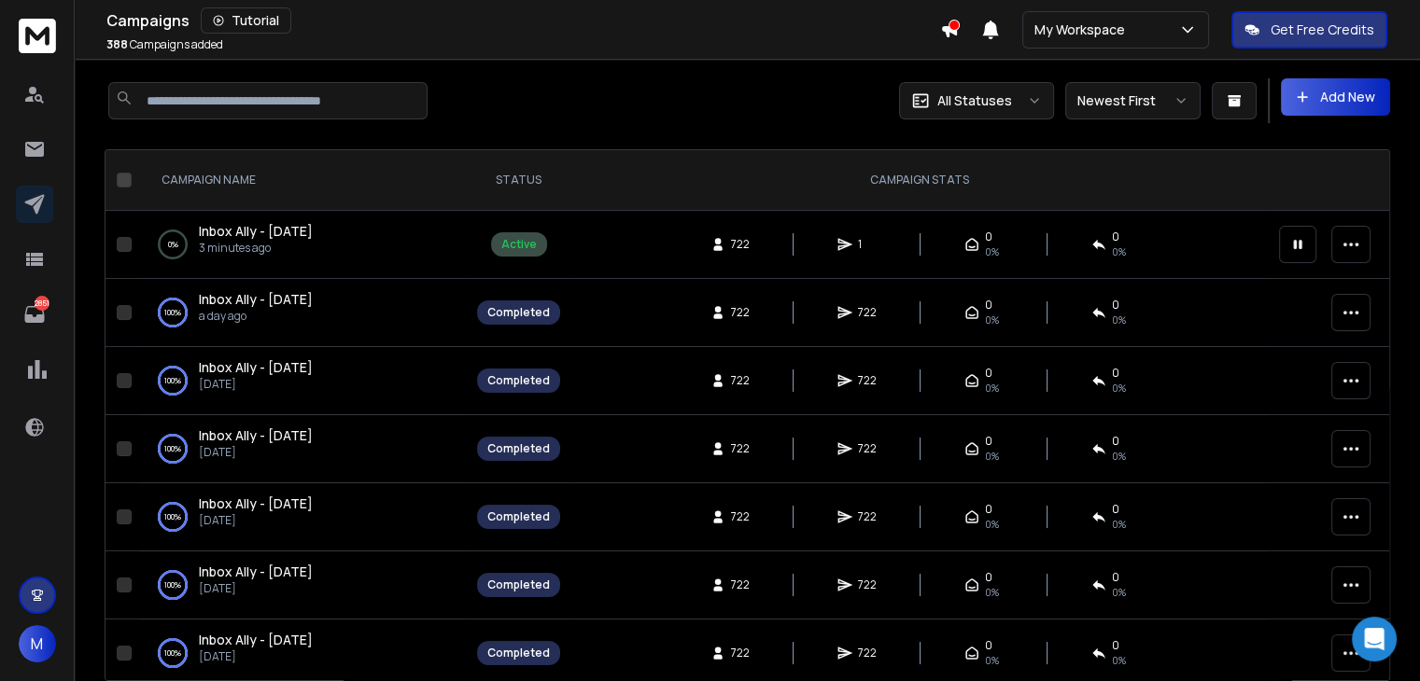
click at [351, 240] on div "0 % Inbox Ally - October 9 3 minutes ago" at bounding box center [302, 244] width 289 height 45
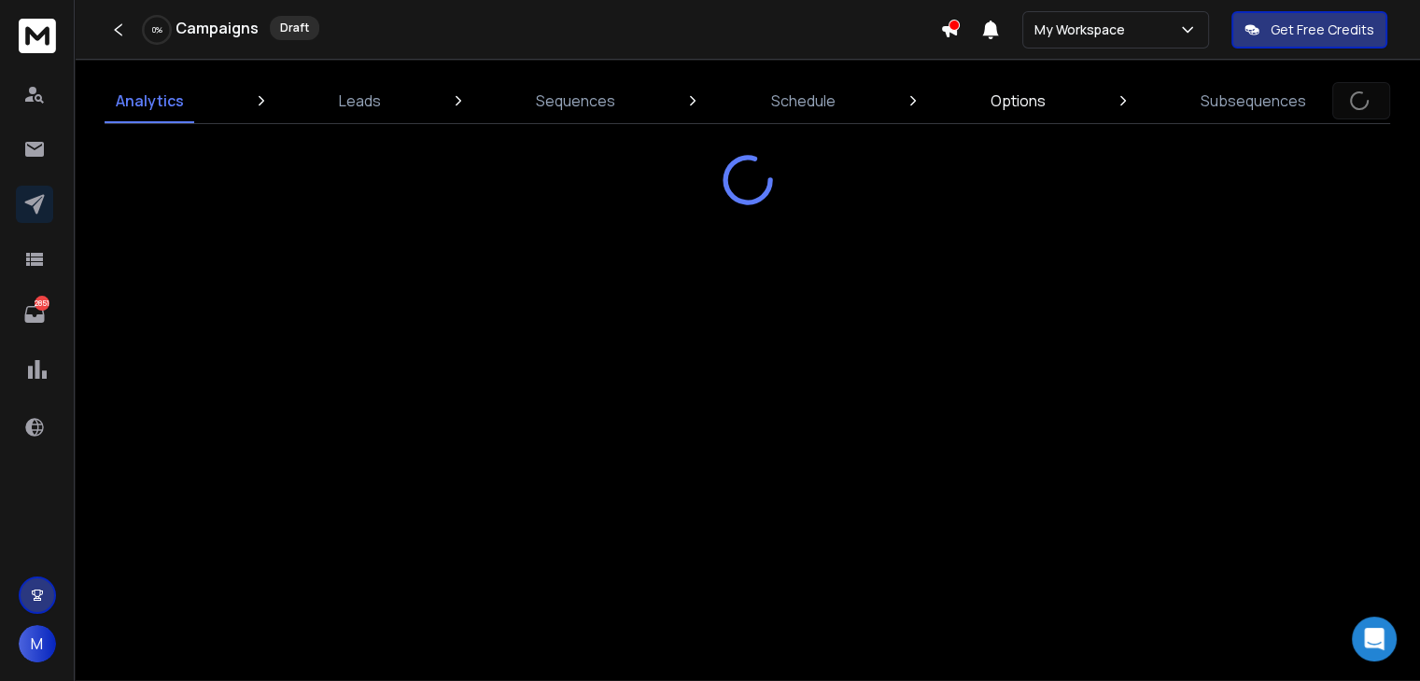
click at [1013, 109] on p "Options" at bounding box center [1017, 101] width 55 height 22
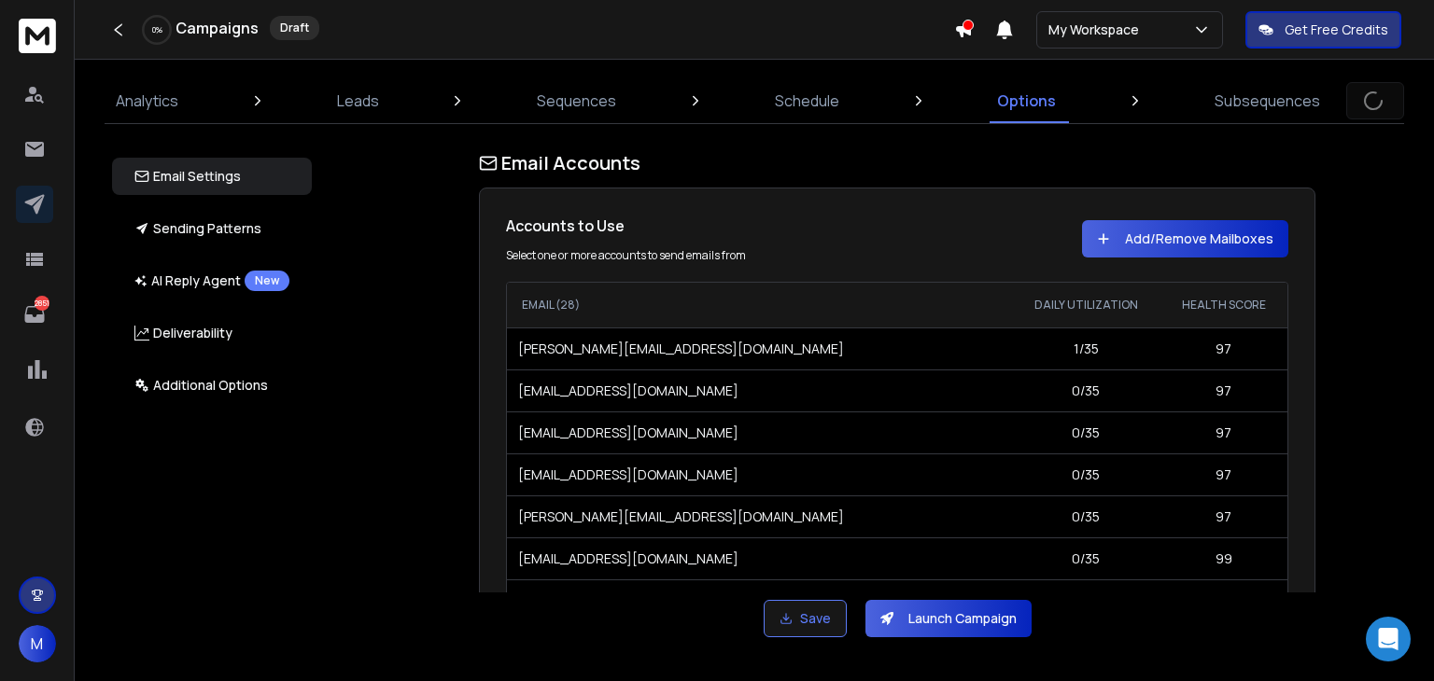
click at [1206, 244] on button "Add/Remove Mailboxes" at bounding box center [1185, 238] width 206 height 37
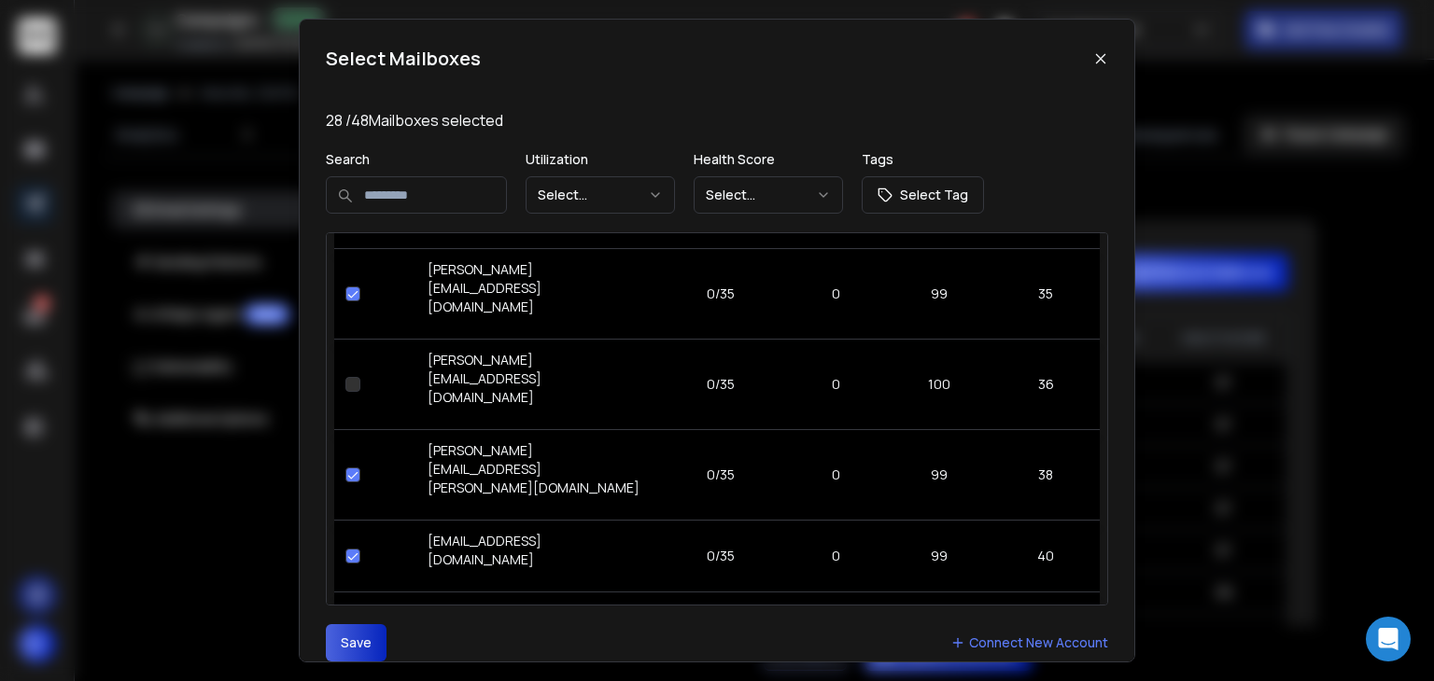
scroll to position [1081, 0]
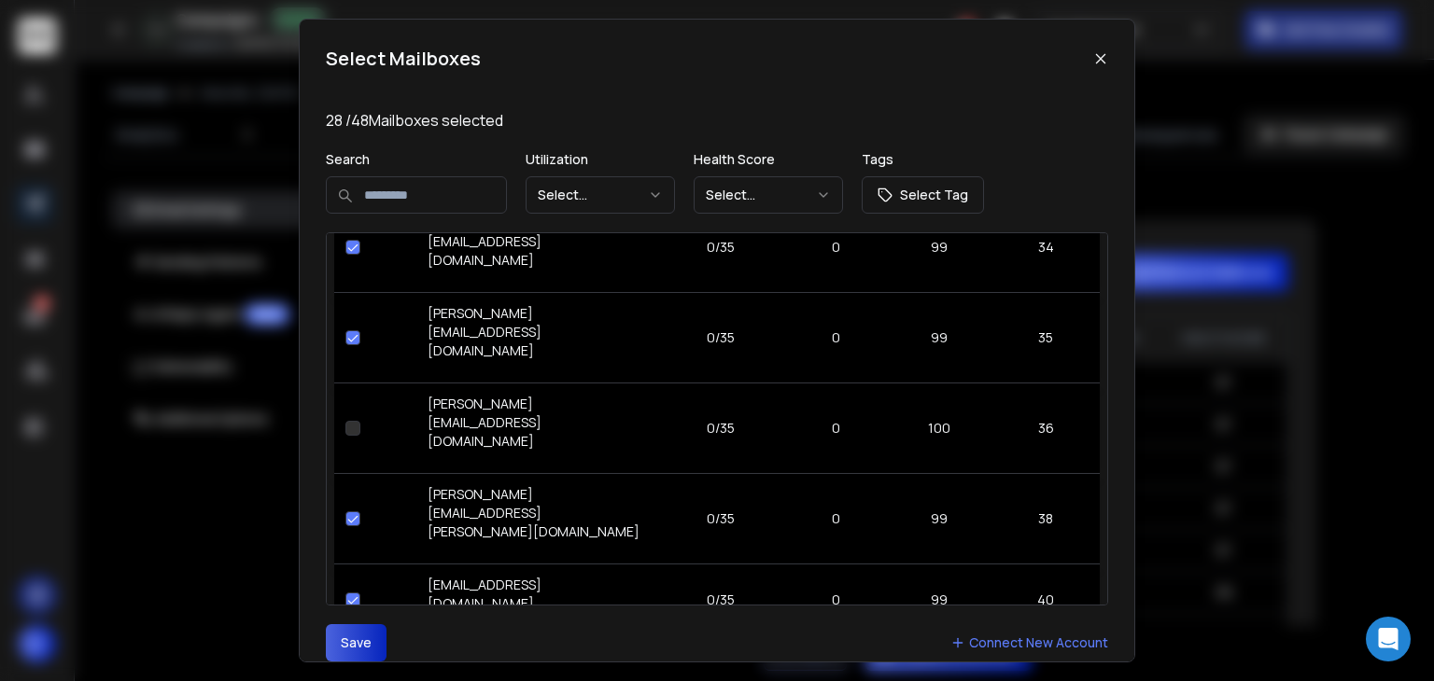
click at [445, 180] on input at bounding box center [416, 194] width 181 height 37
type input "*******"
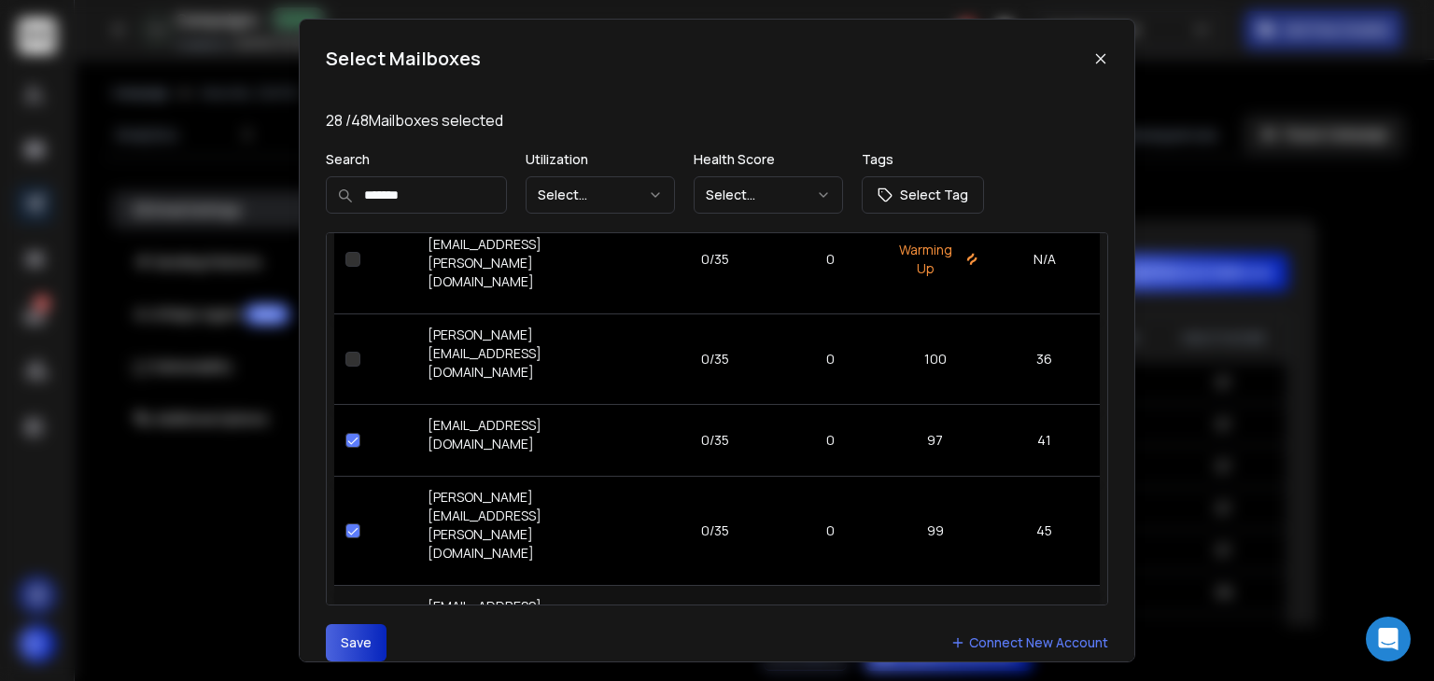
scroll to position [0, 0]
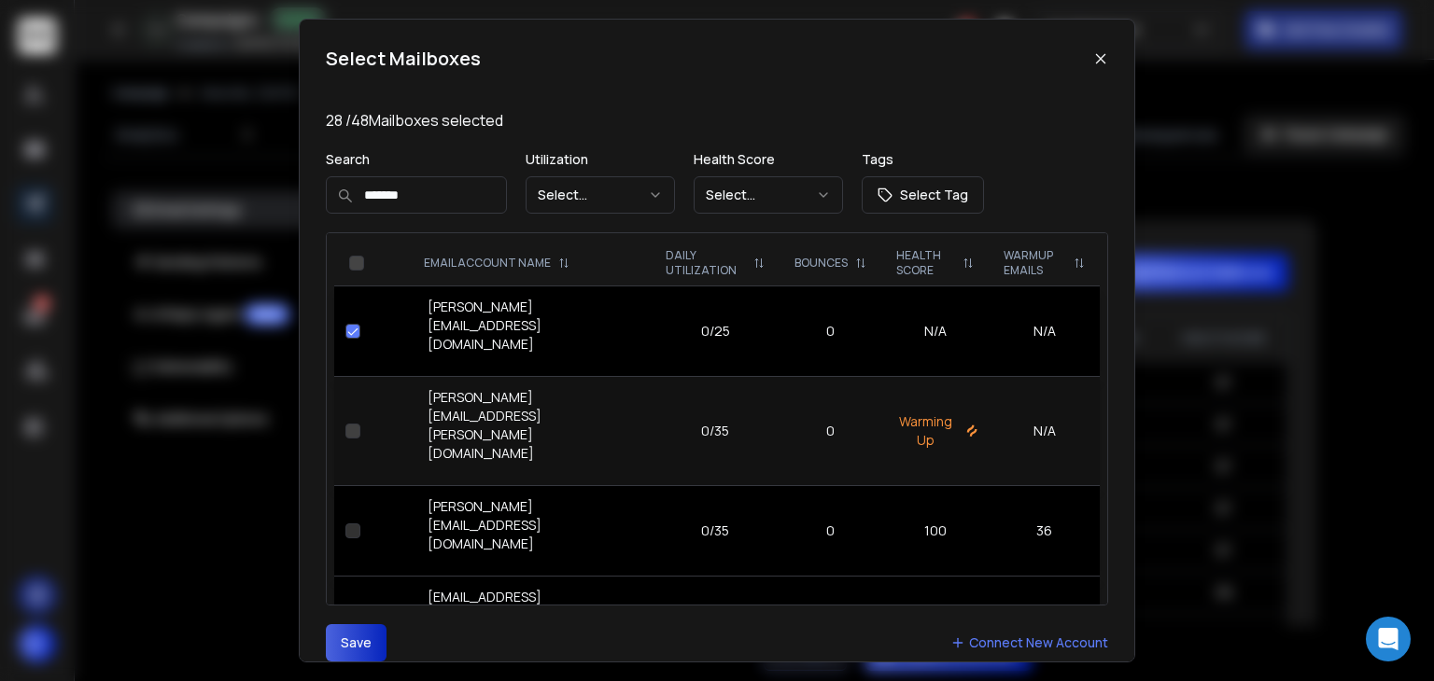
click at [350, 424] on button "button" at bounding box center [352, 431] width 15 height 15
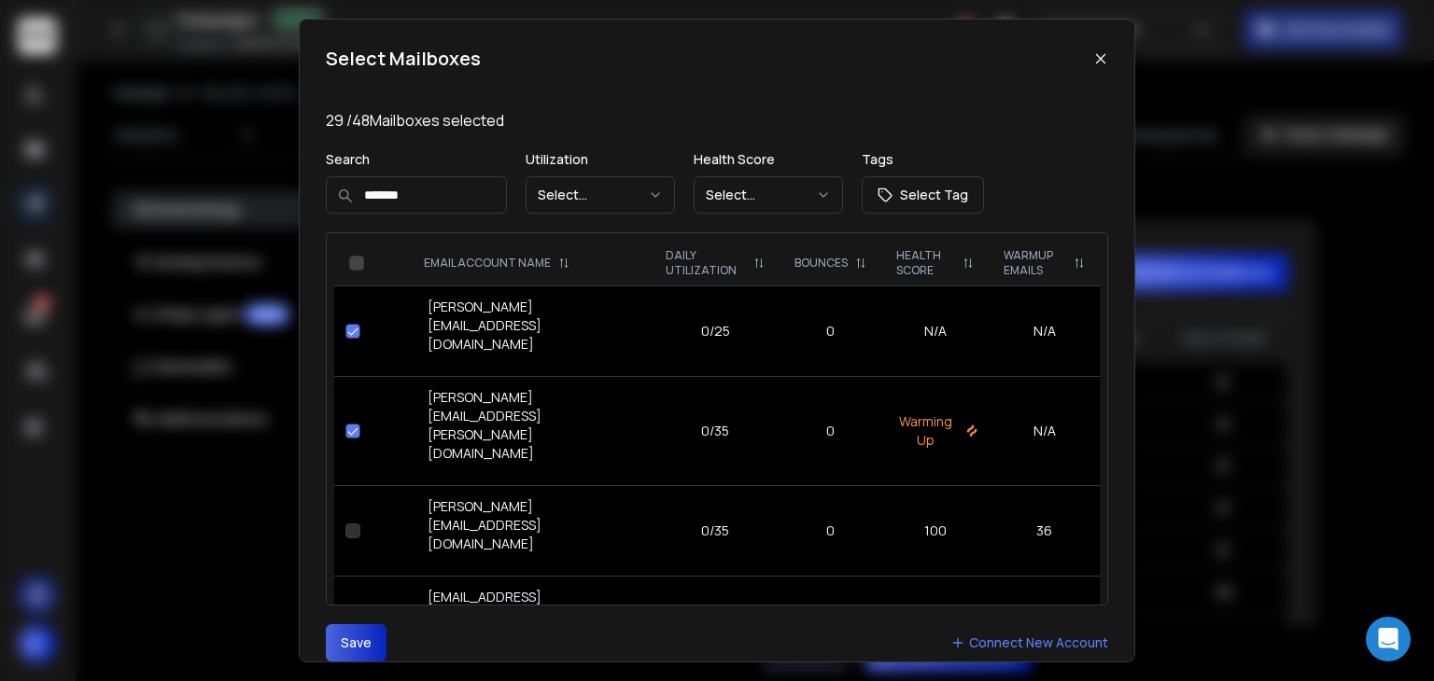
click at [355, 641] on button "Save" at bounding box center [356, 643] width 61 height 37
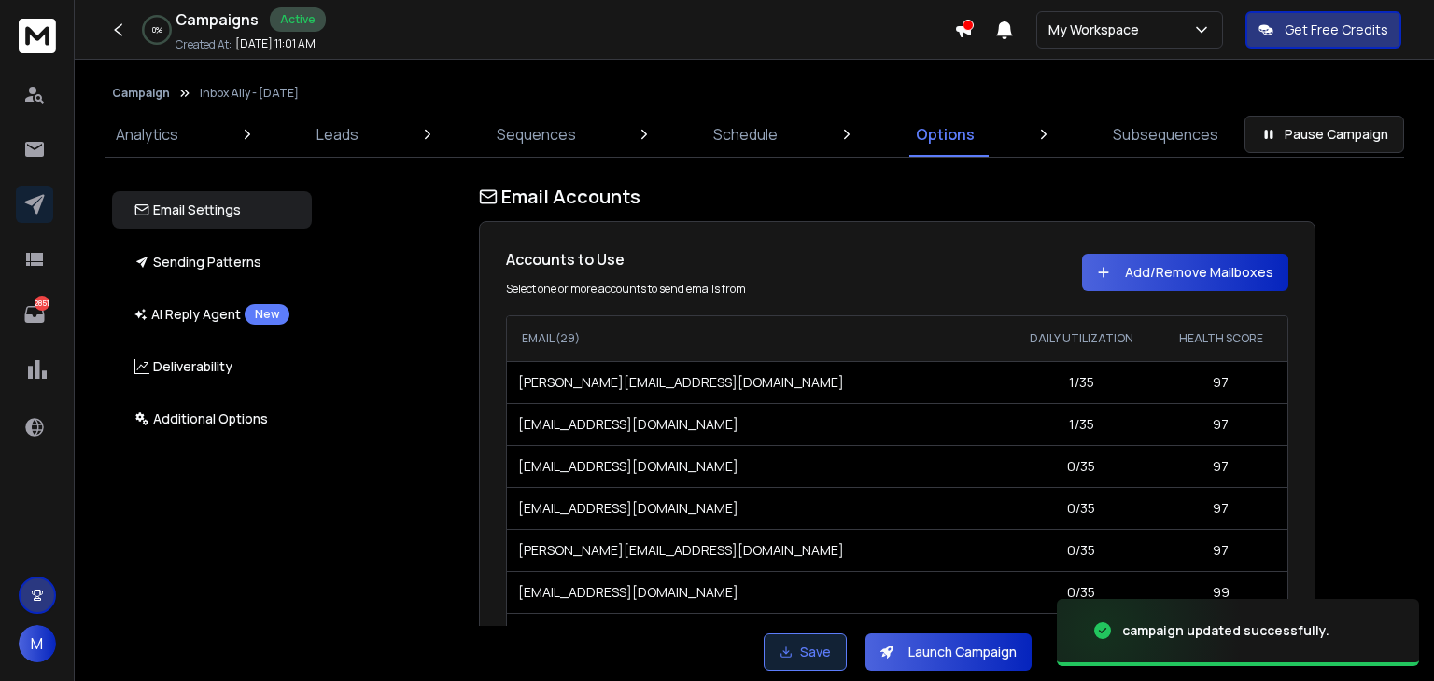
click at [799, 645] on button "Save" at bounding box center [805, 652] width 83 height 37
click at [922, 664] on button "Launch Campaign" at bounding box center [948, 652] width 166 height 37
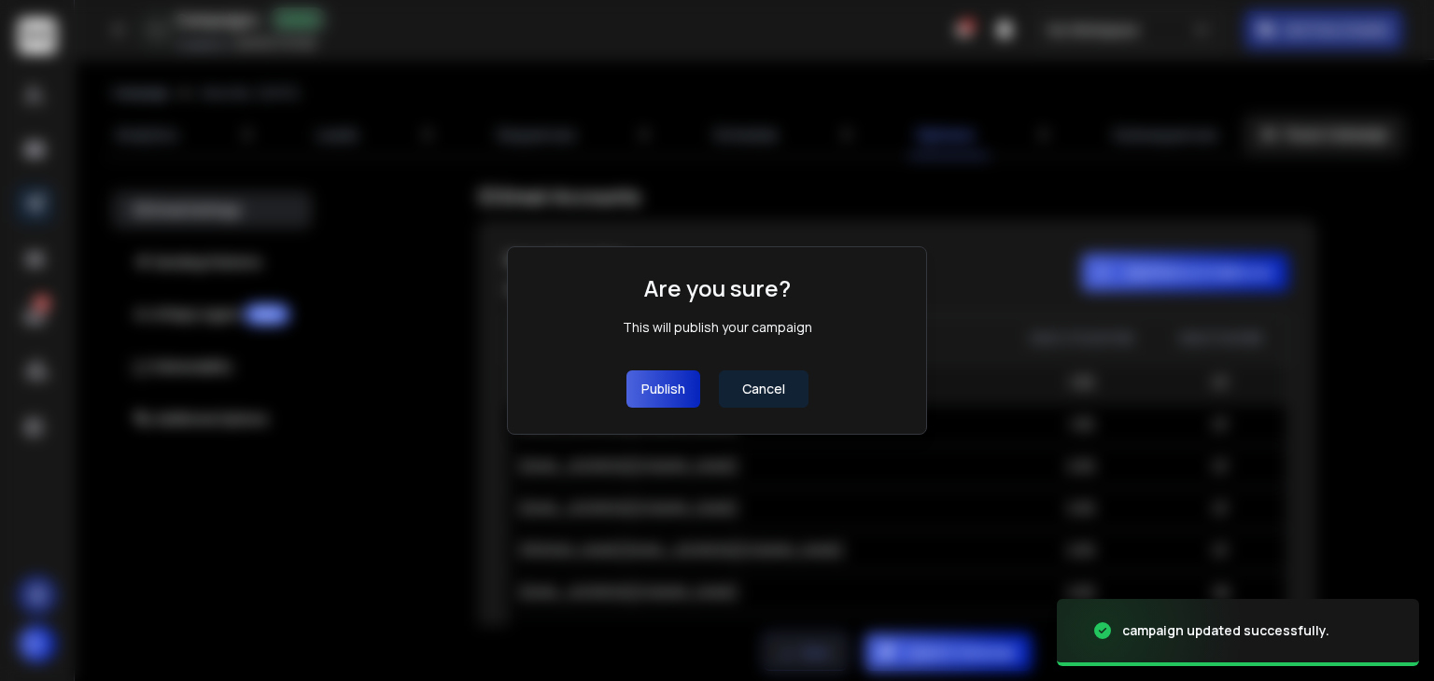
click at [672, 400] on button "Publish" at bounding box center [663, 389] width 74 height 37
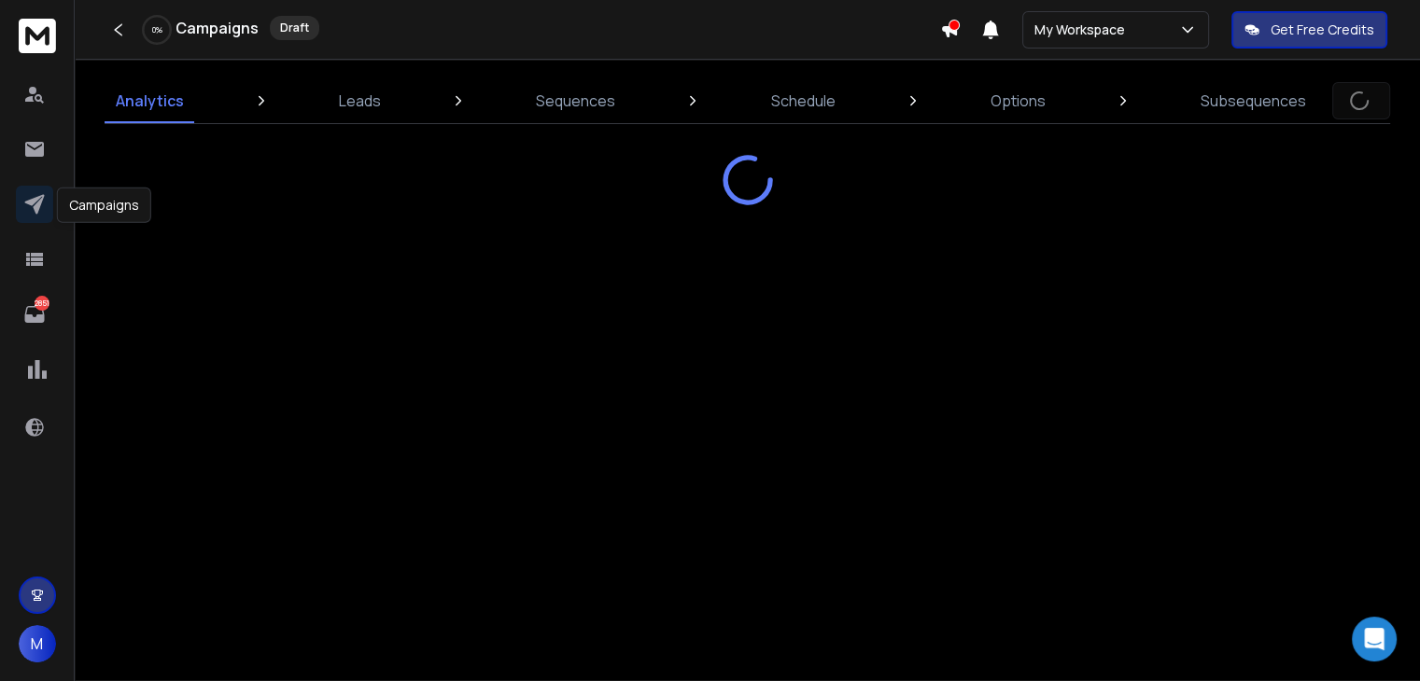
click at [30, 207] on icon at bounding box center [34, 204] width 22 height 22
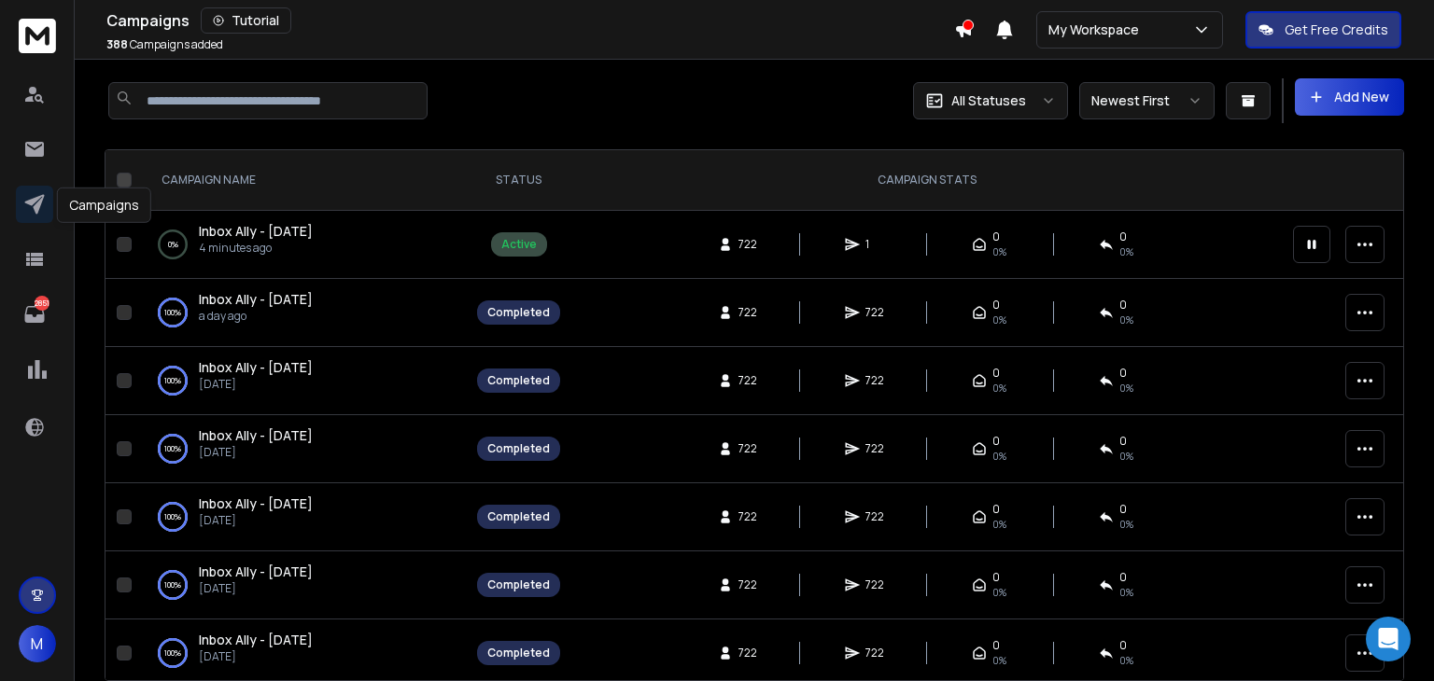
click at [484, 27] on div "Campaigns Tutorial" at bounding box center [530, 20] width 848 height 26
